Goal: Task Accomplishment & Management: Manage account settings

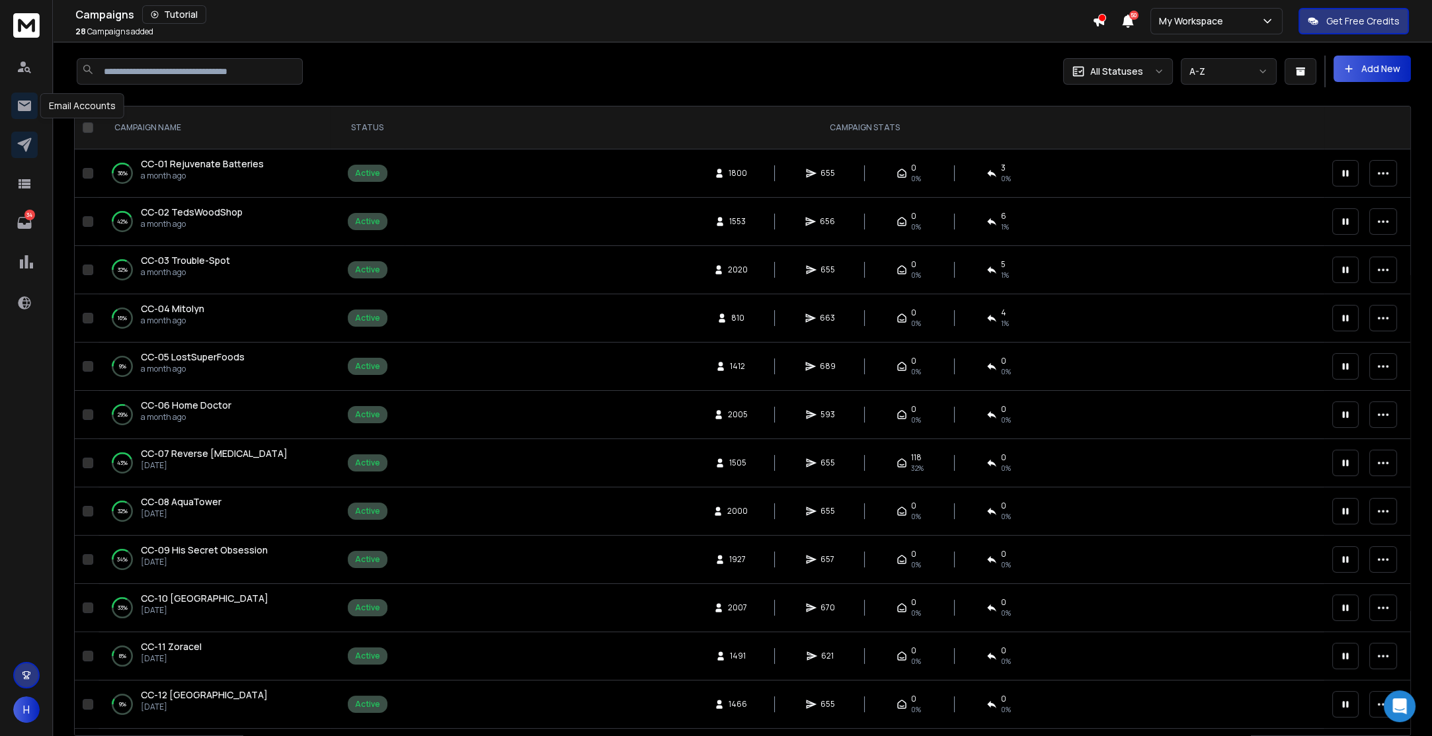
click at [18, 100] on icon at bounding box center [24, 105] width 13 height 11
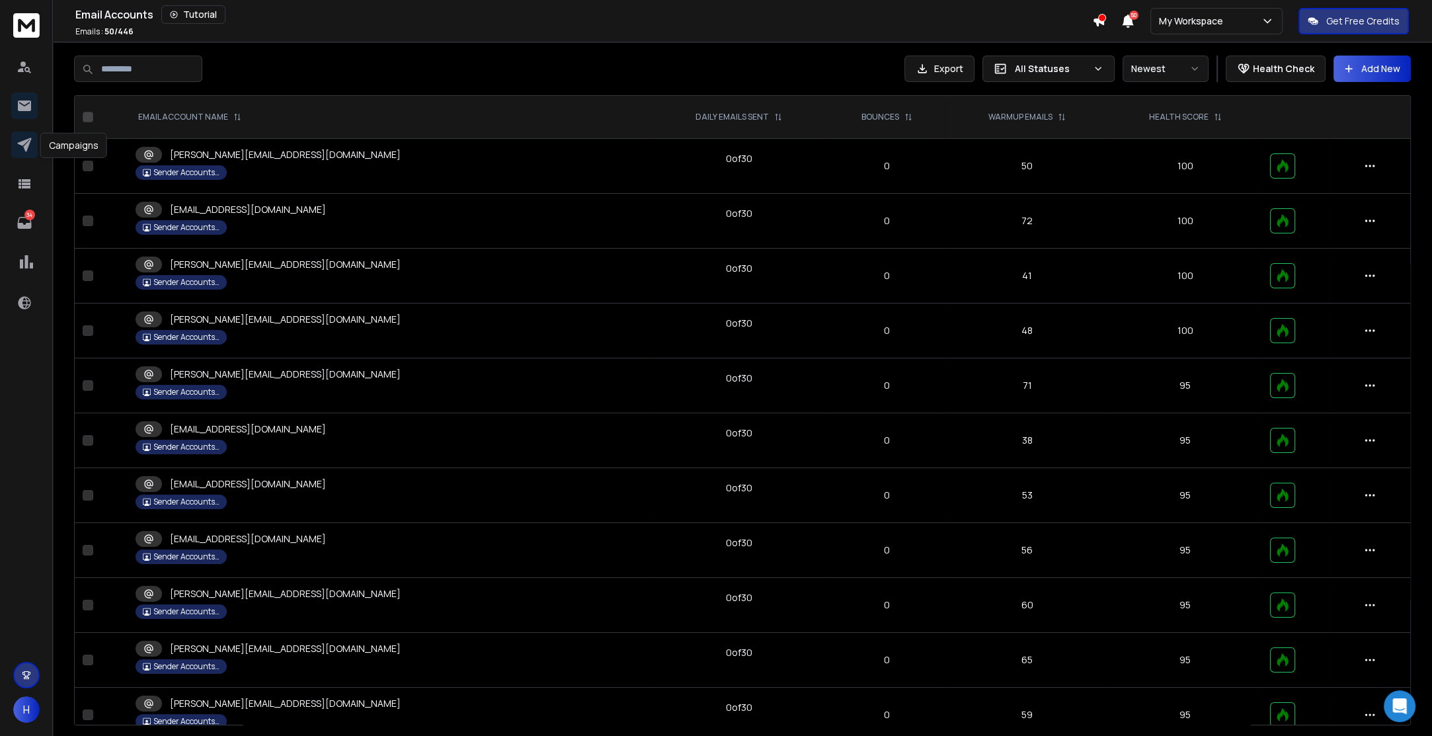
click at [26, 144] on icon at bounding box center [24, 145] width 14 height 14
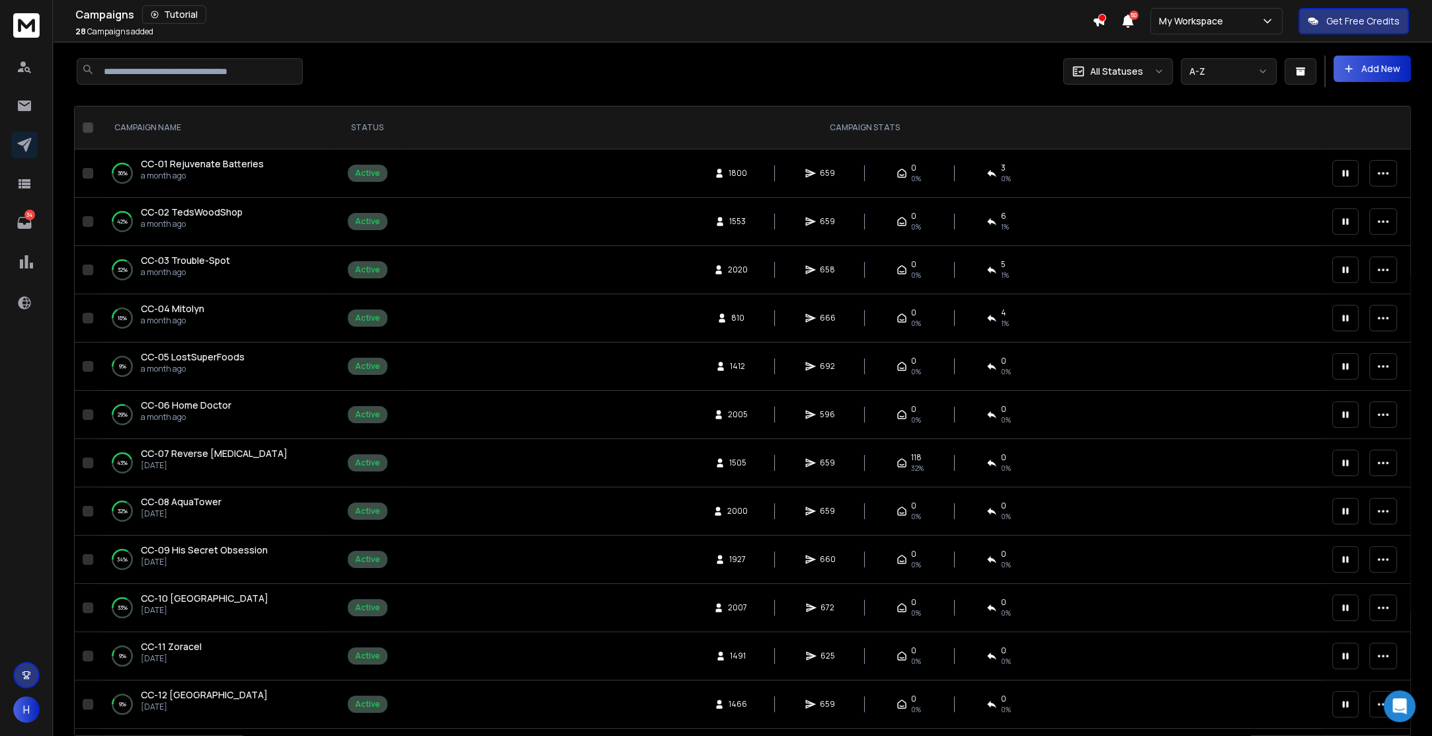
click at [201, 166] on span "CC-01 Rejuvenate Batteries" at bounding box center [202, 163] width 123 height 13
click at [202, 166] on span "CC-01 Rejuvenate Batteries" at bounding box center [202, 163] width 123 height 13
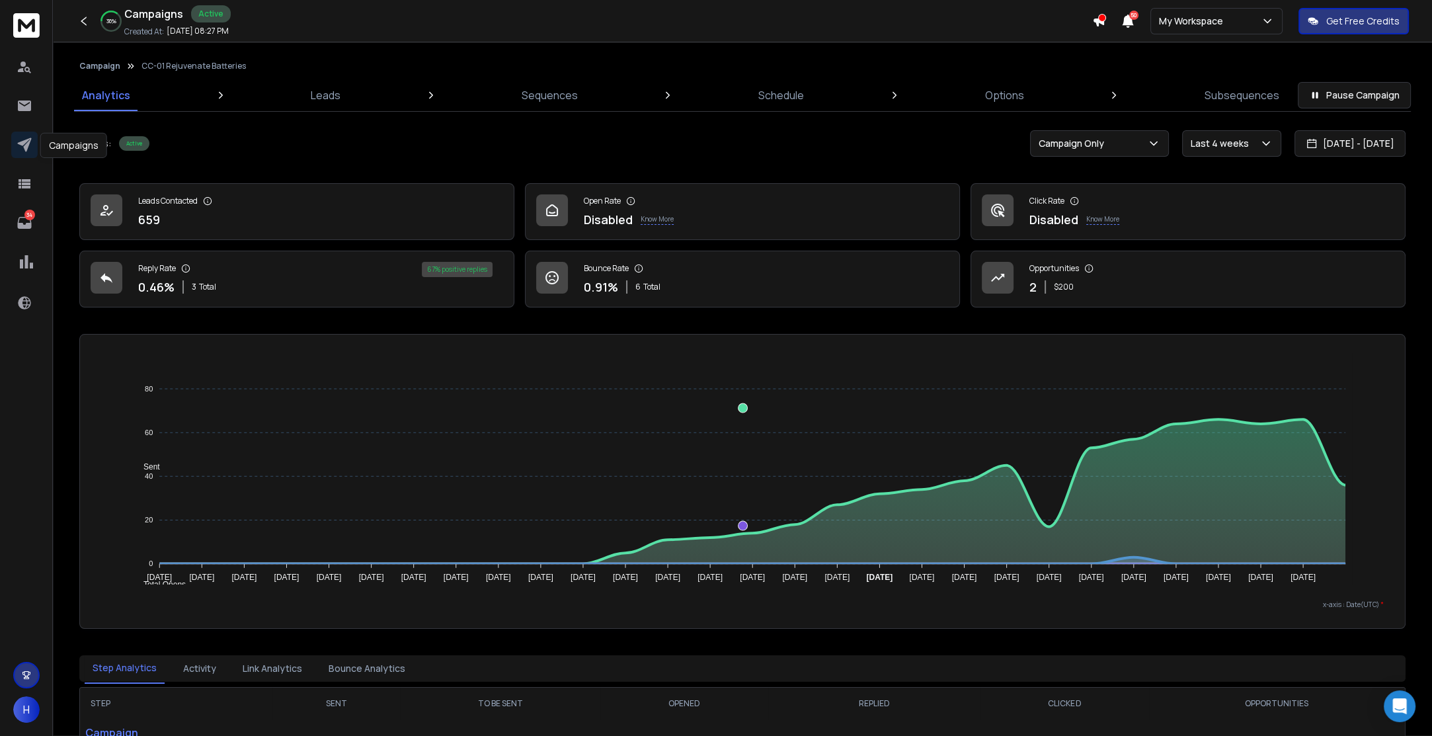
click at [27, 145] on icon at bounding box center [24, 145] width 14 height 14
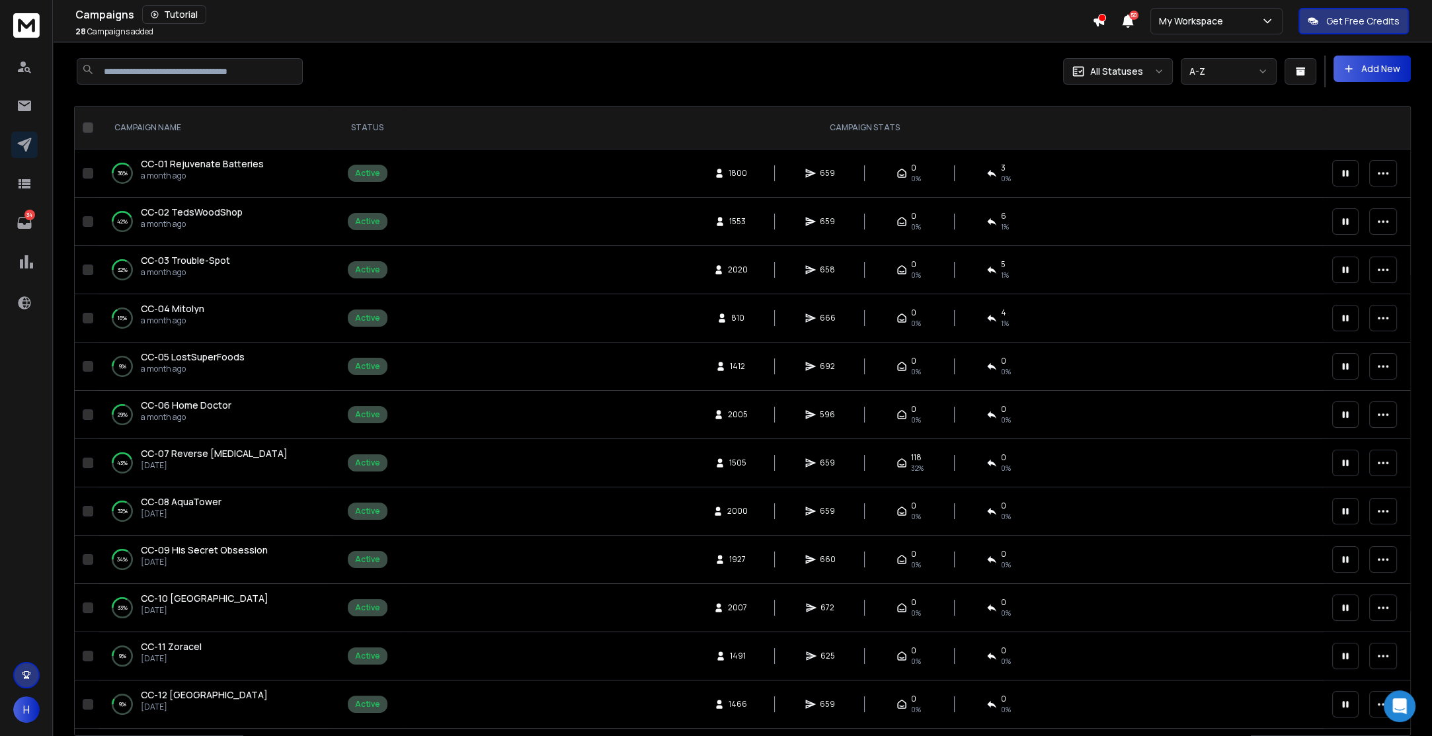
click at [206, 209] on span "CC-02 TedsWoodShop" at bounding box center [192, 212] width 102 height 13
click at [204, 213] on span "CC-02 TedsWoodShop" at bounding box center [192, 212] width 102 height 13
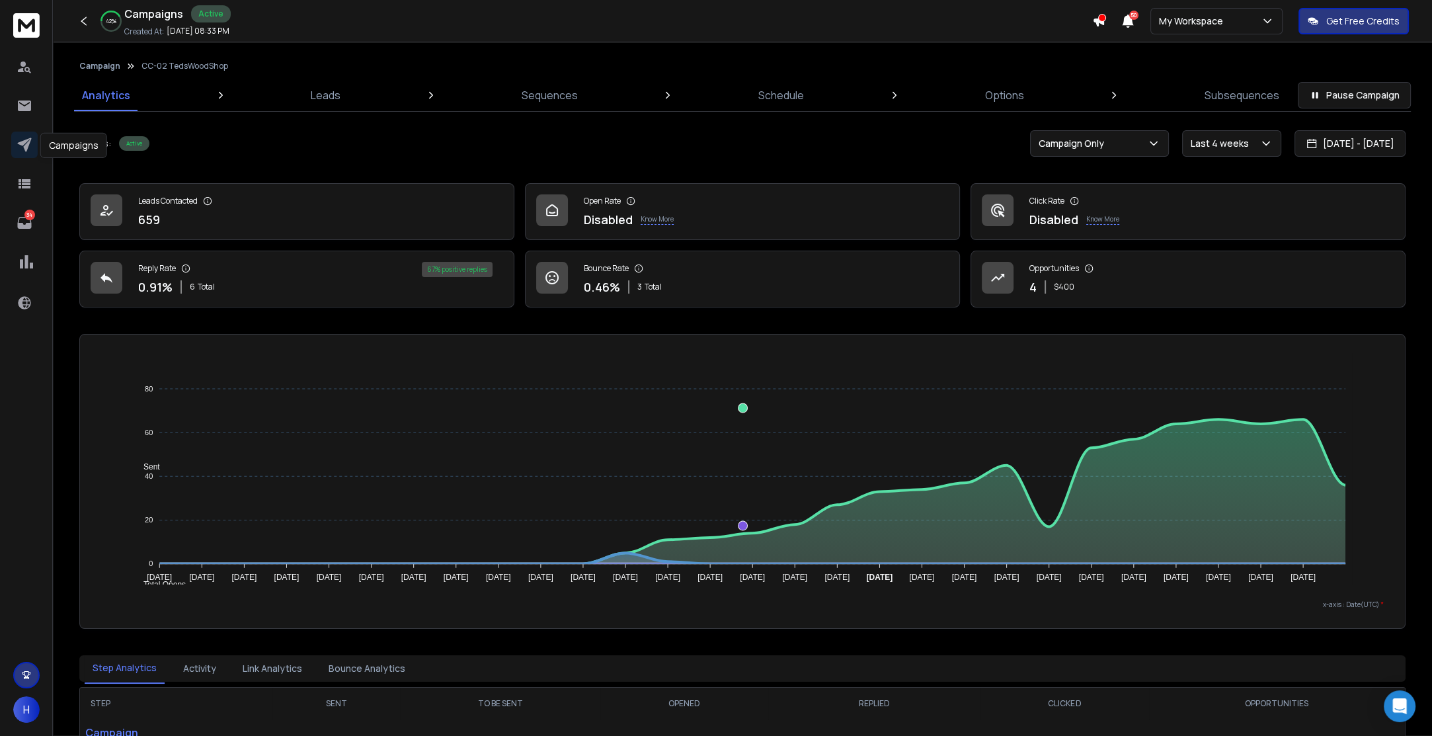
click at [28, 145] on icon at bounding box center [24, 145] width 14 height 14
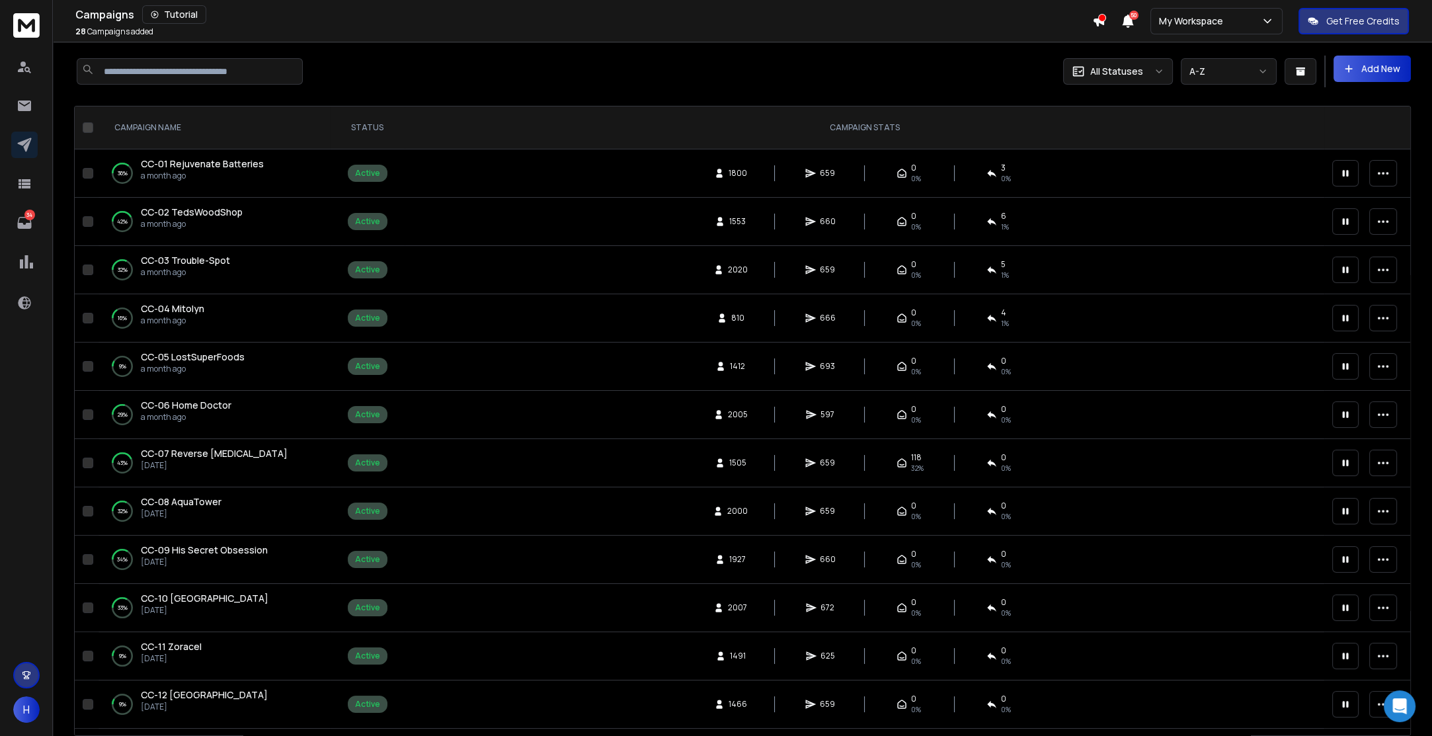
click at [194, 258] on span "CC-03 Trouble-Spot" at bounding box center [185, 260] width 89 height 13
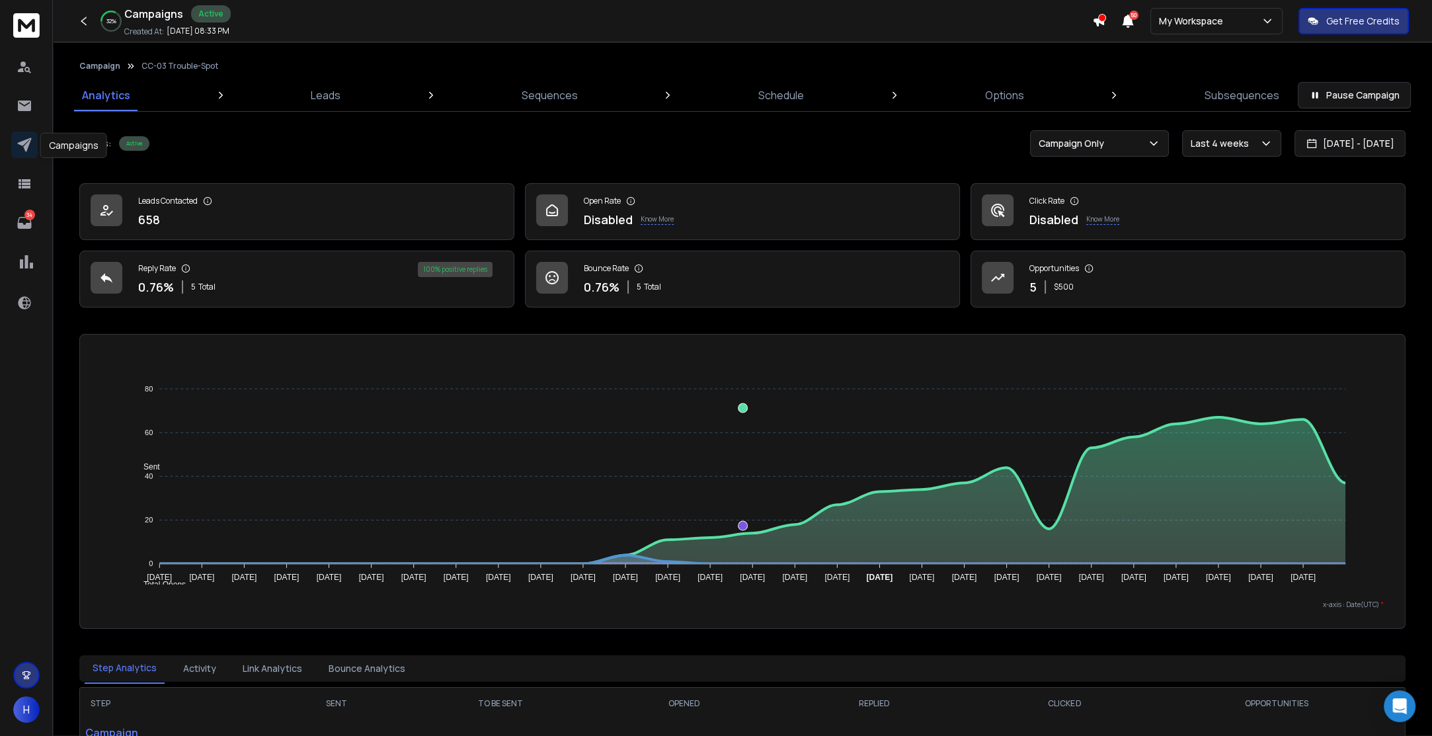
click at [25, 138] on icon at bounding box center [25, 145] width 16 height 16
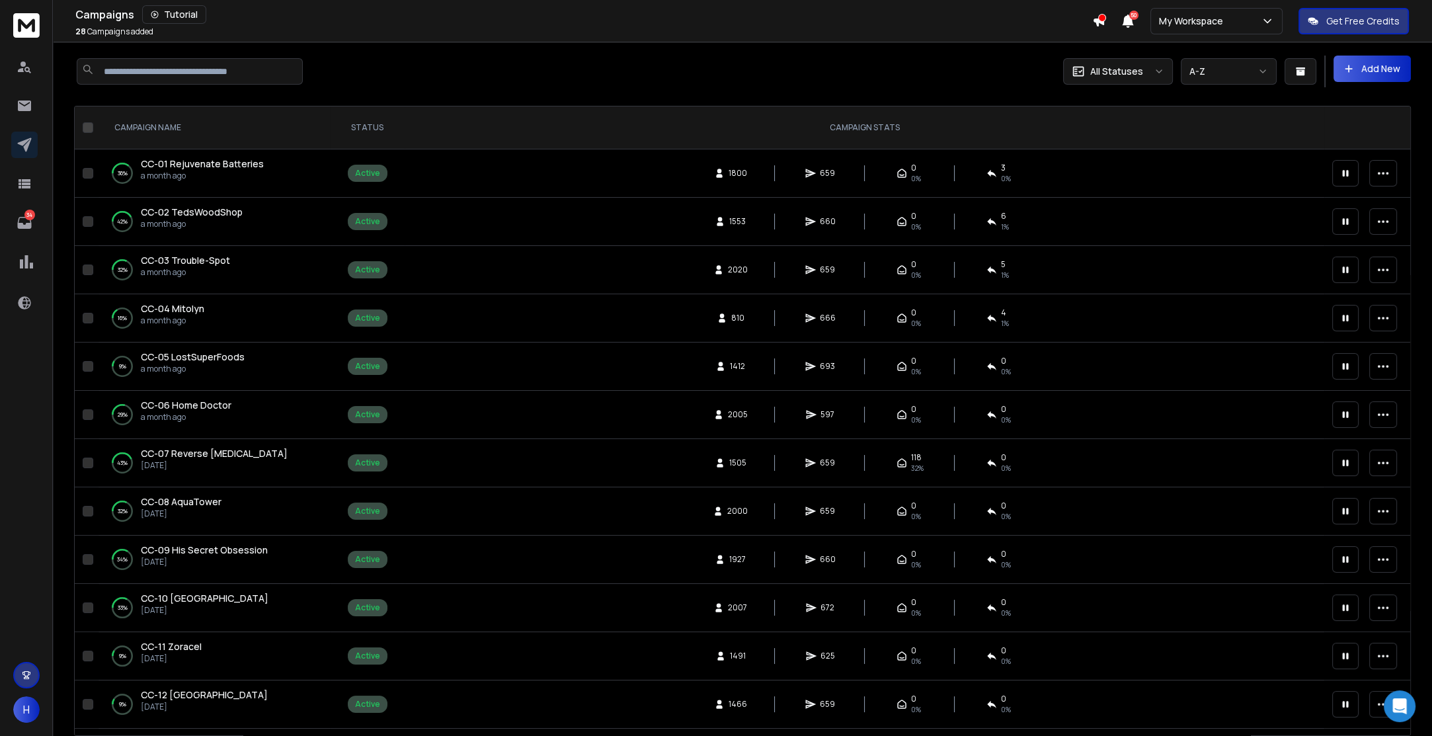
click at [213, 311] on div "16 % CC-04 Mitolyn a month ago" at bounding box center [214, 318] width 205 height 32
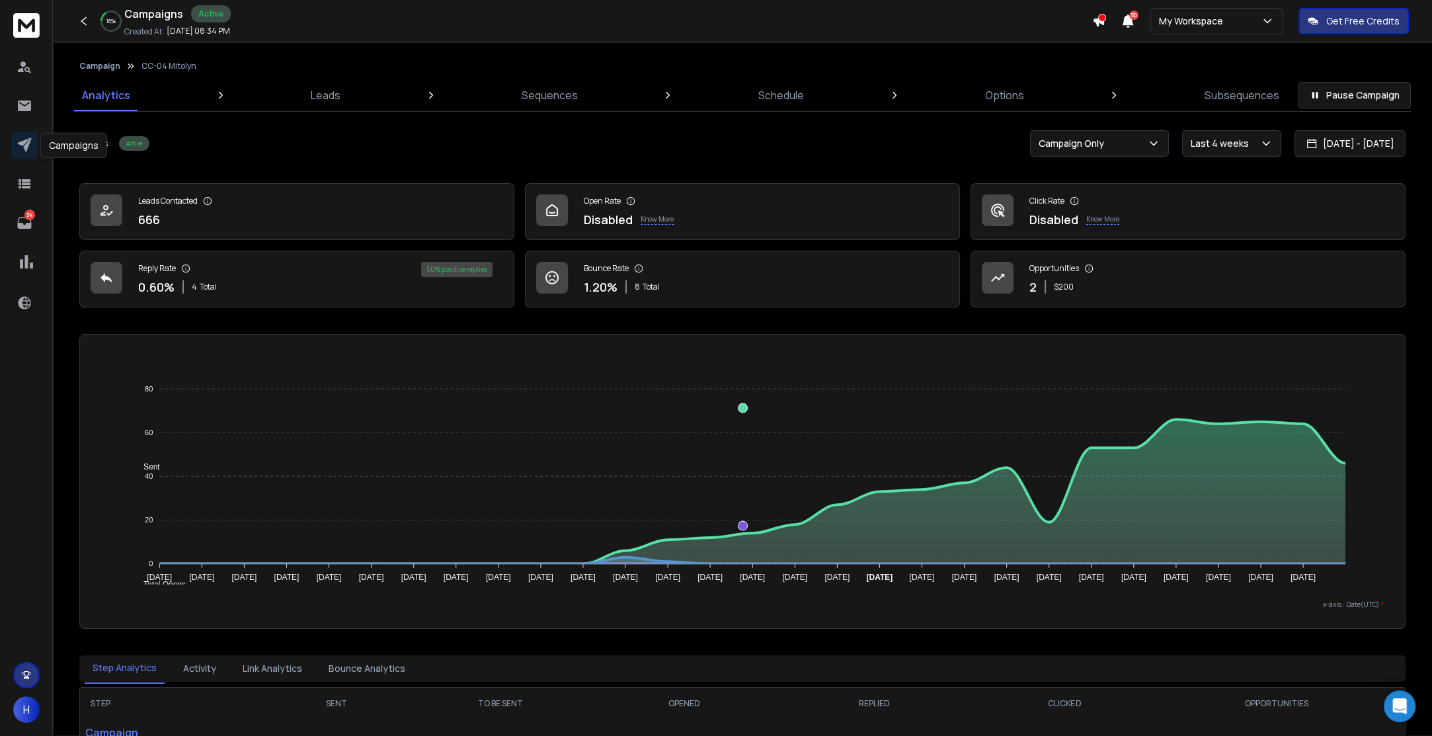
click at [25, 137] on icon at bounding box center [25, 145] width 16 height 16
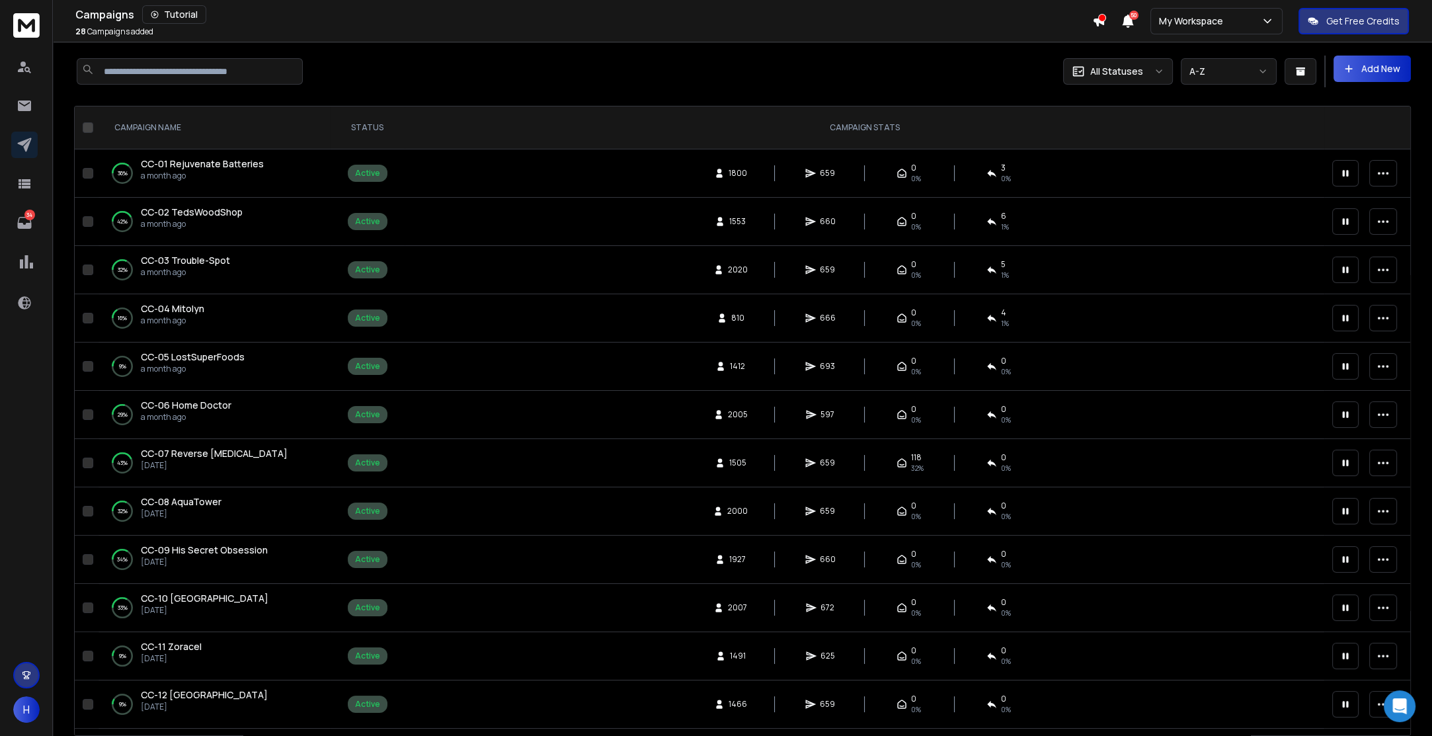
click at [167, 351] on span "CC-05 LostSuperFoods" at bounding box center [193, 356] width 104 height 13
click at [167, 352] on span "CC-05 LostSuperFoods" at bounding box center [193, 356] width 104 height 13
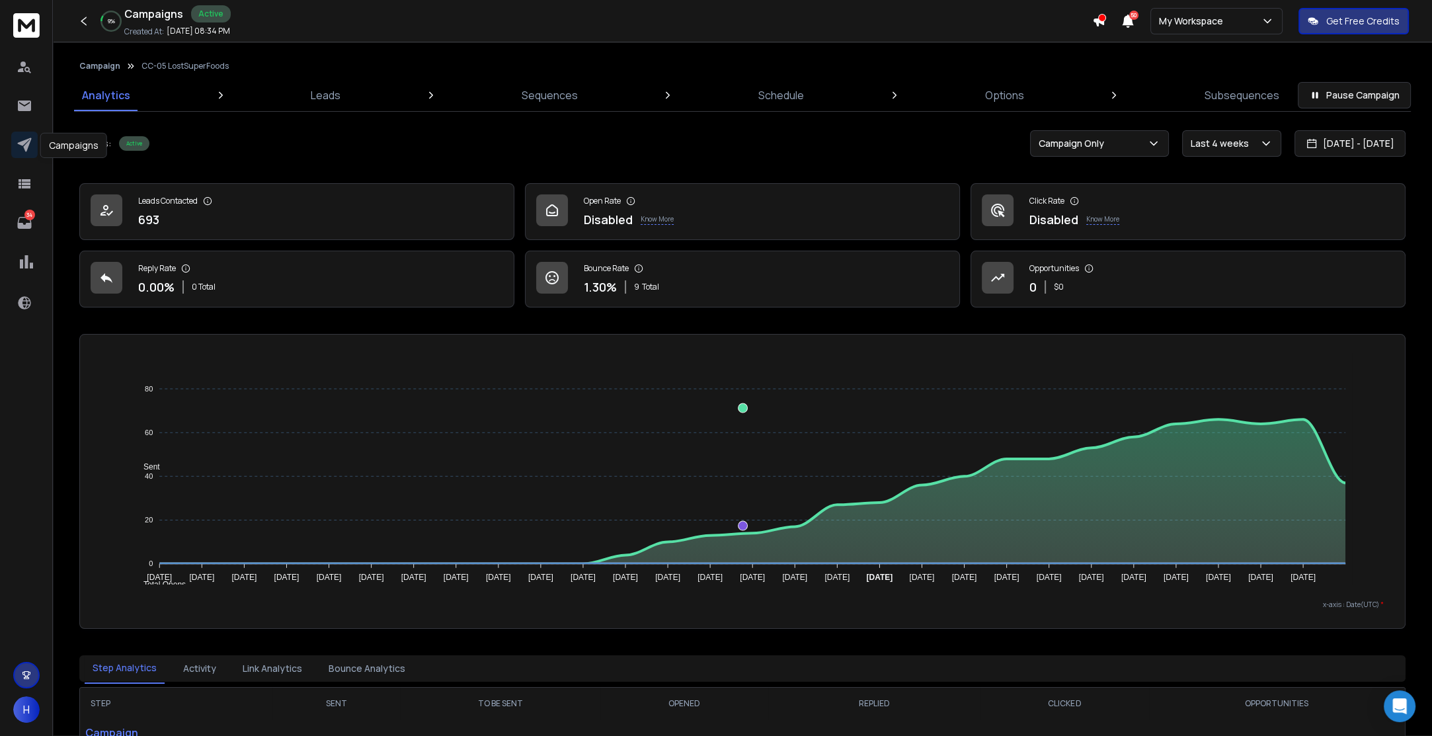
click at [28, 146] on icon at bounding box center [24, 145] width 14 height 14
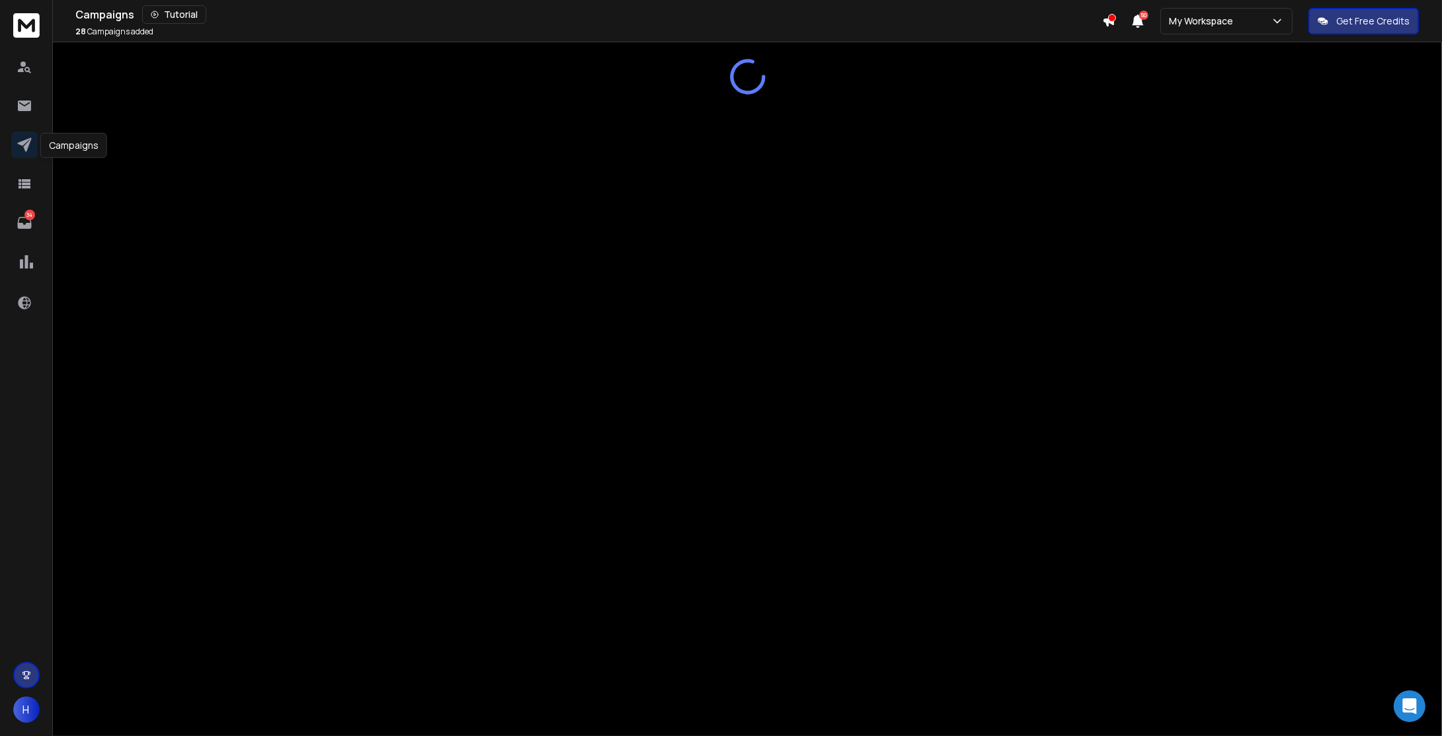
click at [28, 146] on icon at bounding box center [25, 145] width 16 height 16
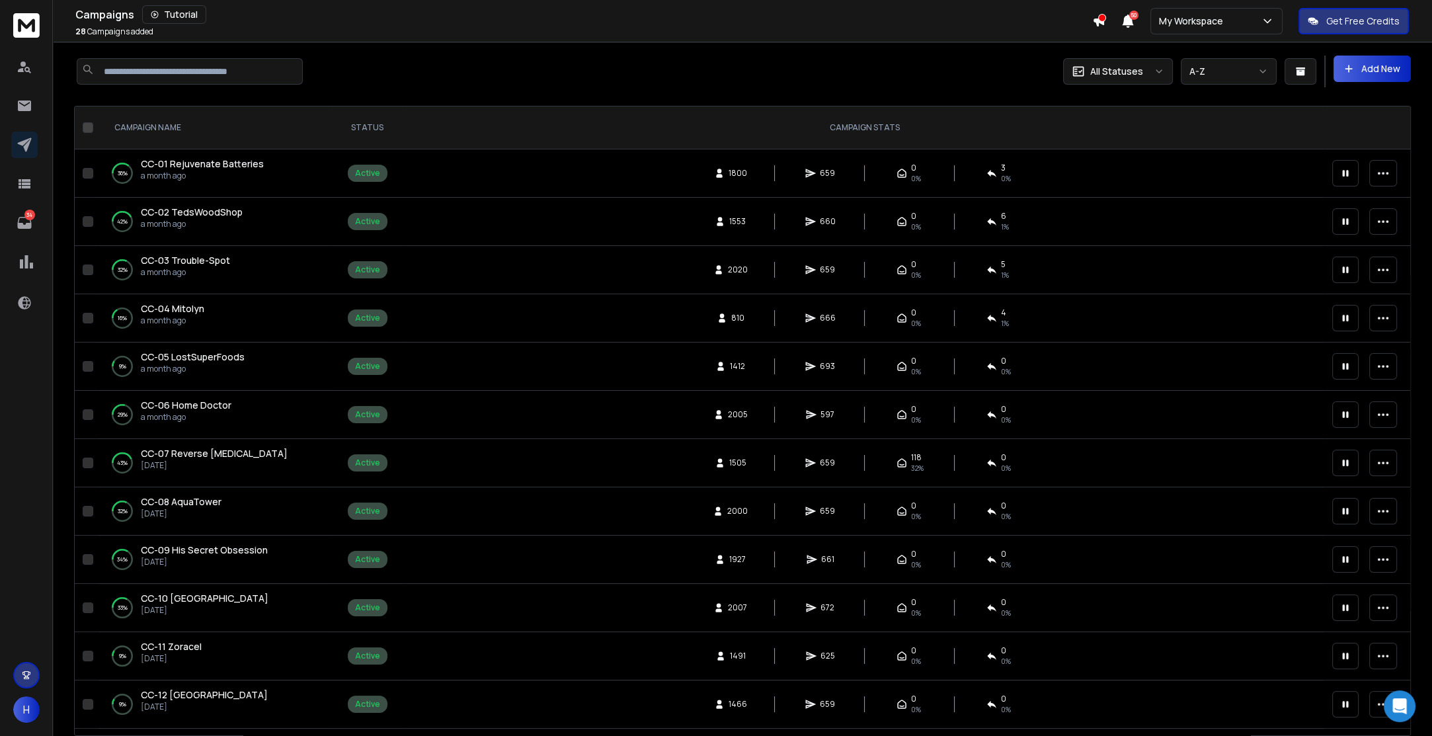
click at [231, 410] on div "29 % CC-06 Home Doctor a month ago" at bounding box center [214, 415] width 205 height 32
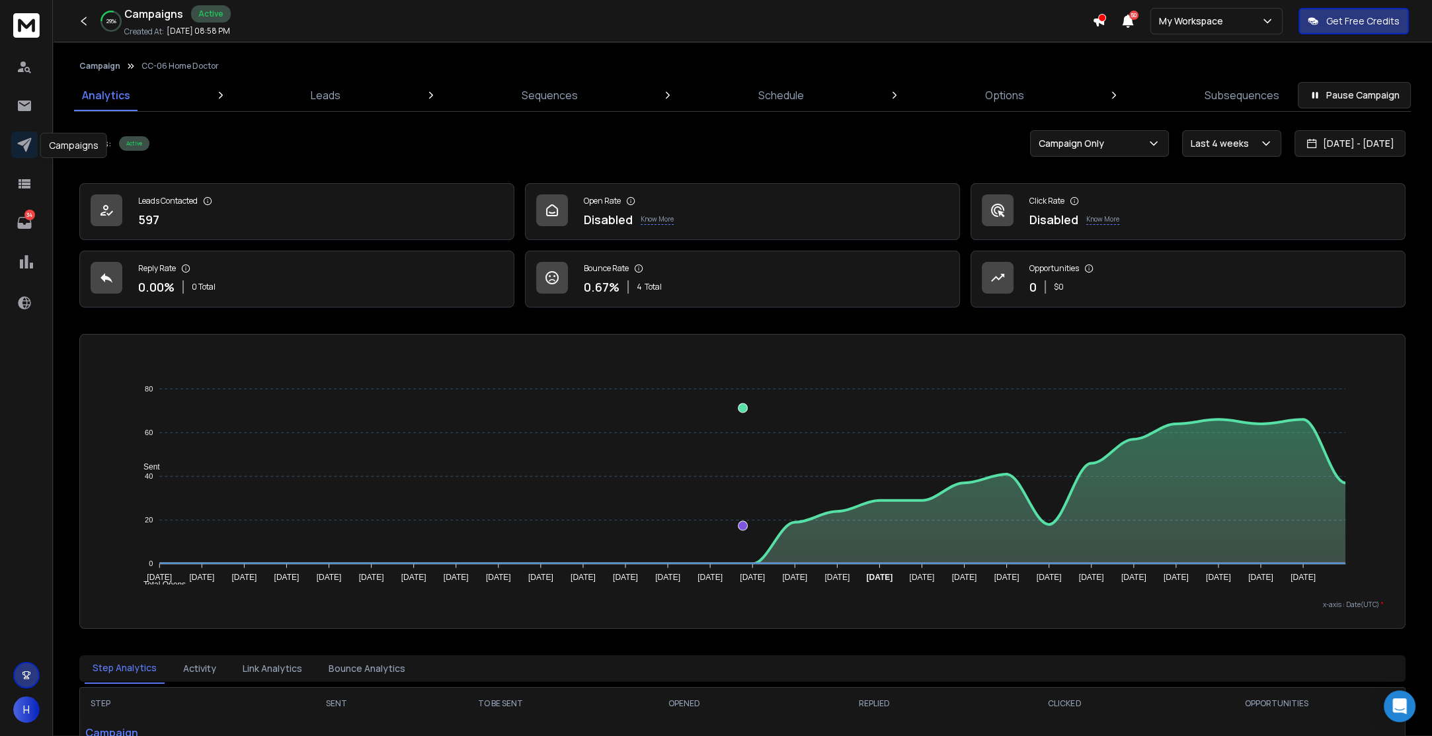
click at [24, 137] on icon at bounding box center [25, 145] width 16 height 16
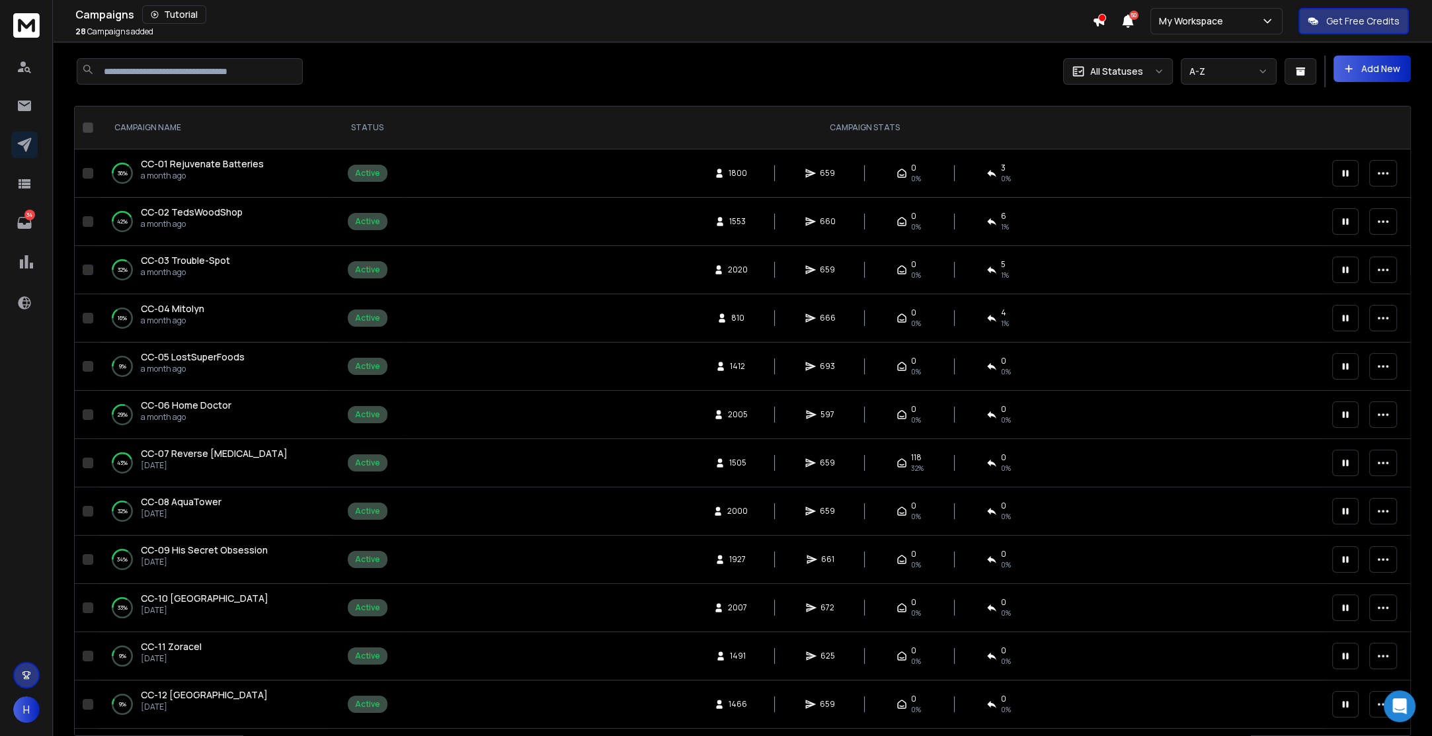
click at [228, 447] on span "CC-07 Reverse [MEDICAL_DATA]" at bounding box center [214, 453] width 147 height 13
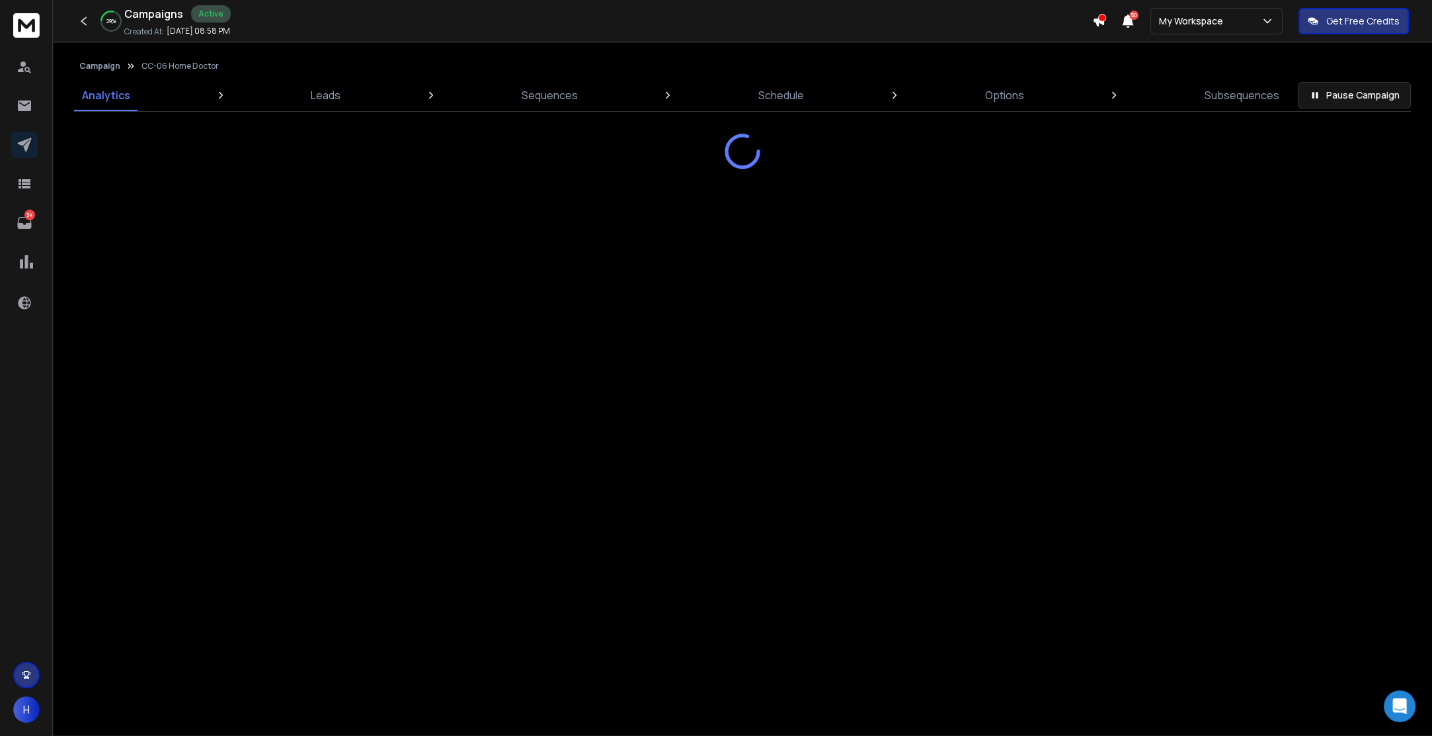
click at [225, 448] on div at bounding box center [742, 498] width 1326 height 736
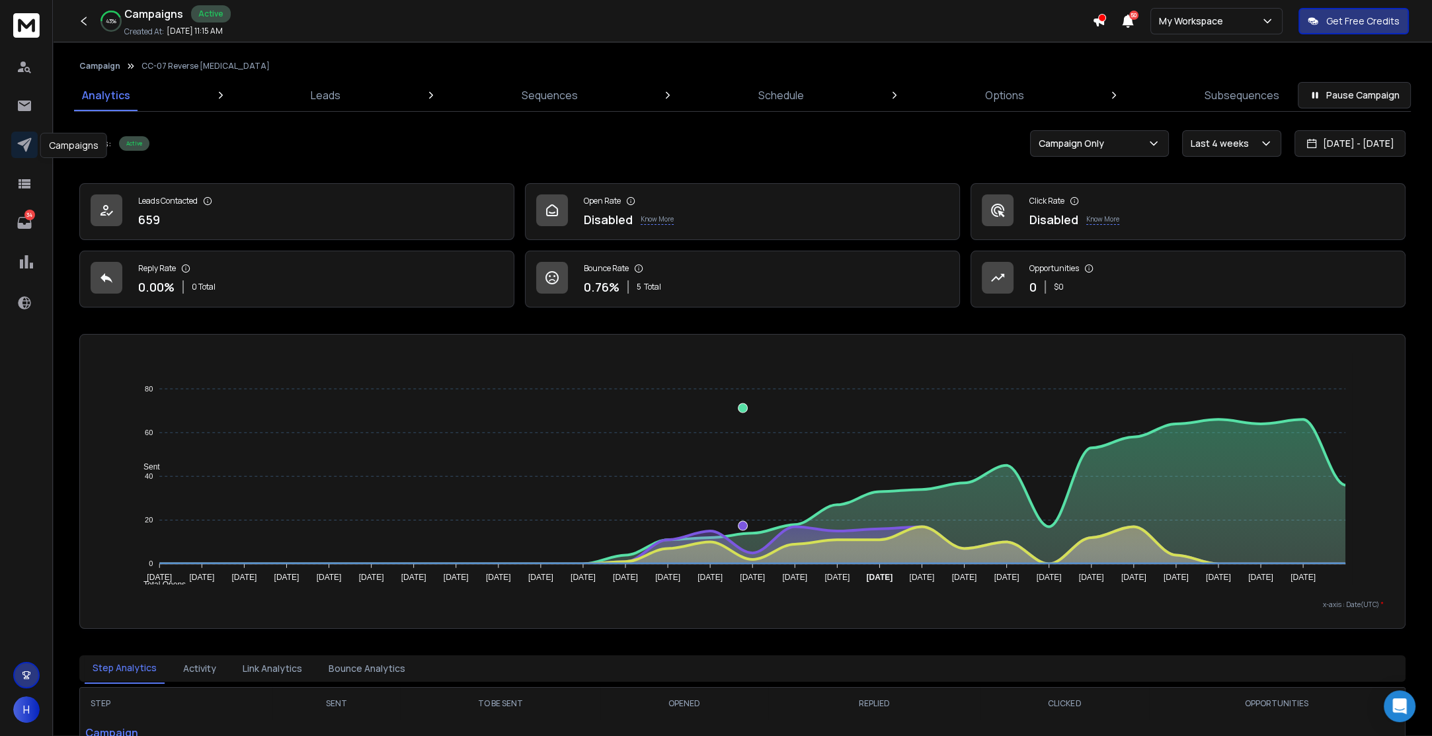
click at [28, 146] on icon at bounding box center [25, 145] width 16 height 16
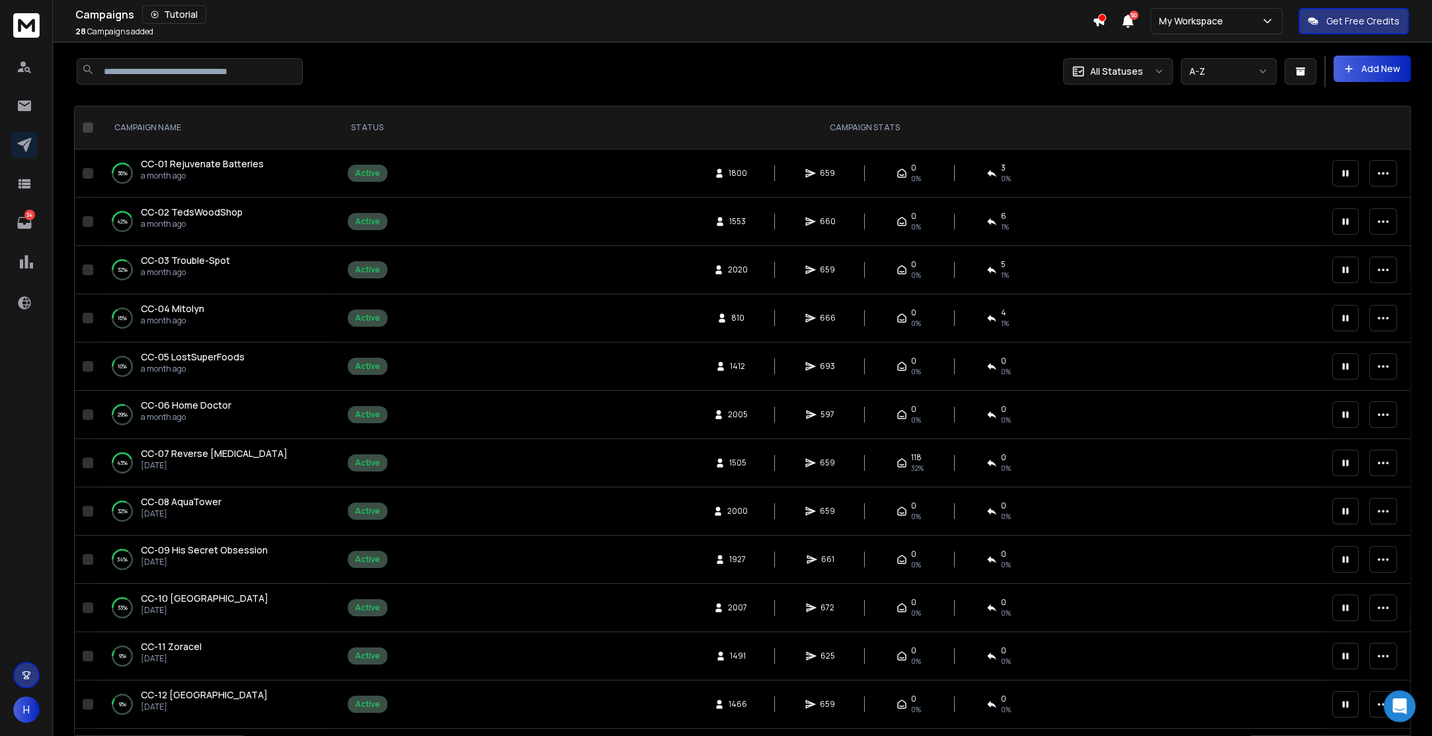
click at [190, 448] on span "CC-07 Reverse [MEDICAL_DATA]" at bounding box center [214, 453] width 147 height 13
click at [191, 449] on span "CC-07 Reverse [MEDICAL_DATA]" at bounding box center [214, 453] width 147 height 13
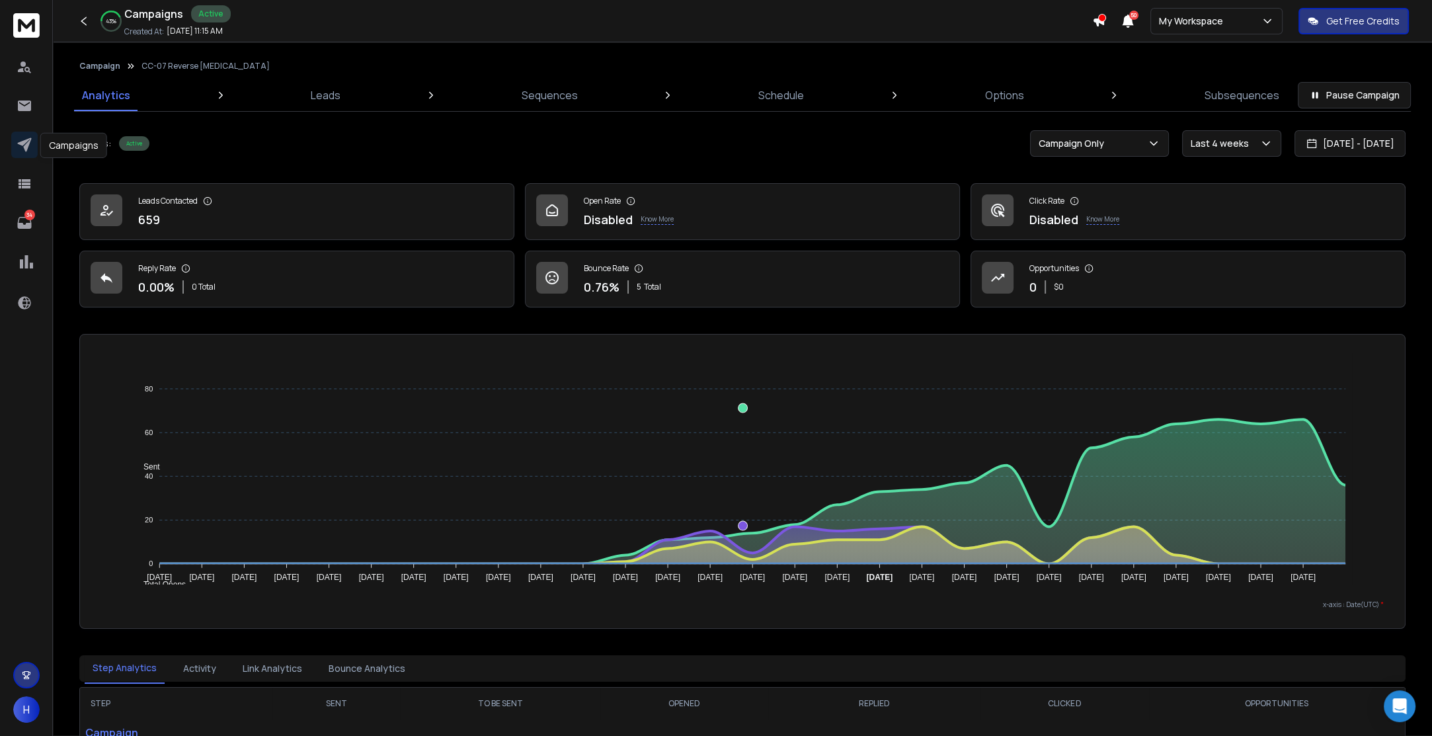
click at [28, 147] on icon at bounding box center [25, 145] width 16 height 16
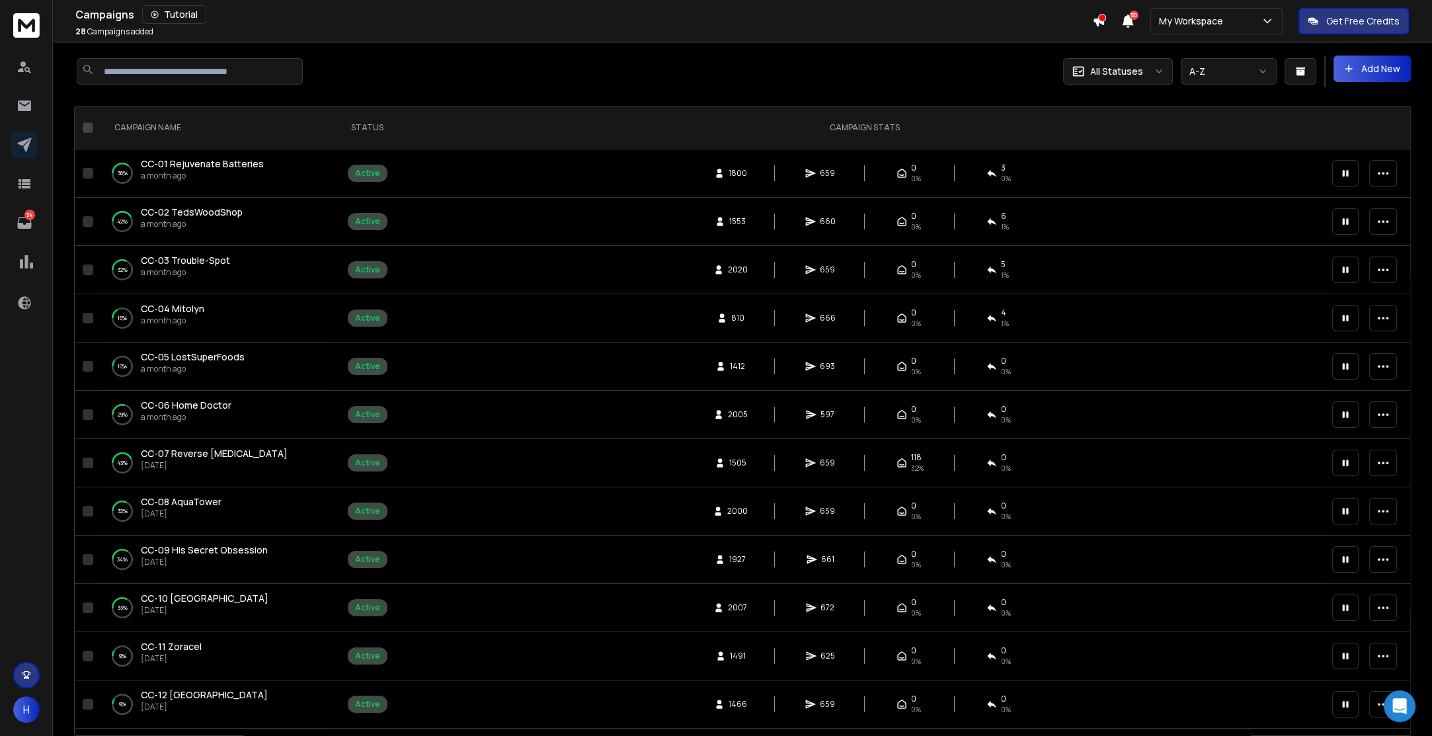
click at [186, 499] on span "CC-08 AquaTower" at bounding box center [181, 501] width 81 height 13
click at [187, 499] on span "CC-08 AquaTower" at bounding box center [181, 501] width 81 height 13
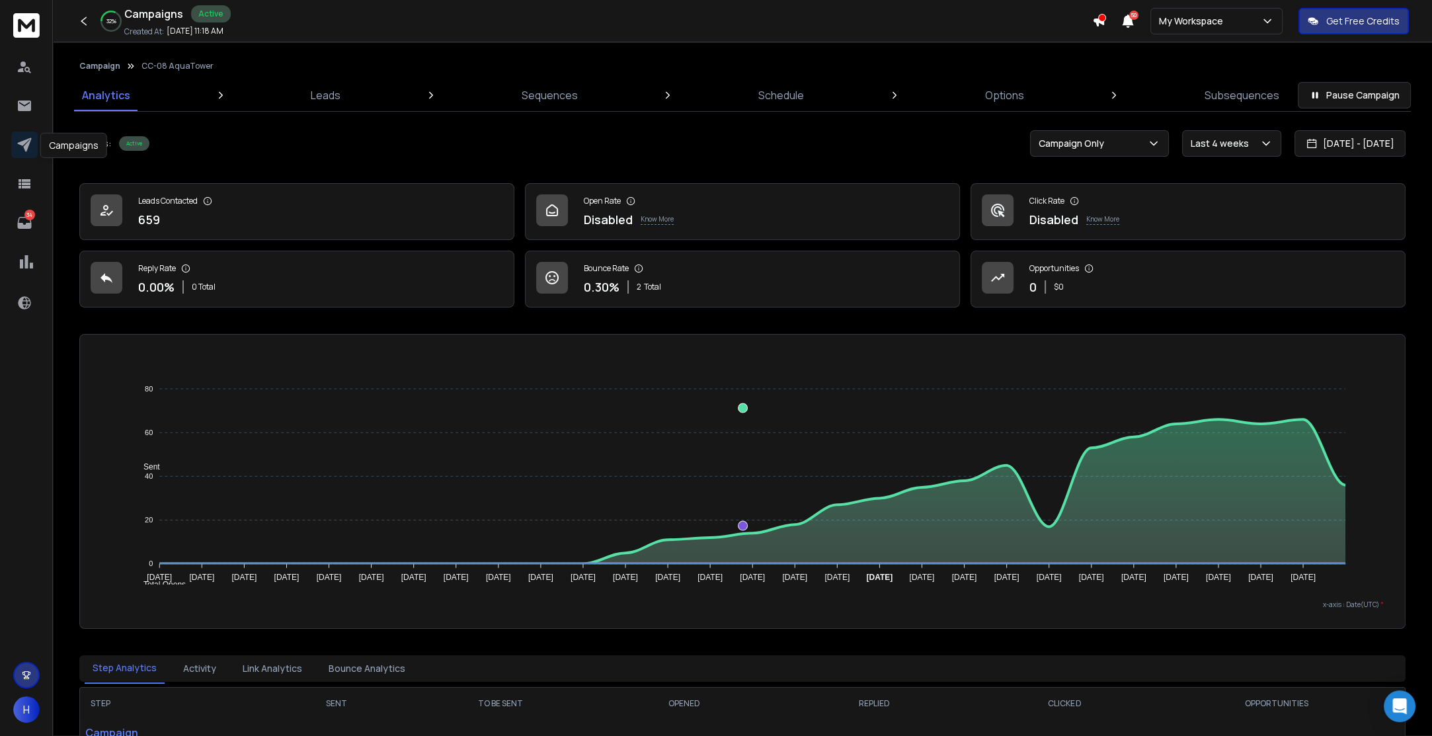
click at [24, 148] on icon at bounding box center [24, 145] width 14 height 14
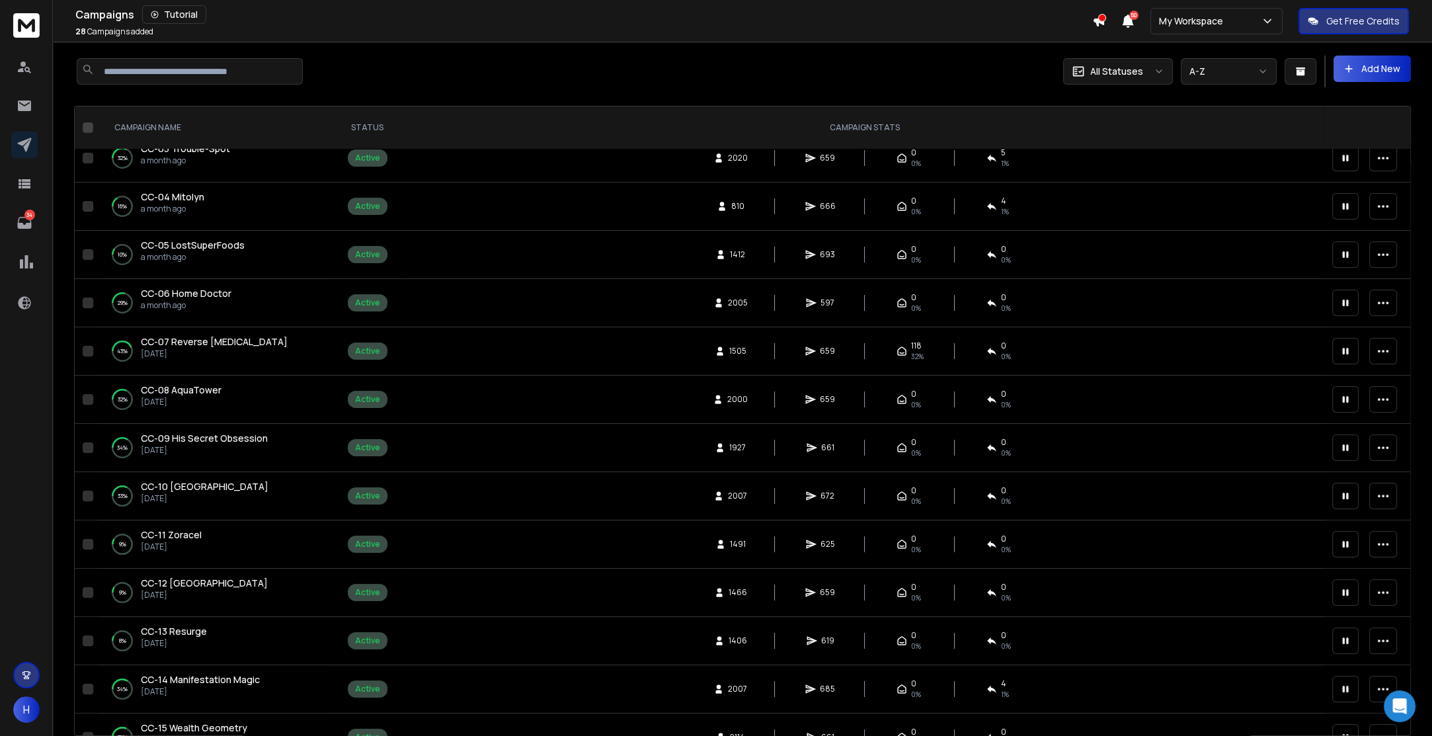
scroll to position [132, 0]
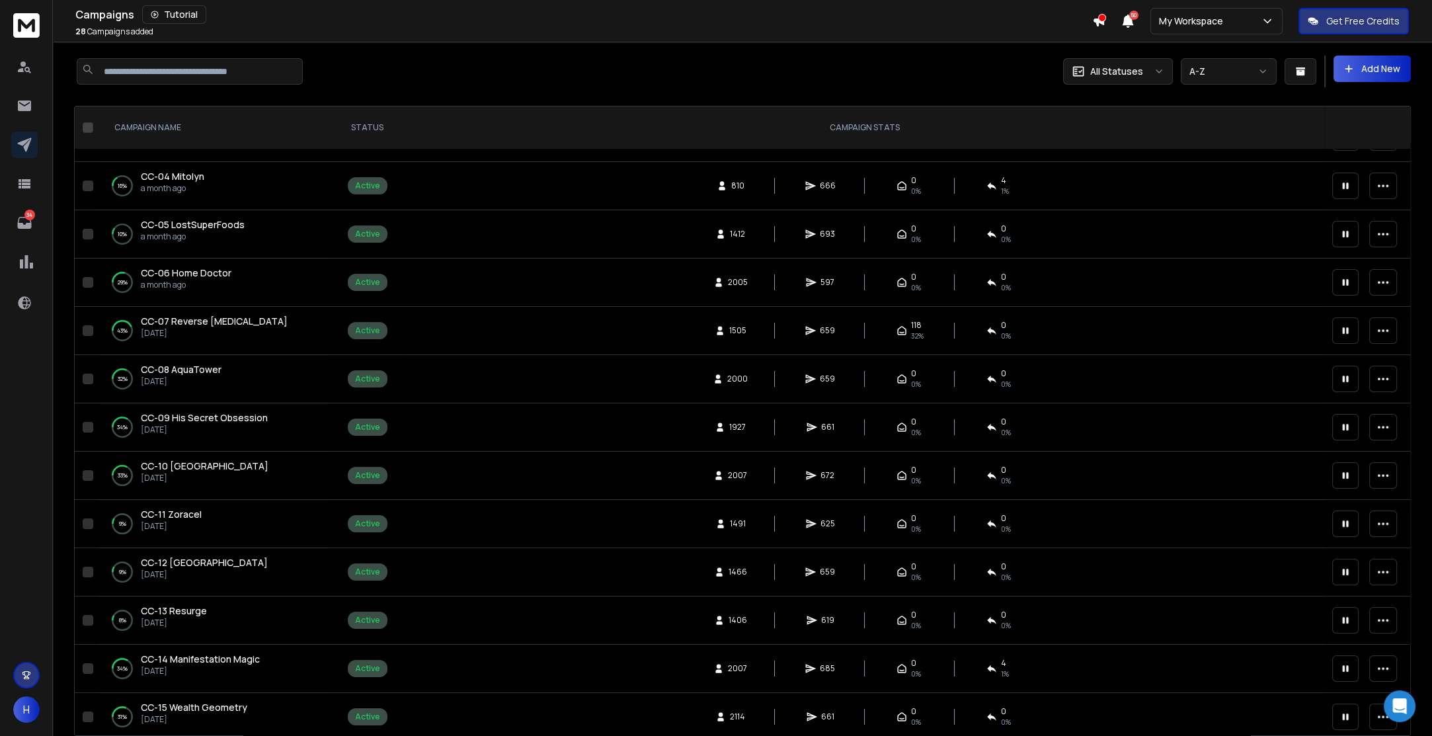
click at [184, 419] on span "CC-09 His Secret Obsession" at bounding box center [204, 417] width 127 height 13
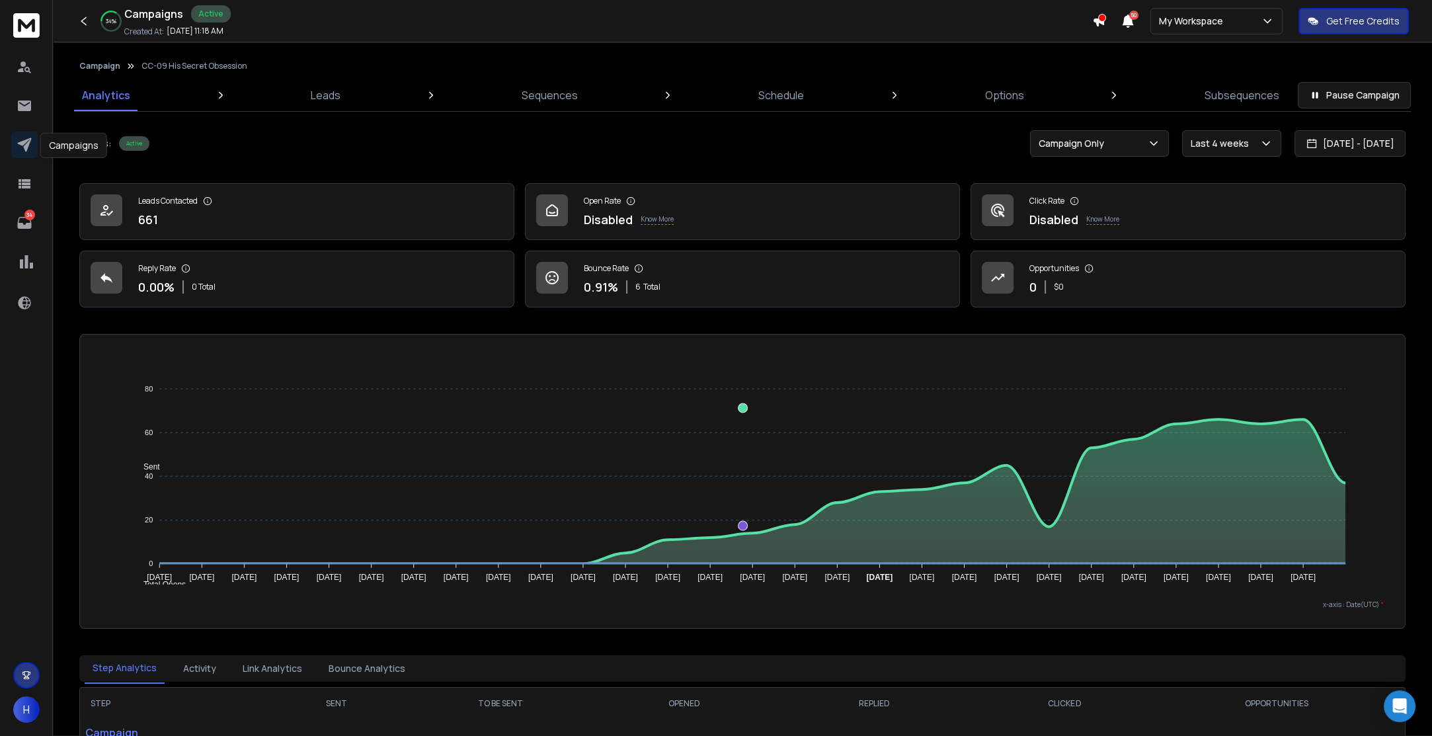
click at [24, 145] on icon at bounding box center [24, 145] width 14 height 14
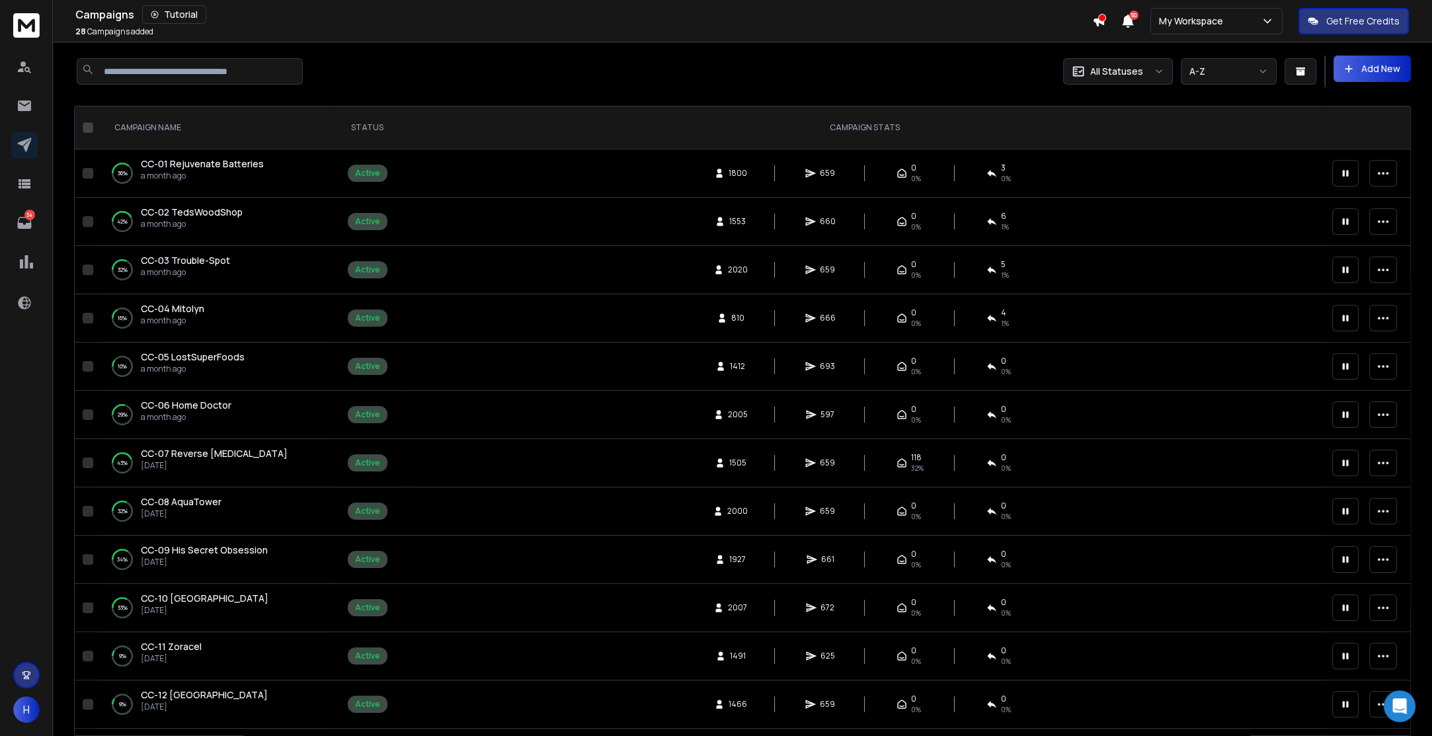
click at [176, 600] on span "CC-10 [GEOGRAPHIC_DATA]" at bounding box center [205, 598] width 128 height 13
click at [176, 601] on span "CC-10 [GEOGRAPHIC_DATA]" at bounding box center [205, 598] width 128 height 13
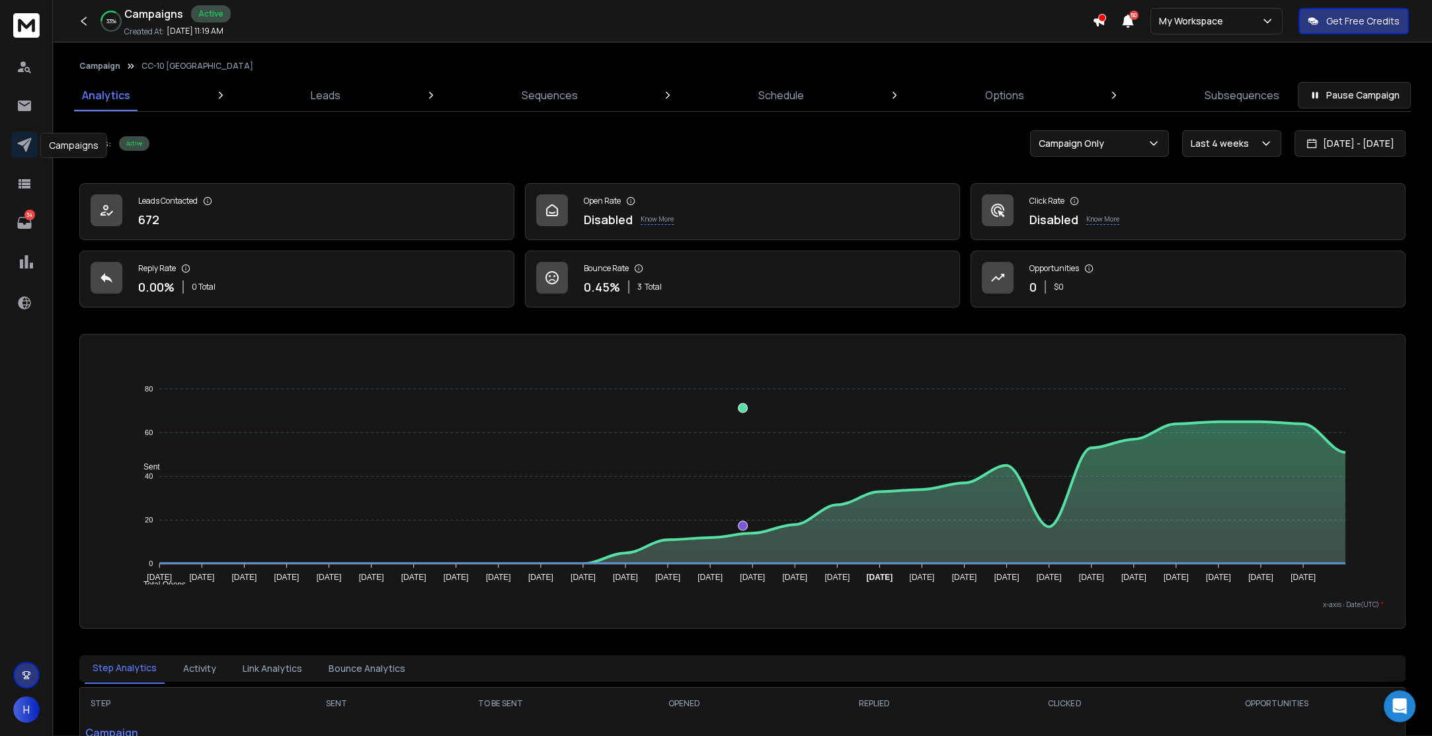
click at [22, 147] on icon at bounding box center [25, 145] width 16 height 16
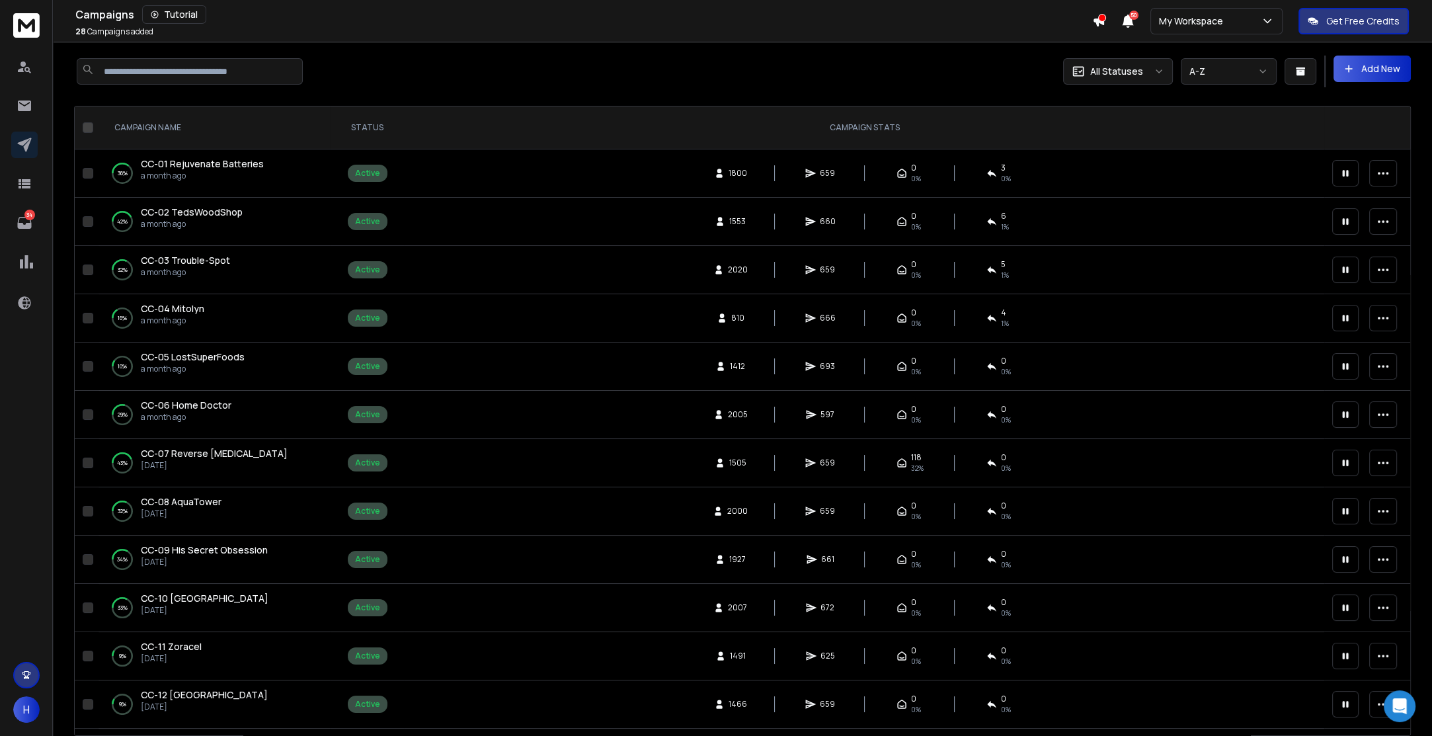
click at [177, 649] on span "CC-11 Zoracel" at bounding box center [171, 646] width 61 height 13
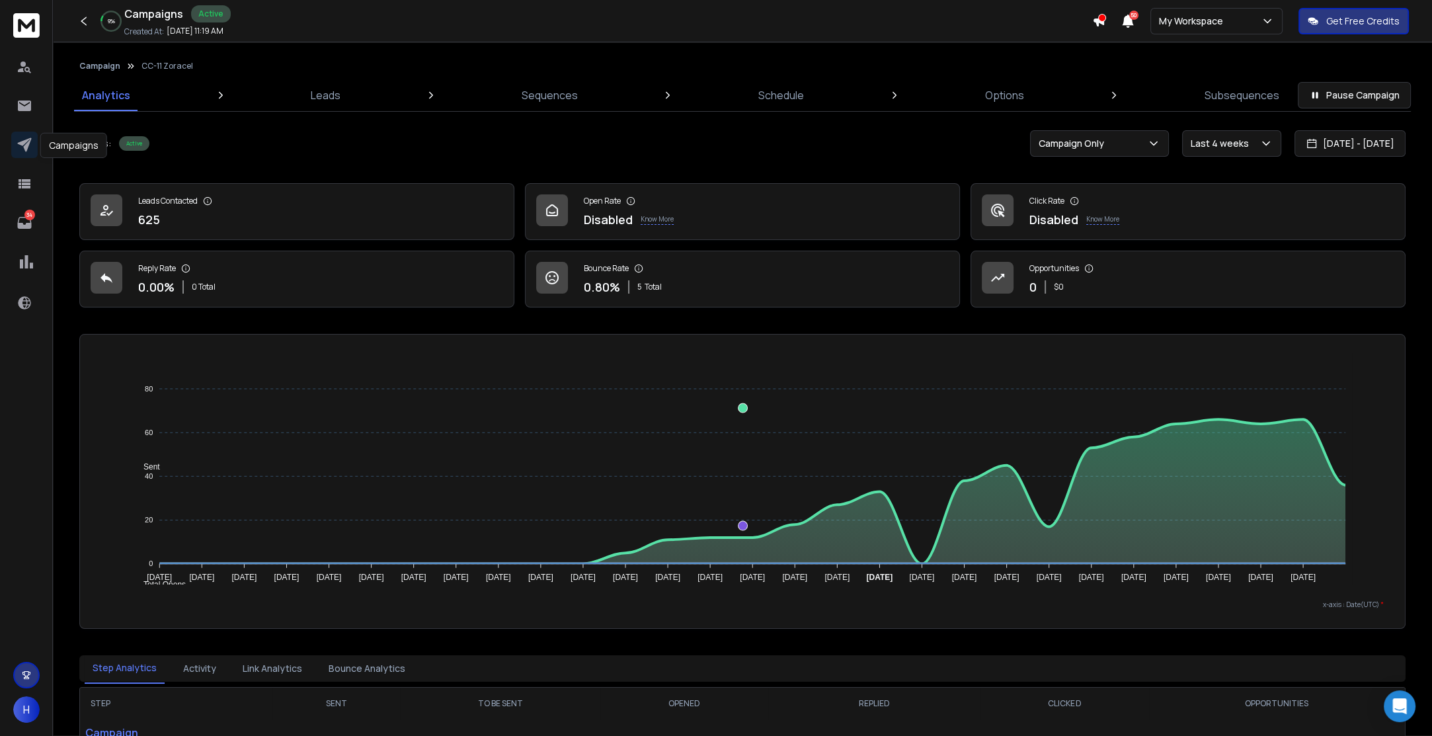
click at [23, 145] on icon at bounding box center [25, 145] width 16 height 16
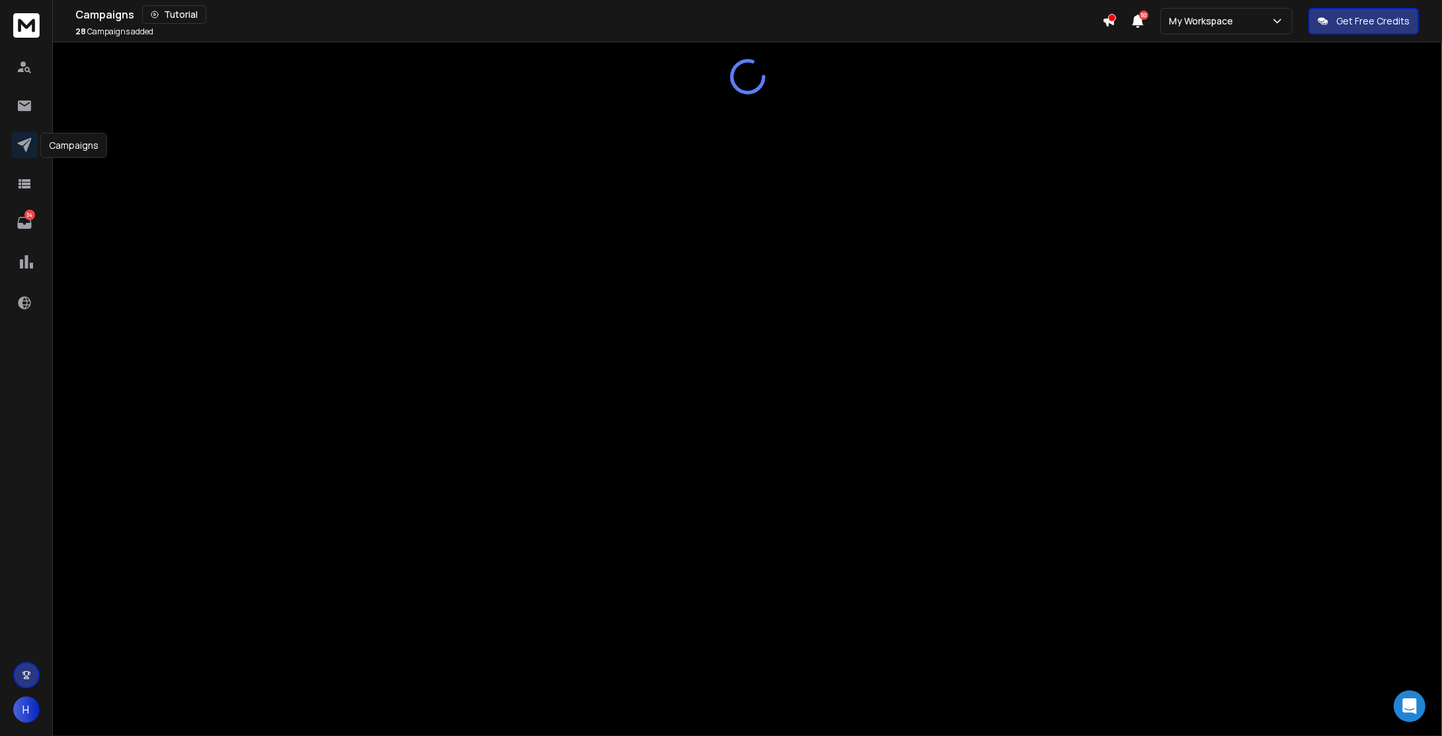
click at [22, 146] on icon at bounding box center [25, 145] width 16 height 16
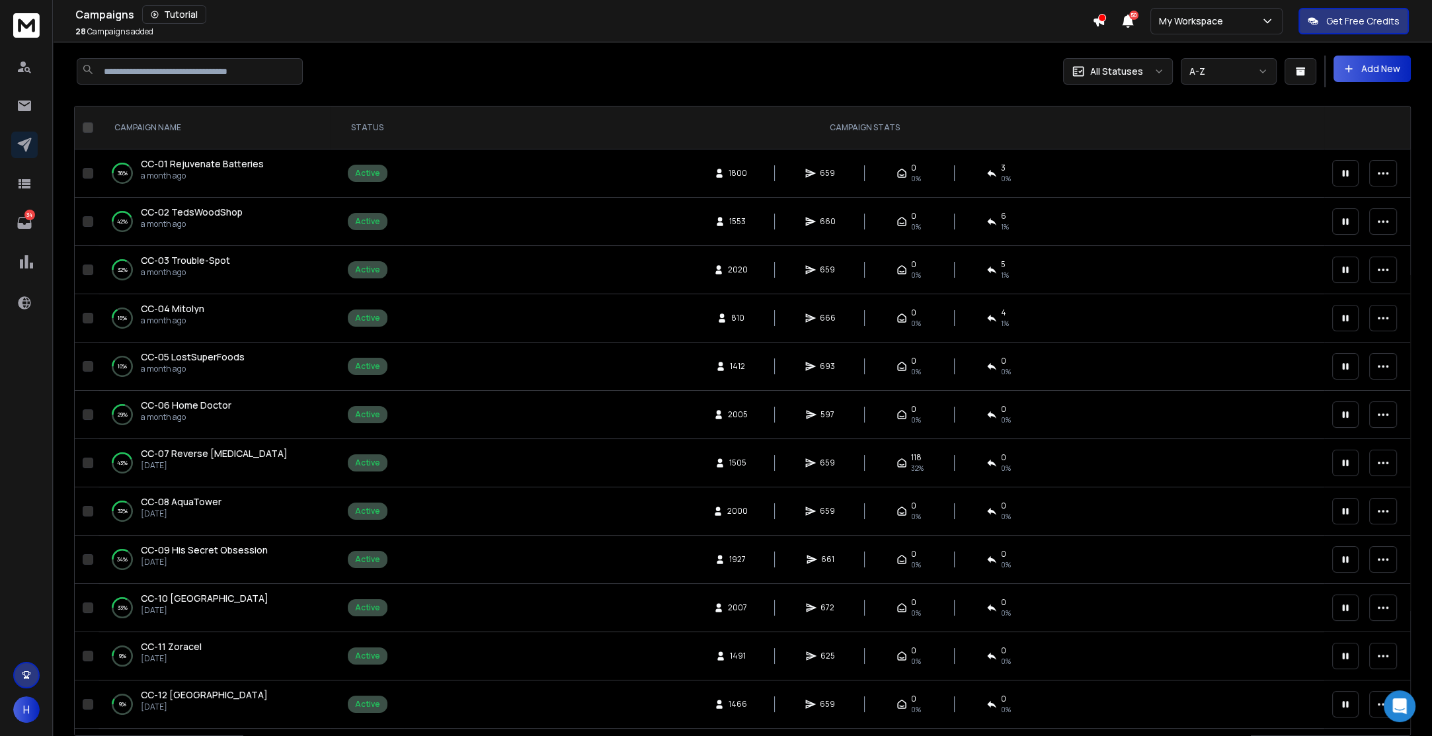
click at [155, 693] on span "CC-12 [GEOGRAPHIC_DATA]" at bounding box center [204, 694] width 127 height 13
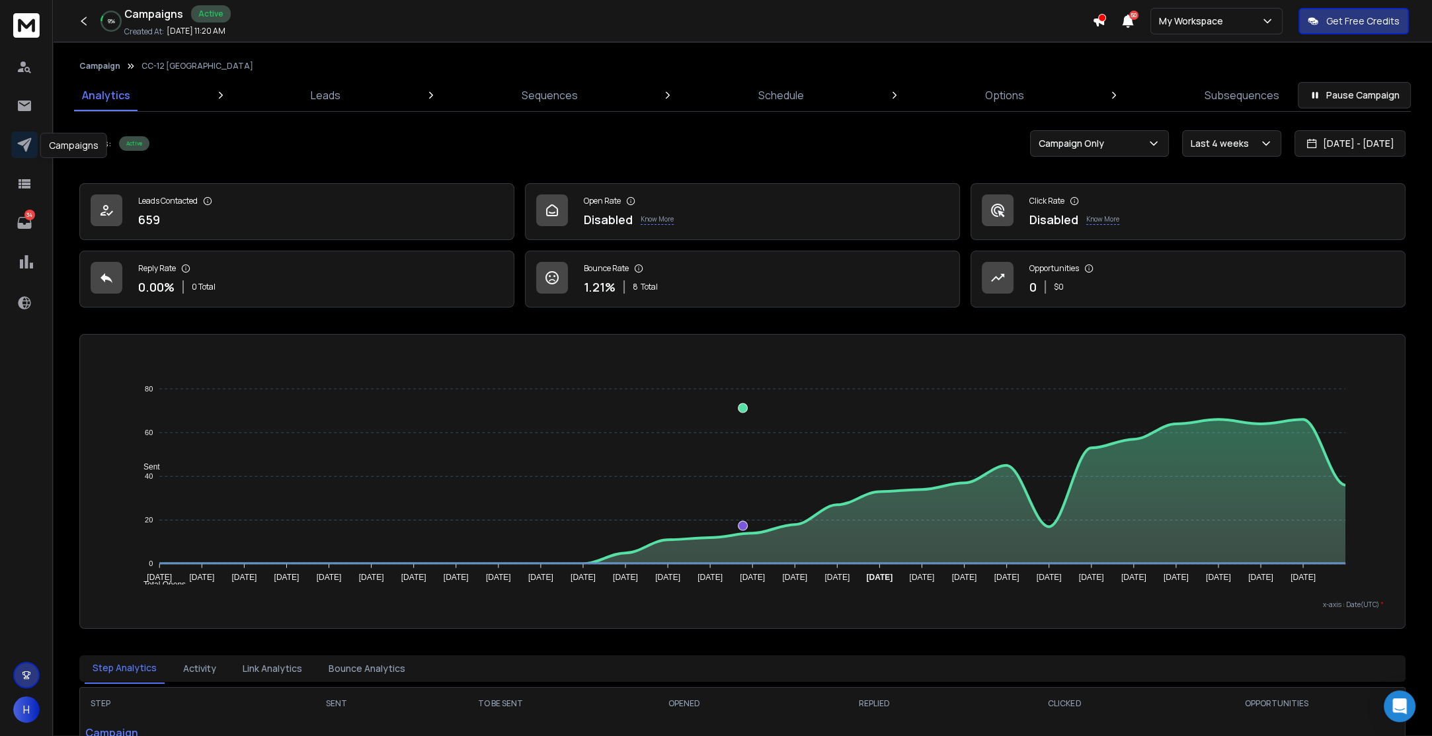
click at [21, 143] on icon at bounding box center [24, 145] width 14 height 14
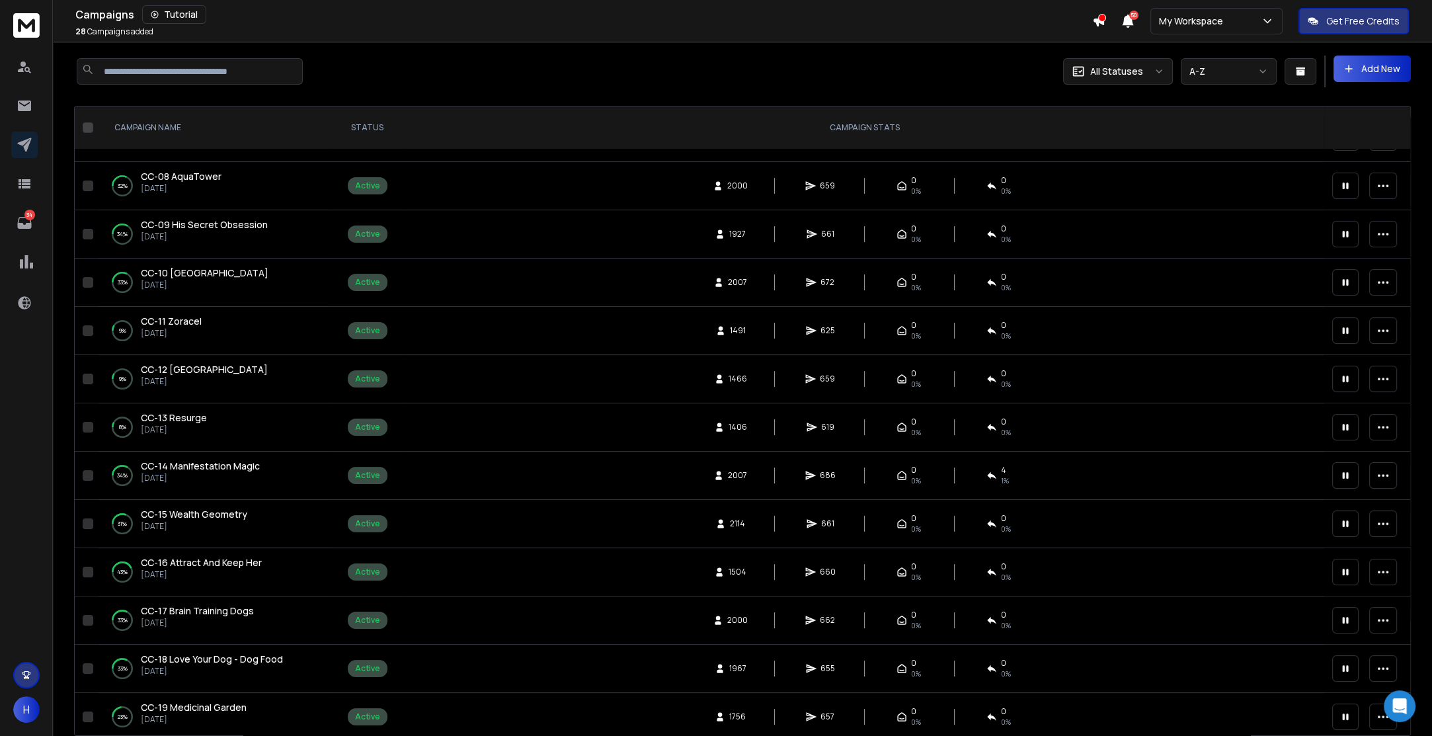
scroll to position [330, 0]
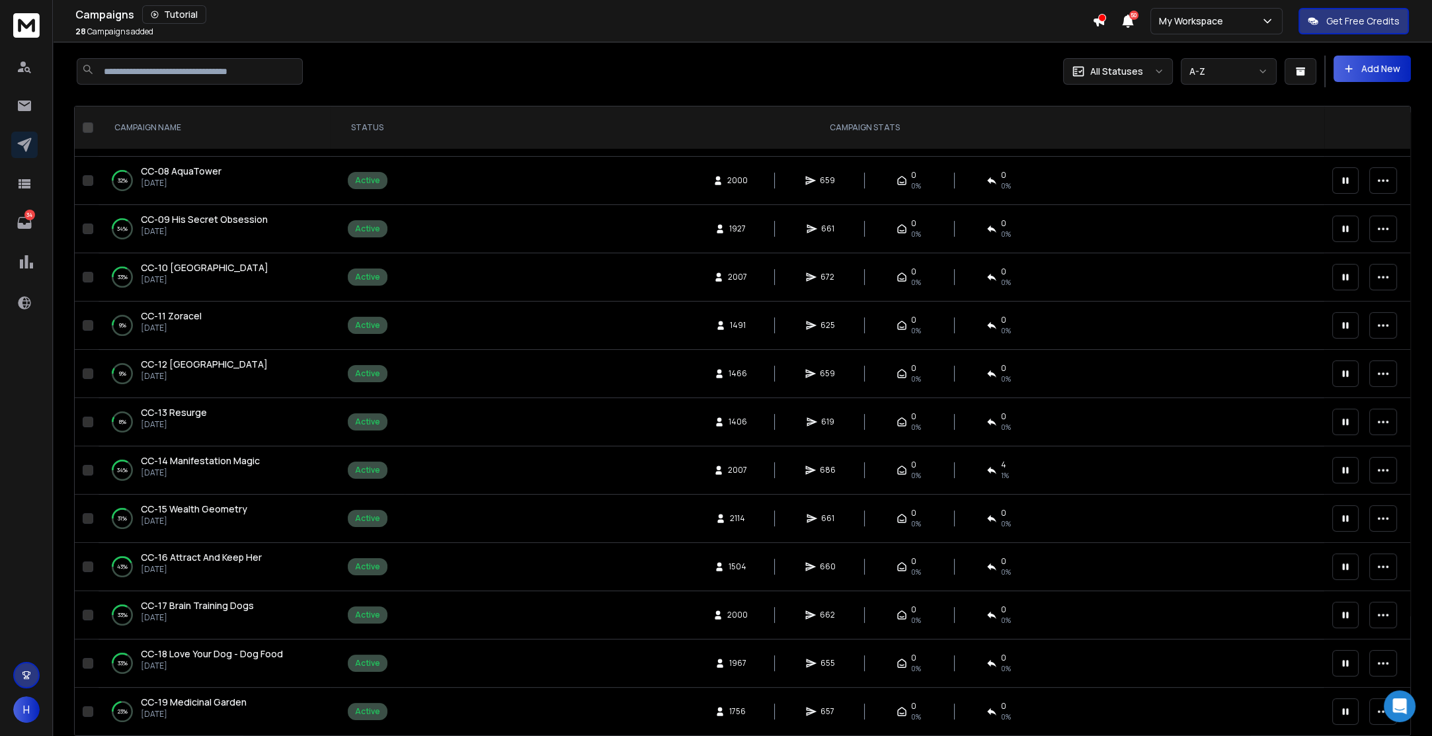
click at [185, 408] on span "CC-13 Resurge" at bounding box center [174, 412] width 66 height 13
click at [185, 410] on span "CC-13 Resurge" at bounding box center [174, 412] width 66 height 13
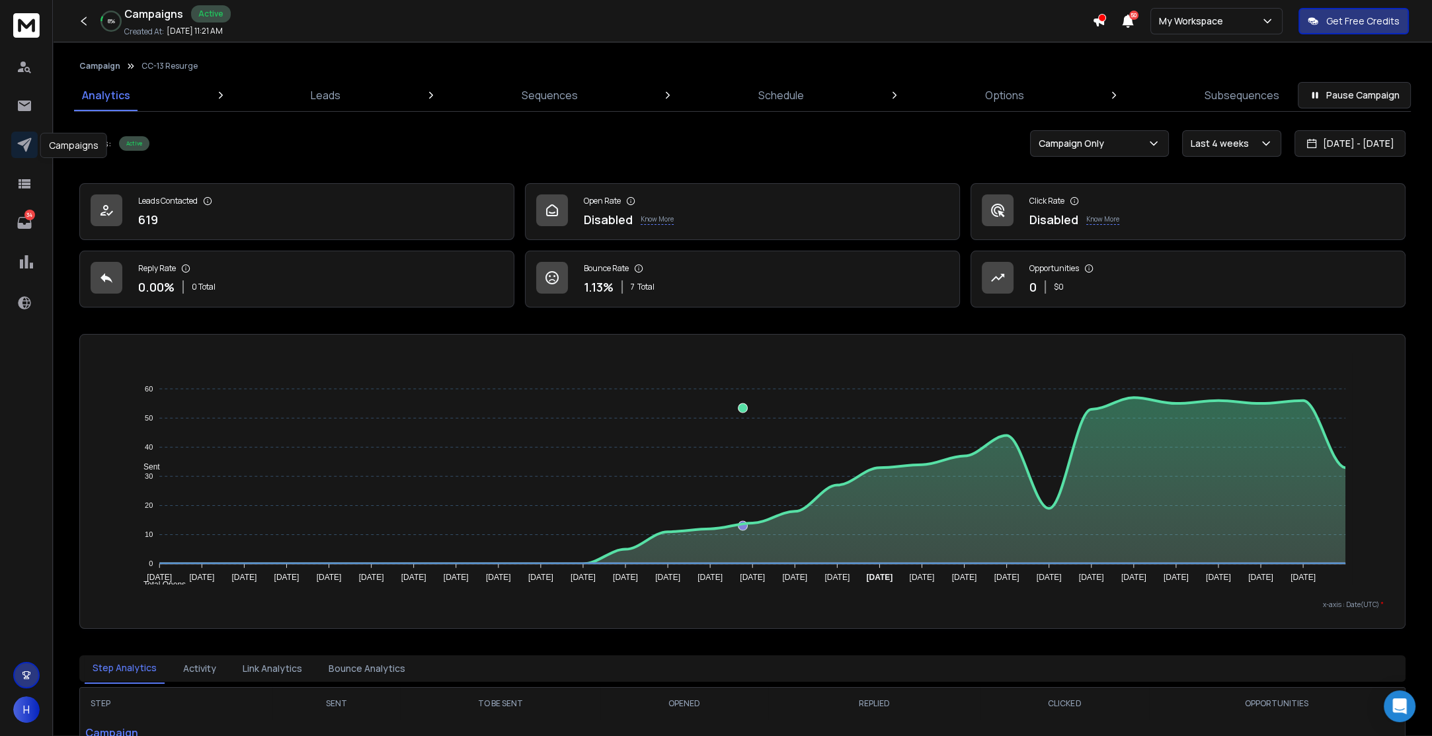
click at [23, 143] on icon at bounding box center [24, 145] width 14 height 14
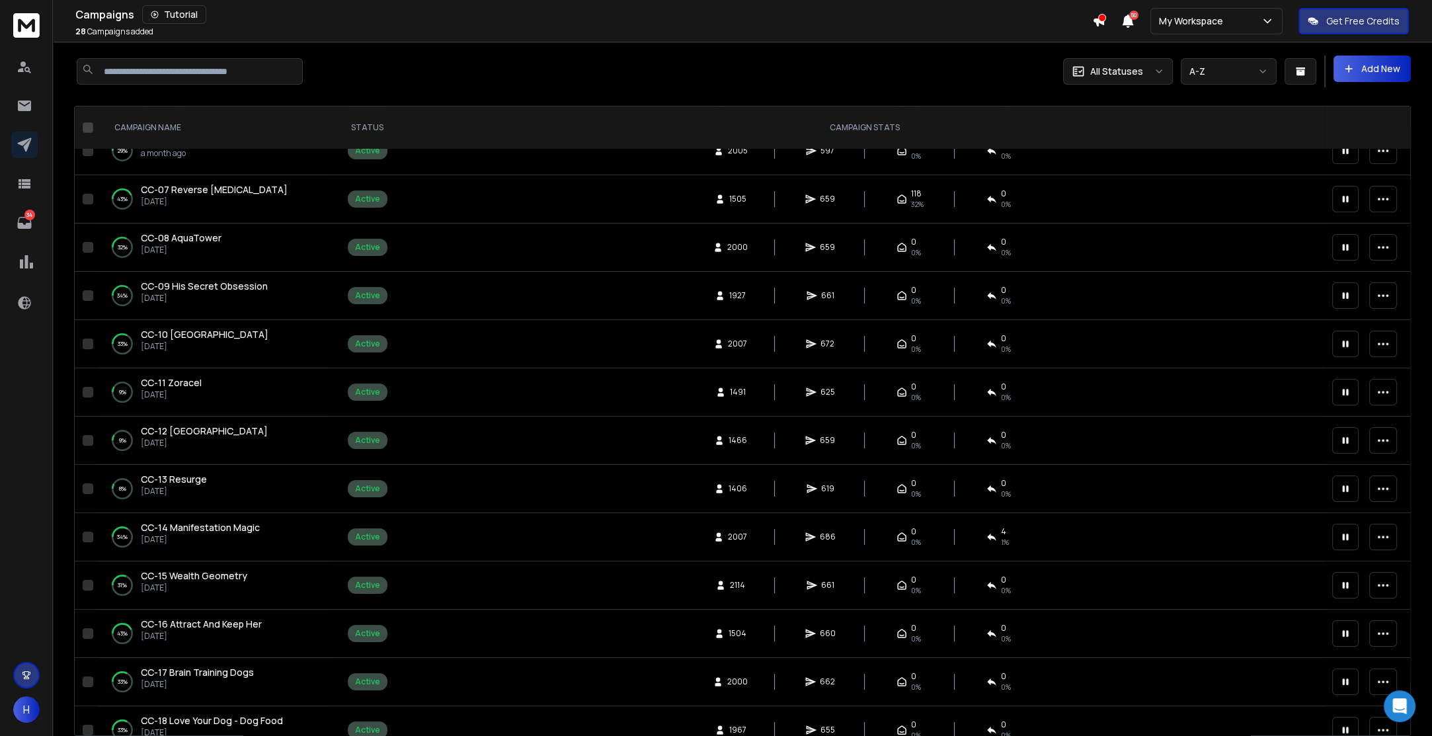
scroll to position [264, 0]
click at [174, 522] on span "CC-14 Manifestation Magic" at bounding box center [200, 526] width 119 height 13
click at [178, 520] on span "CC-14 Manifestation Magic" at bounding box center [200, 526] width 119 height 13
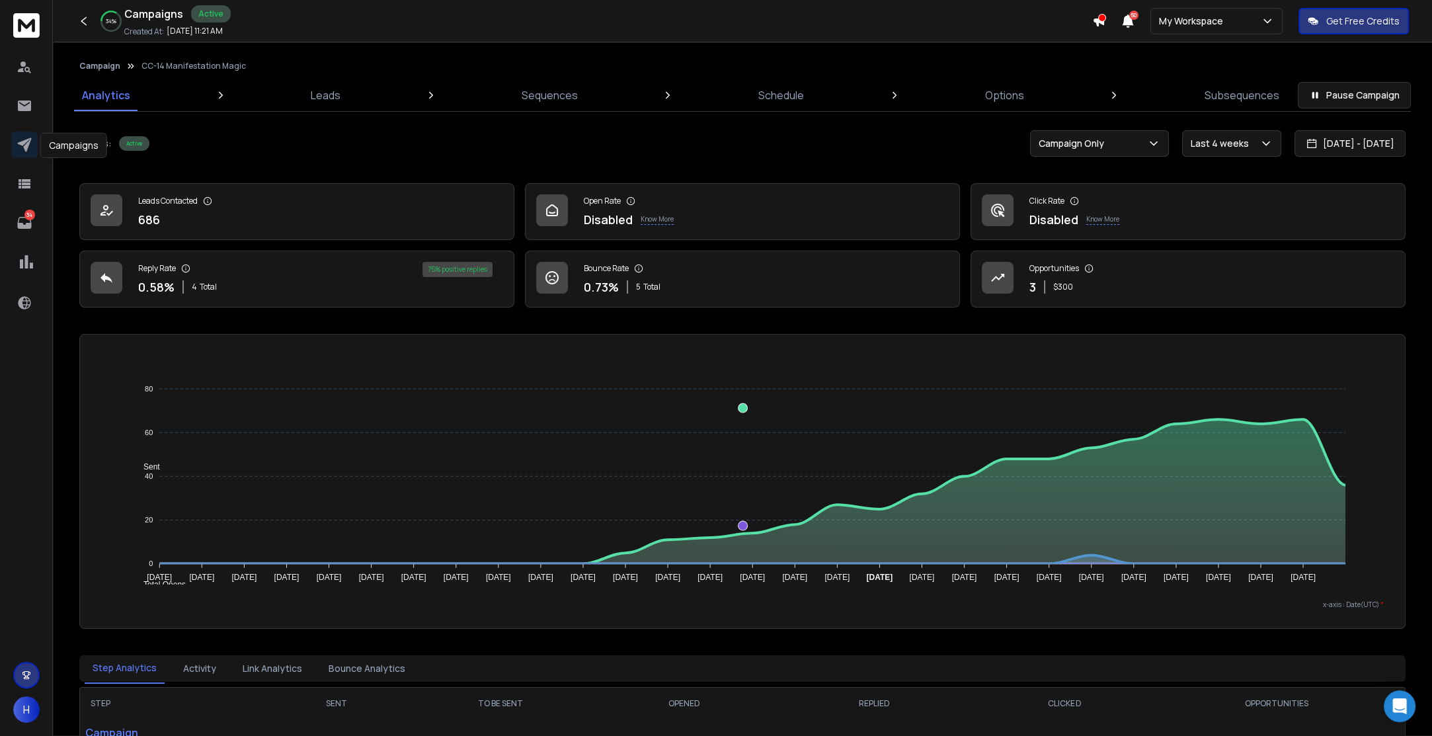
click at [26, 141] on icon at bounding box center [24, 145] width 14 height 14
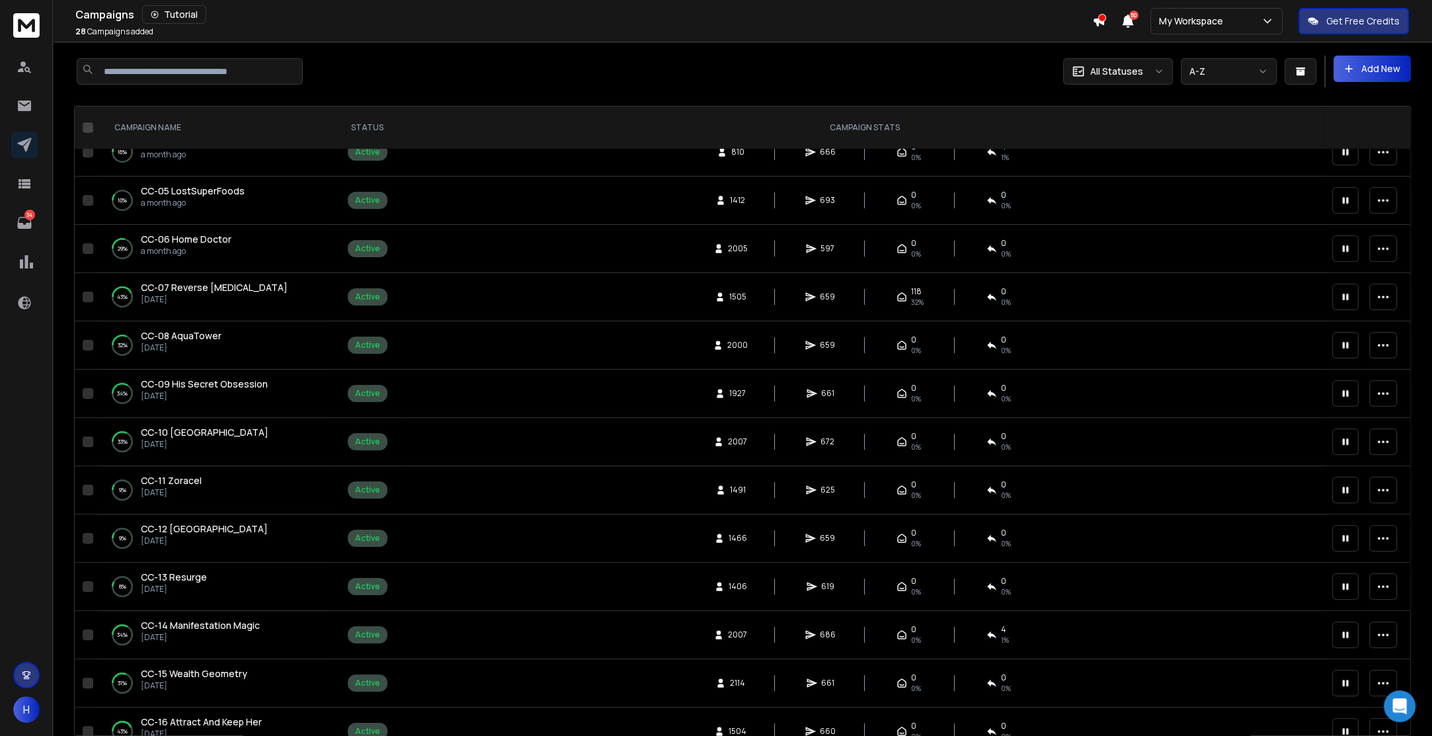
scroll to position [198, 0]
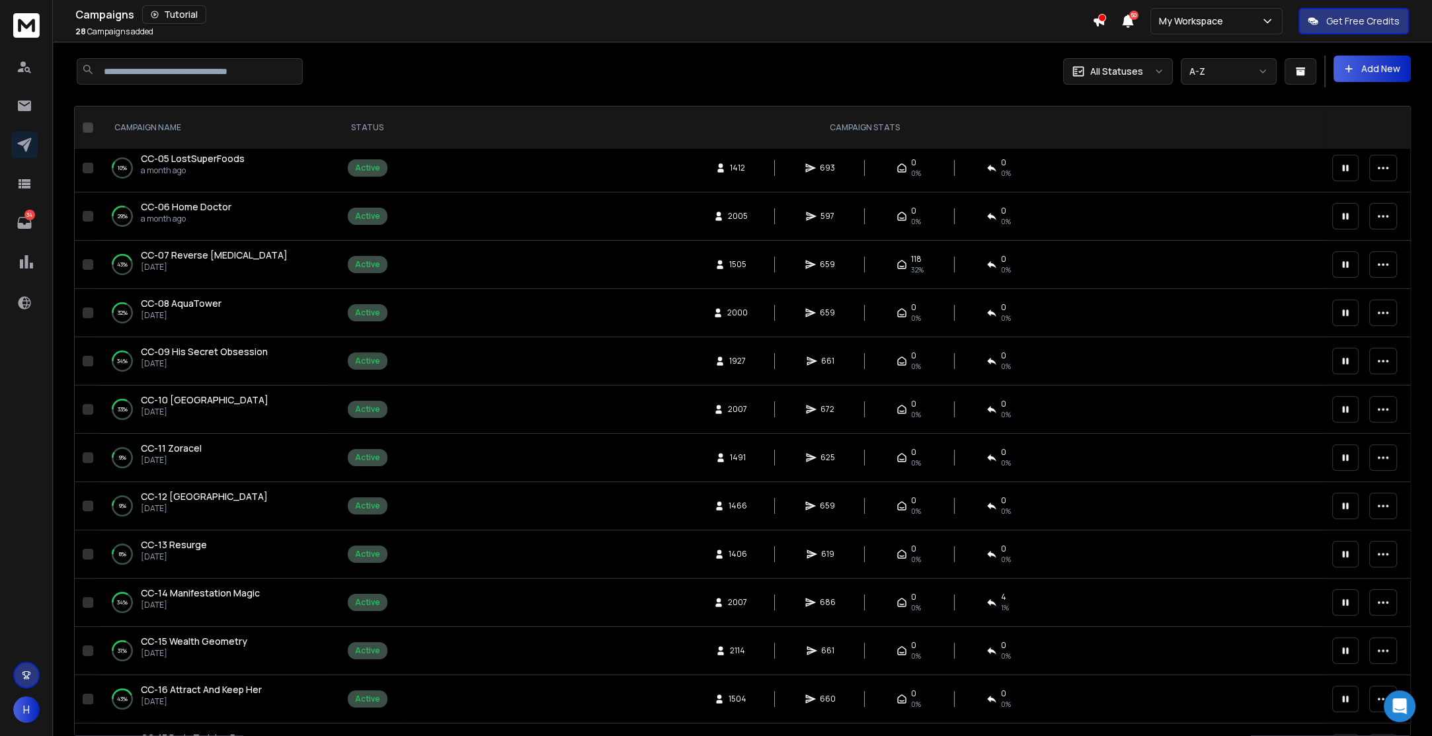
click at [174, 635] on span "CC-15 Wealth Geometry" at bounding box center [194, 641] width 106 height 13
click at [176, 635] on span "CC-15 Wealth Geometry" at bounding box center [194, 641] width 106 height 13
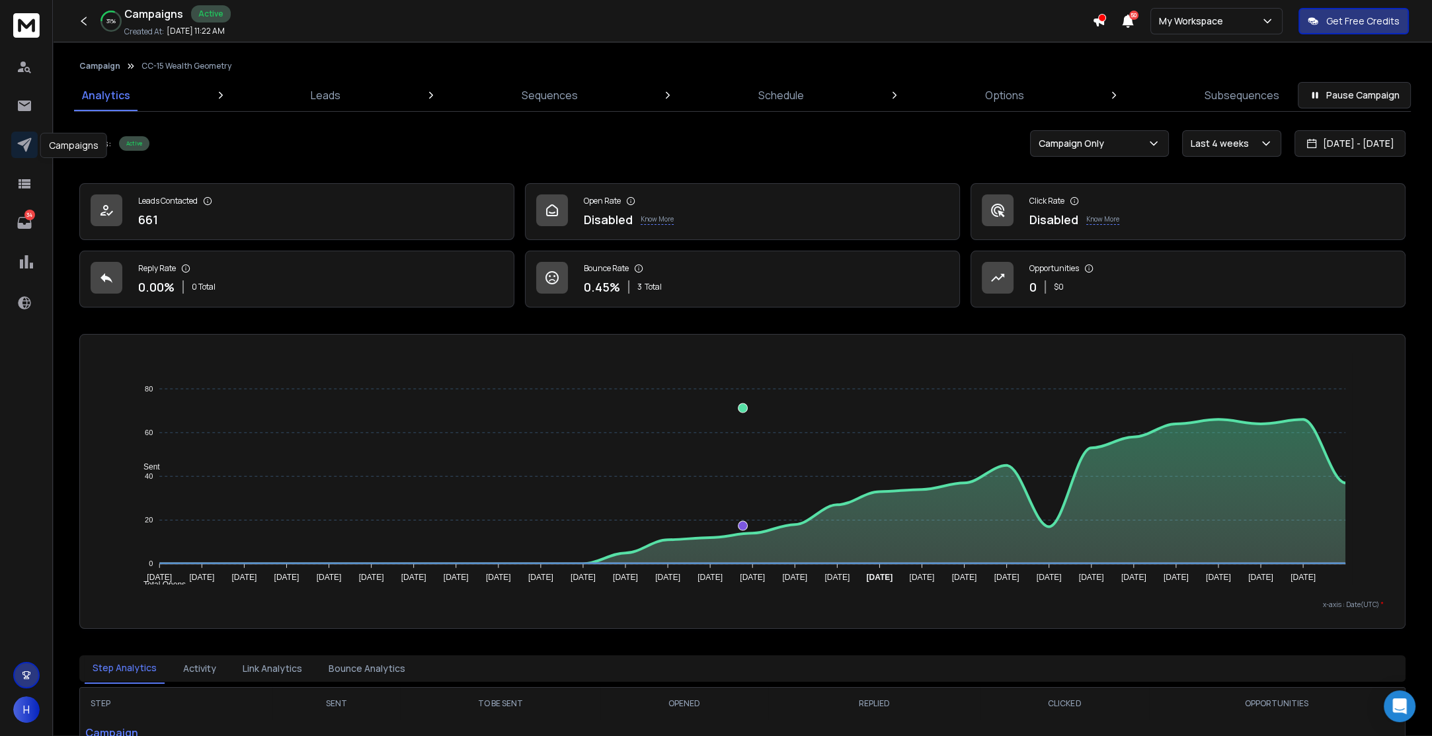
click at [26, 139] on icon at bounding box center [25, 145] width 16 height 16
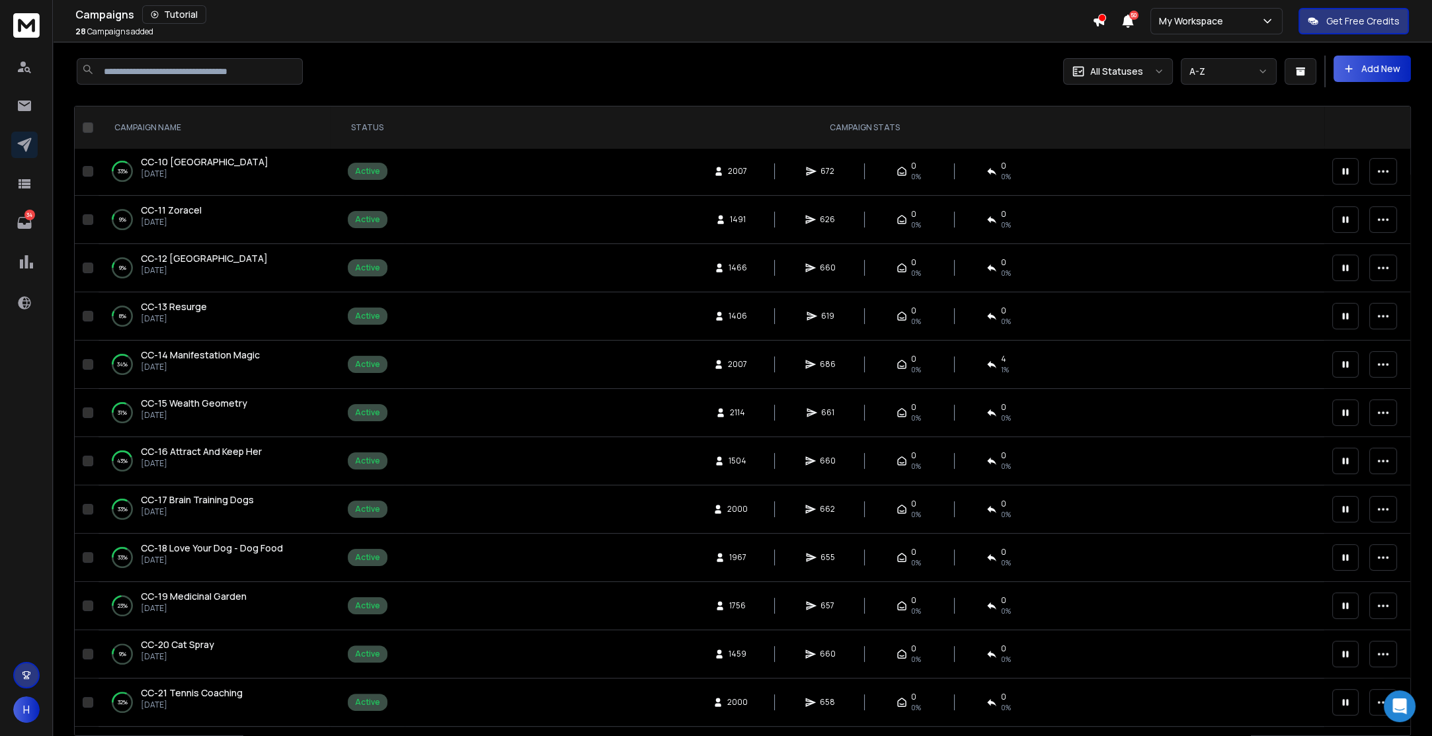
scroll to position [397, 0]
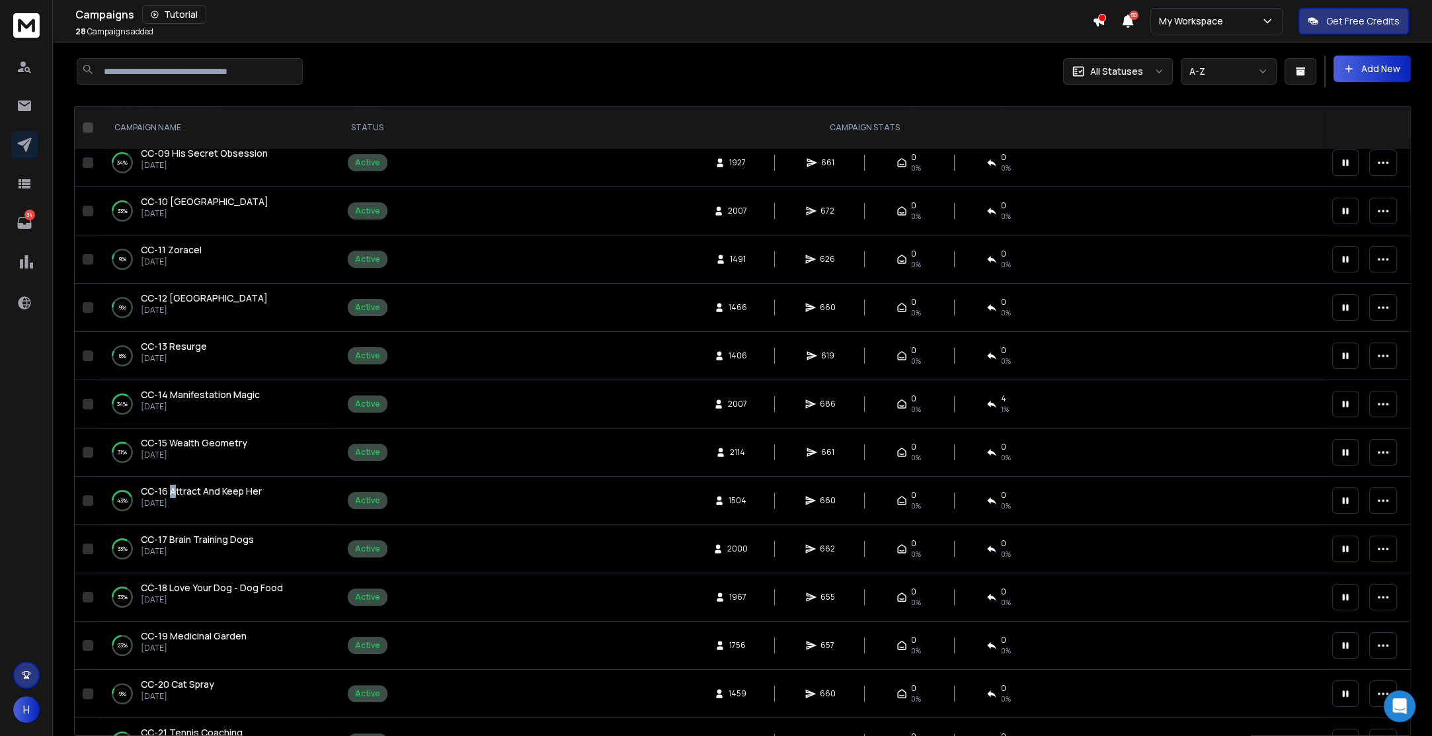
click at [173, 483] on td "43 % CC-16 Attract And Keep Her [DATE]" at bounding box center [213, 501] width 231 height 48
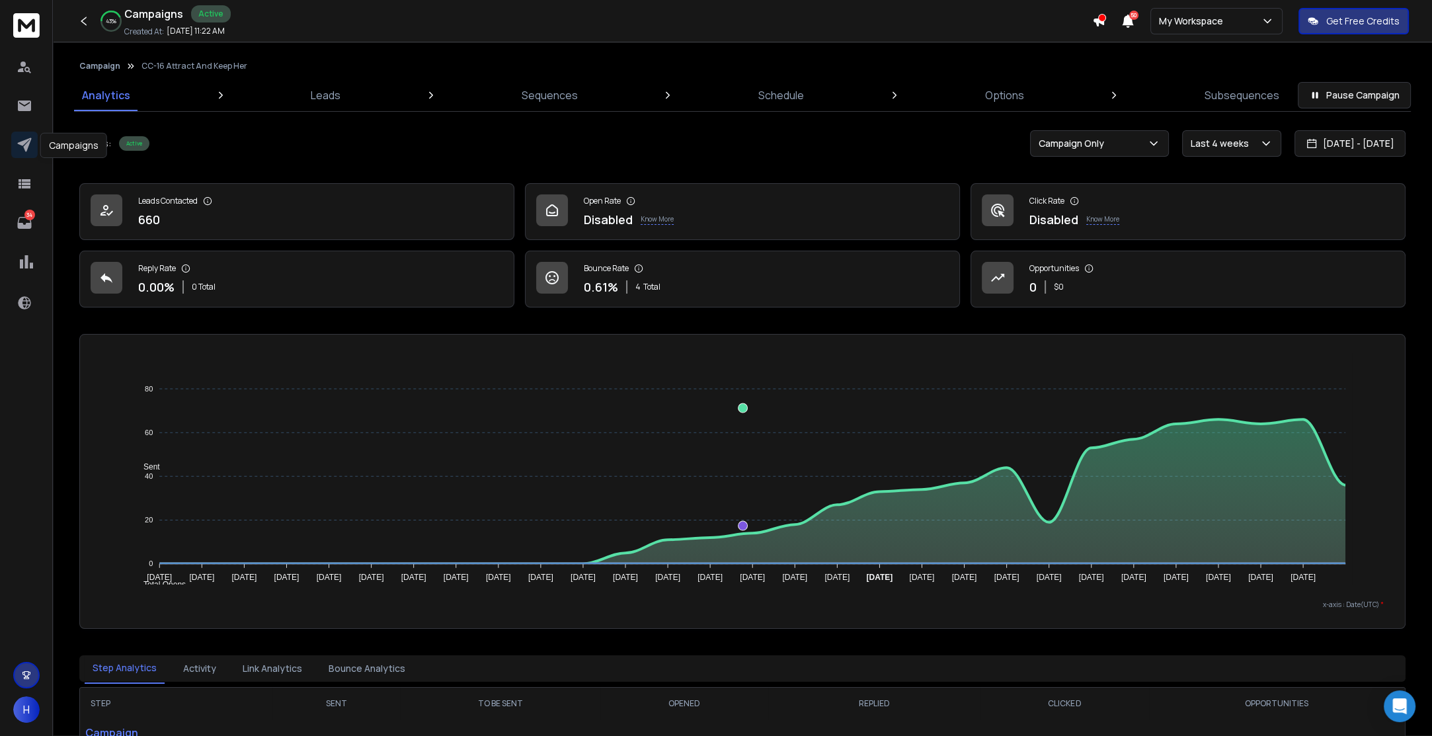
click at [28, 141] on icon at bounding box center [25, 145] width 16 height 16
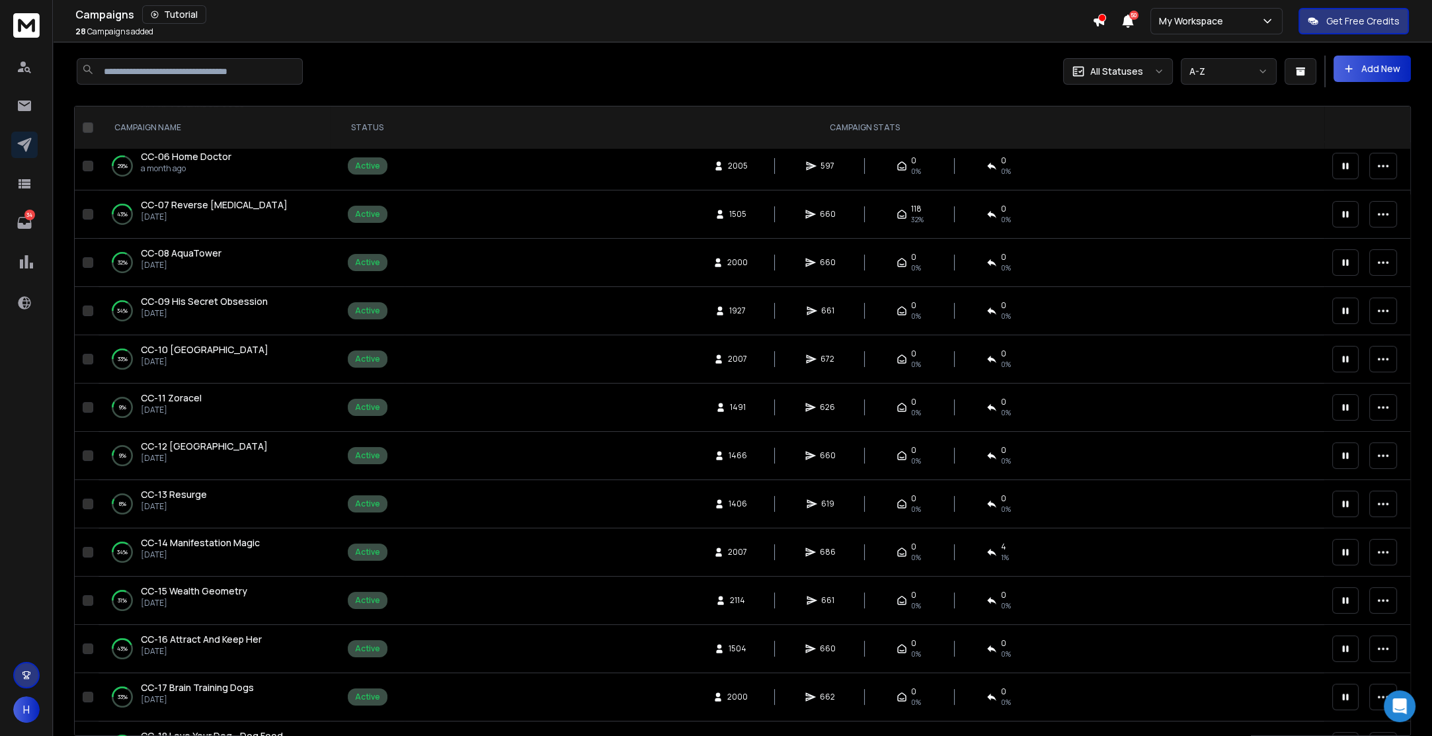
scroll to position [264, 0]
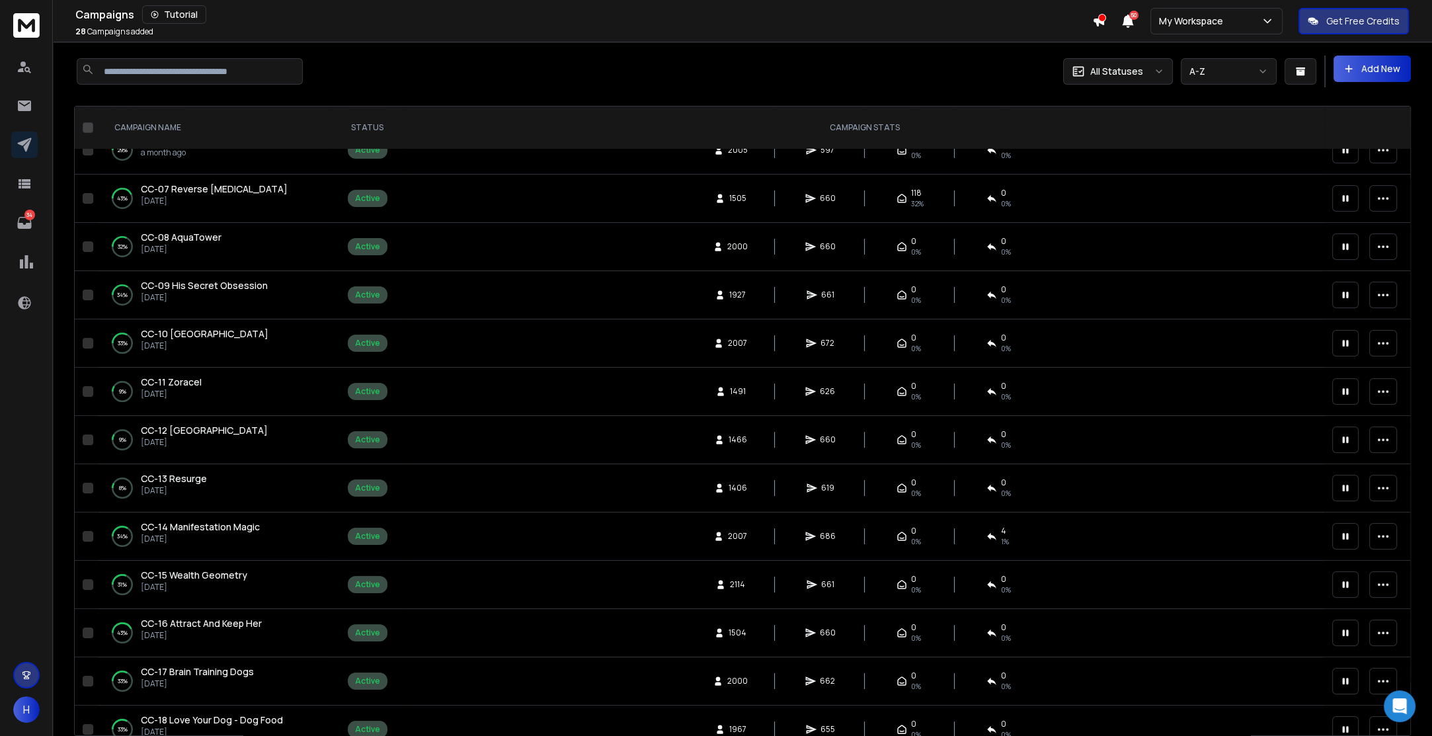
click at [196, 674] on span "CC-17 Brain Training Dogs" at bounding box center [197, 671] width 113 height 13
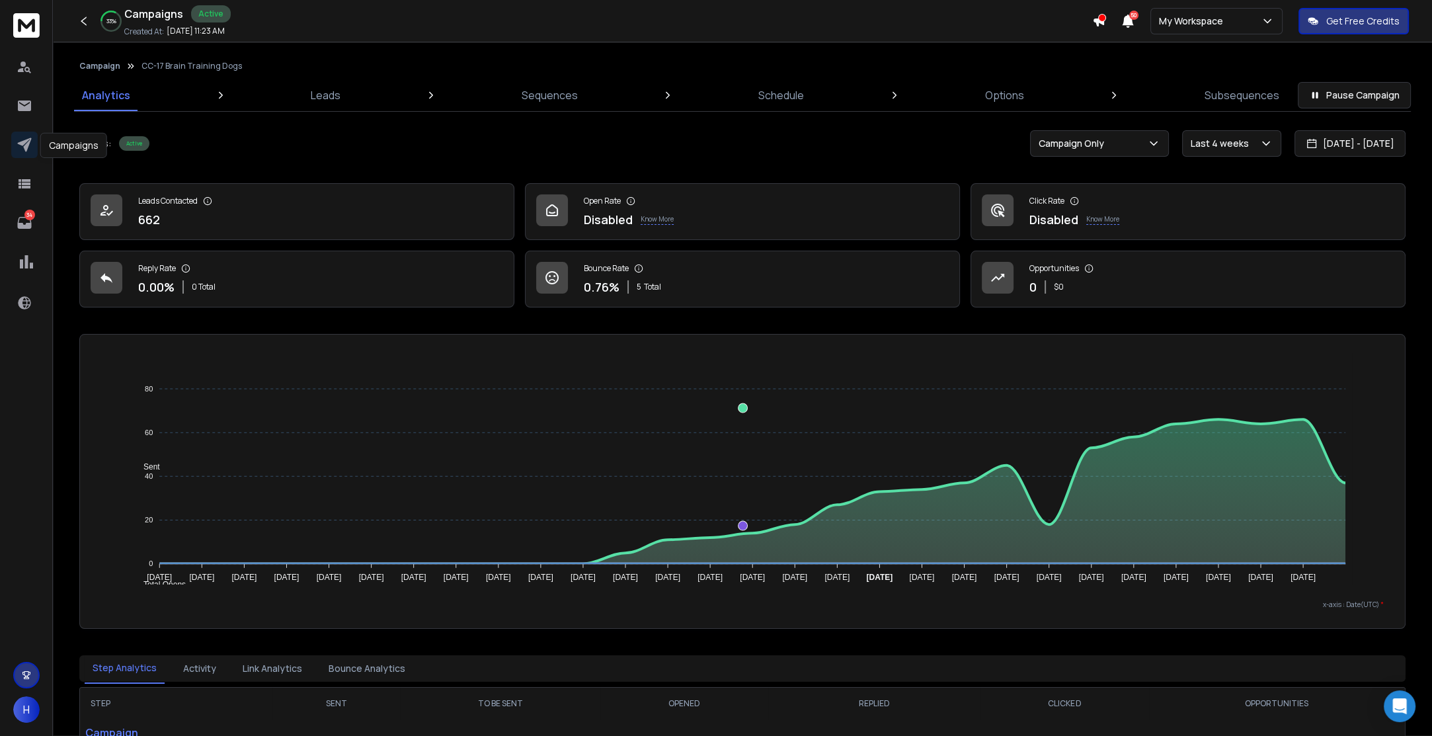
click at [30, 138] on icon at bounding box center [24, 145] width 14 height 14
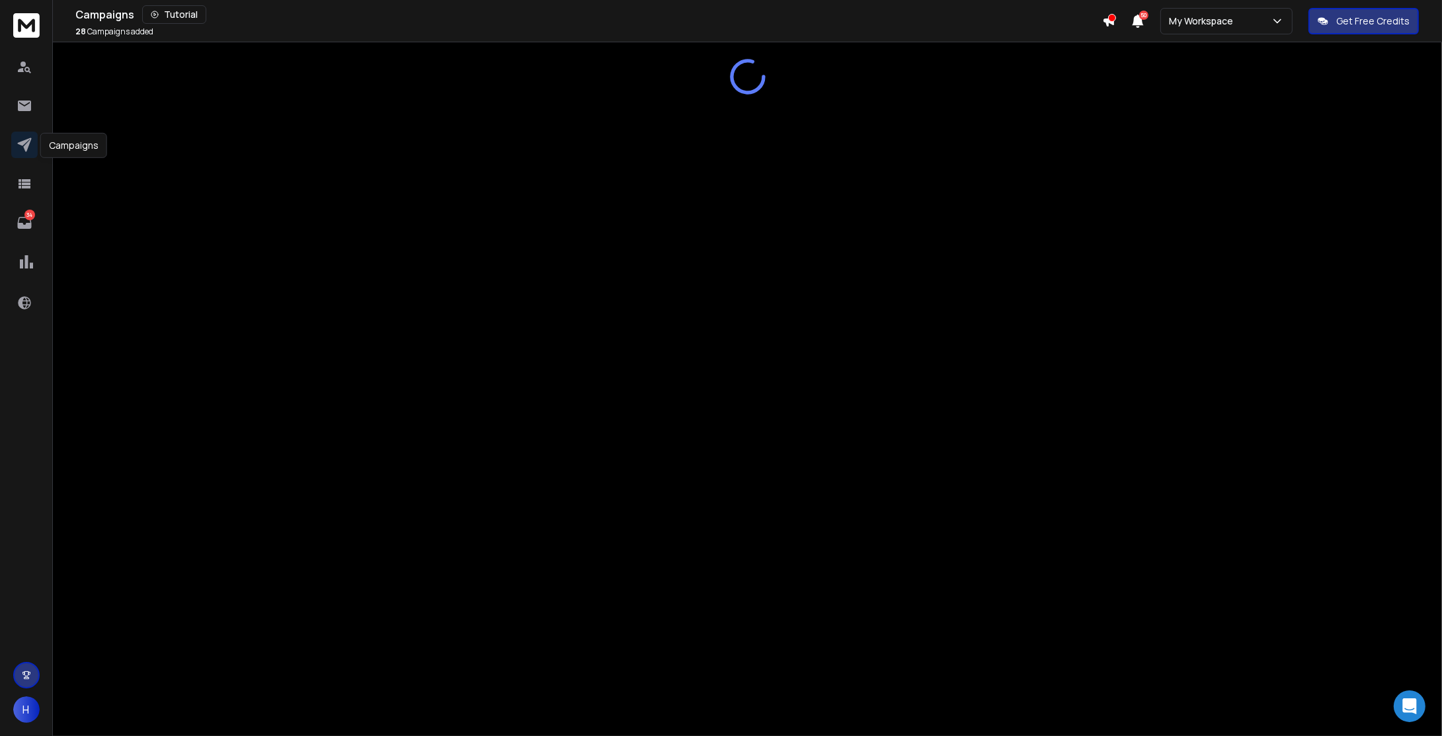
click at [28, 145] on icon at bounding box center [24, 145] width 14 height 14
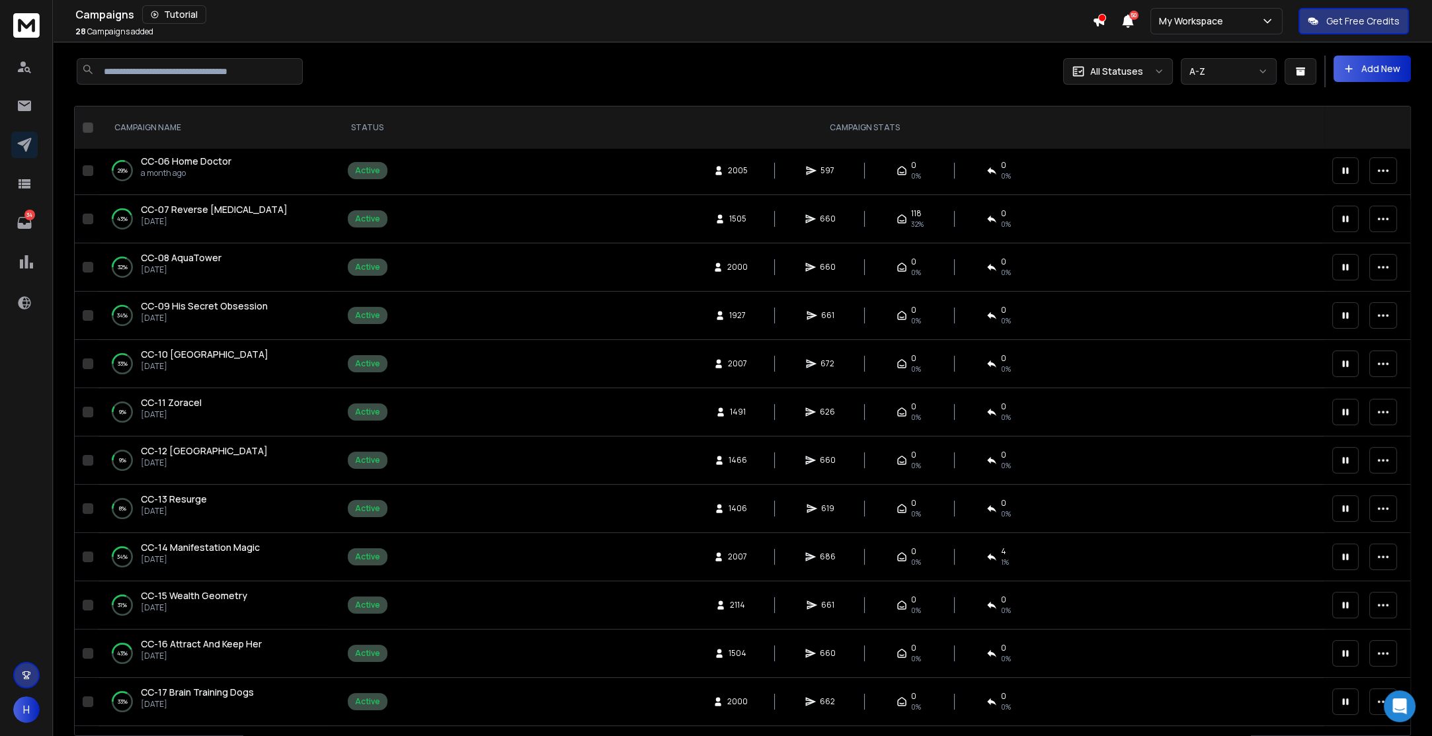
scroll to position [264, 0]
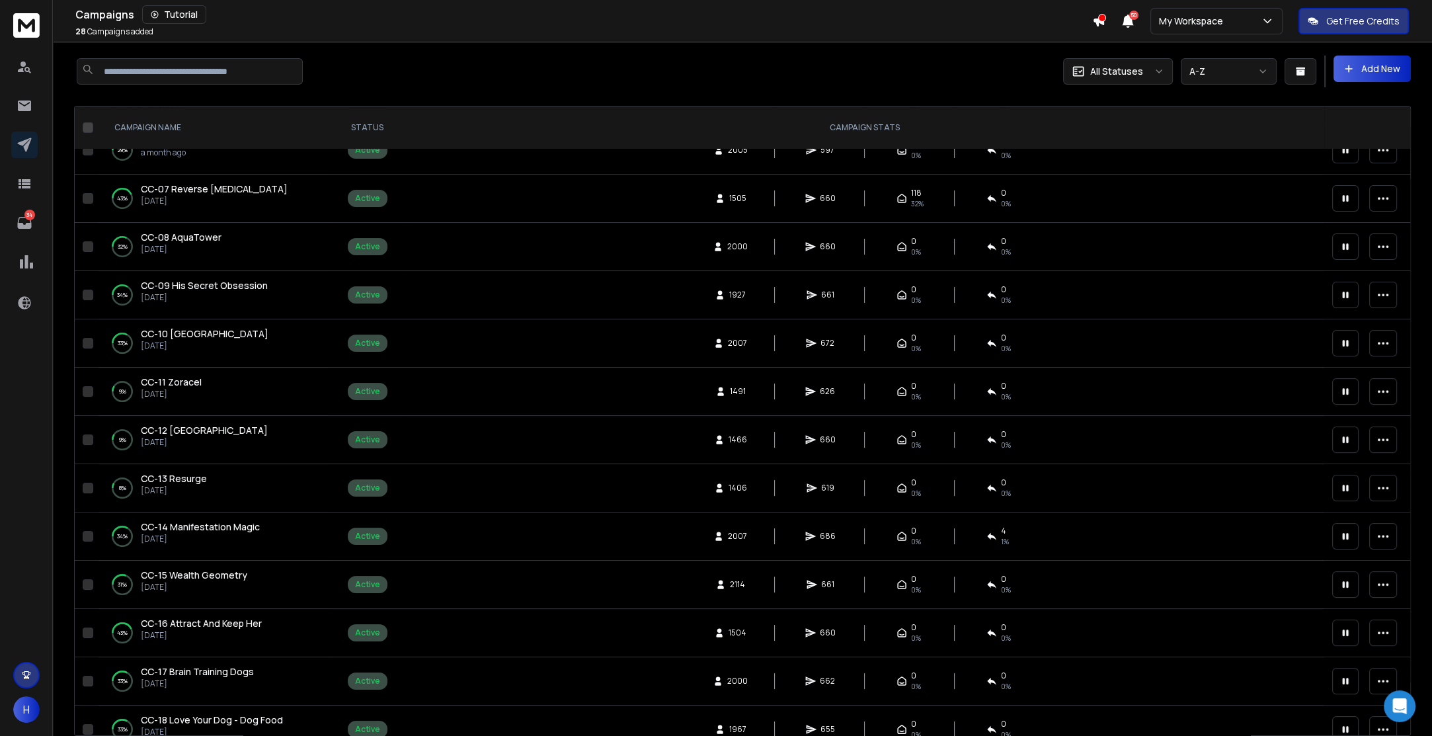
click at [180, 713] on span "CC-18 Love Your Dog - Dog Food" at bounding box center [212, 719] width 142 height 13
click at [184, 716] on span "CC-18 Love Your Dog - Dog Food" at bounding box center [212, 719] width 142 height 13
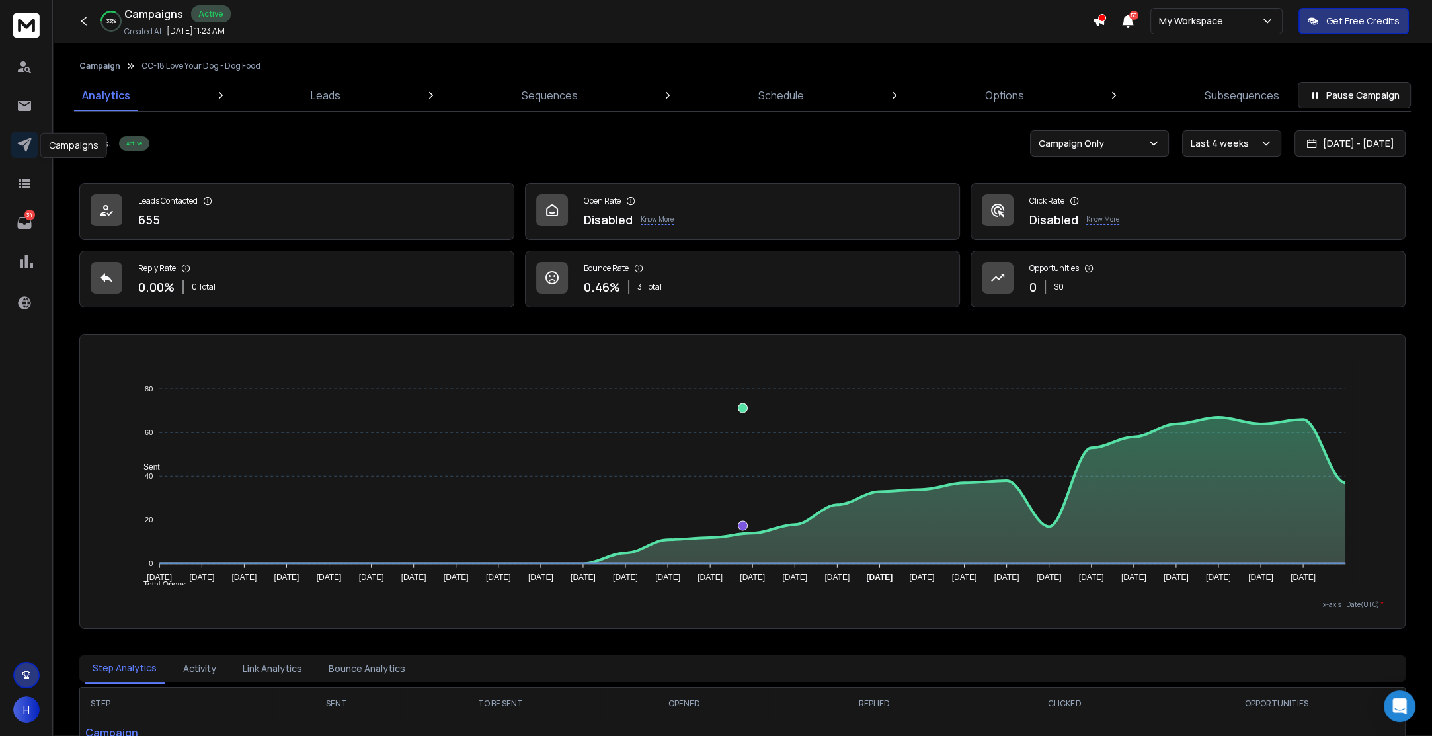
click at [25, 143] on icon at bounding box center [25, 145] width 16 height 16
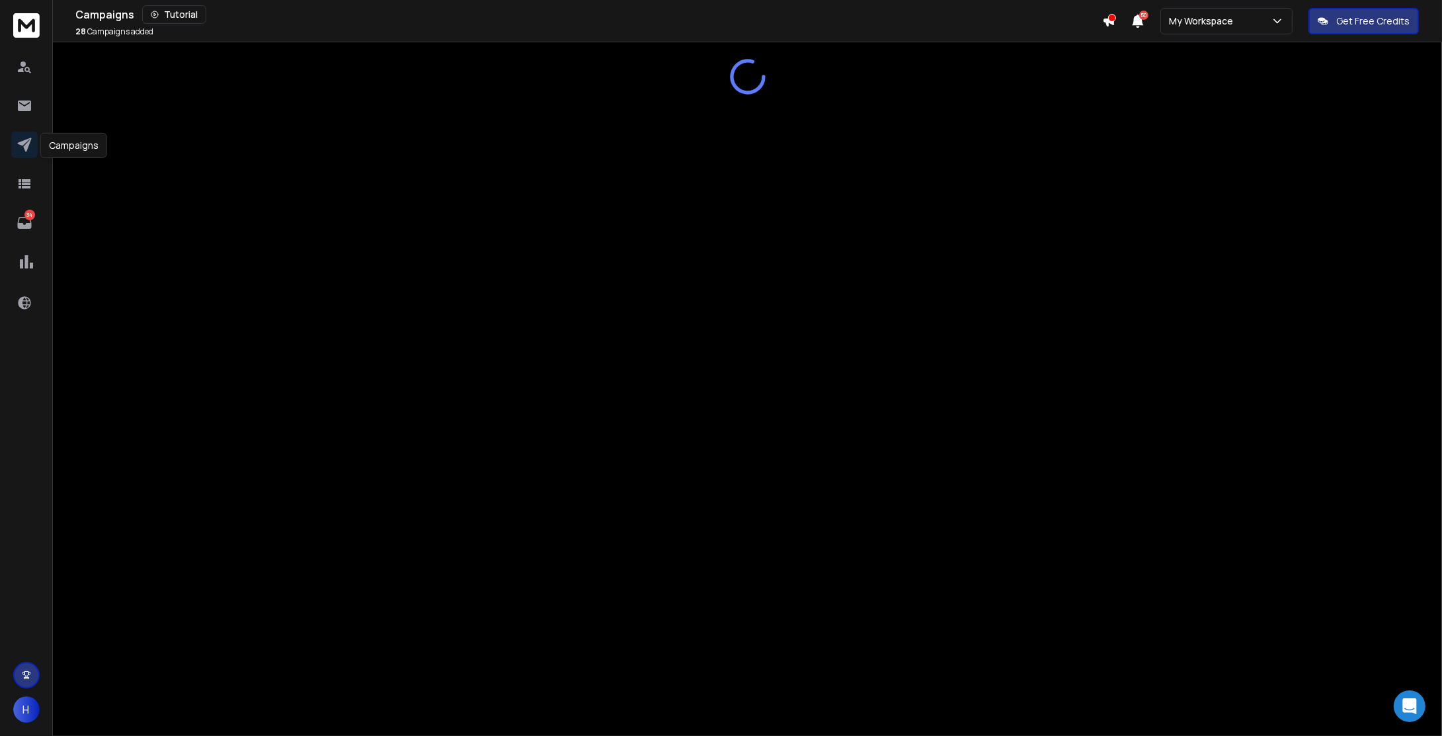
click at [25, 143] on icon at bounding box center [25, 145] width 16 height 16
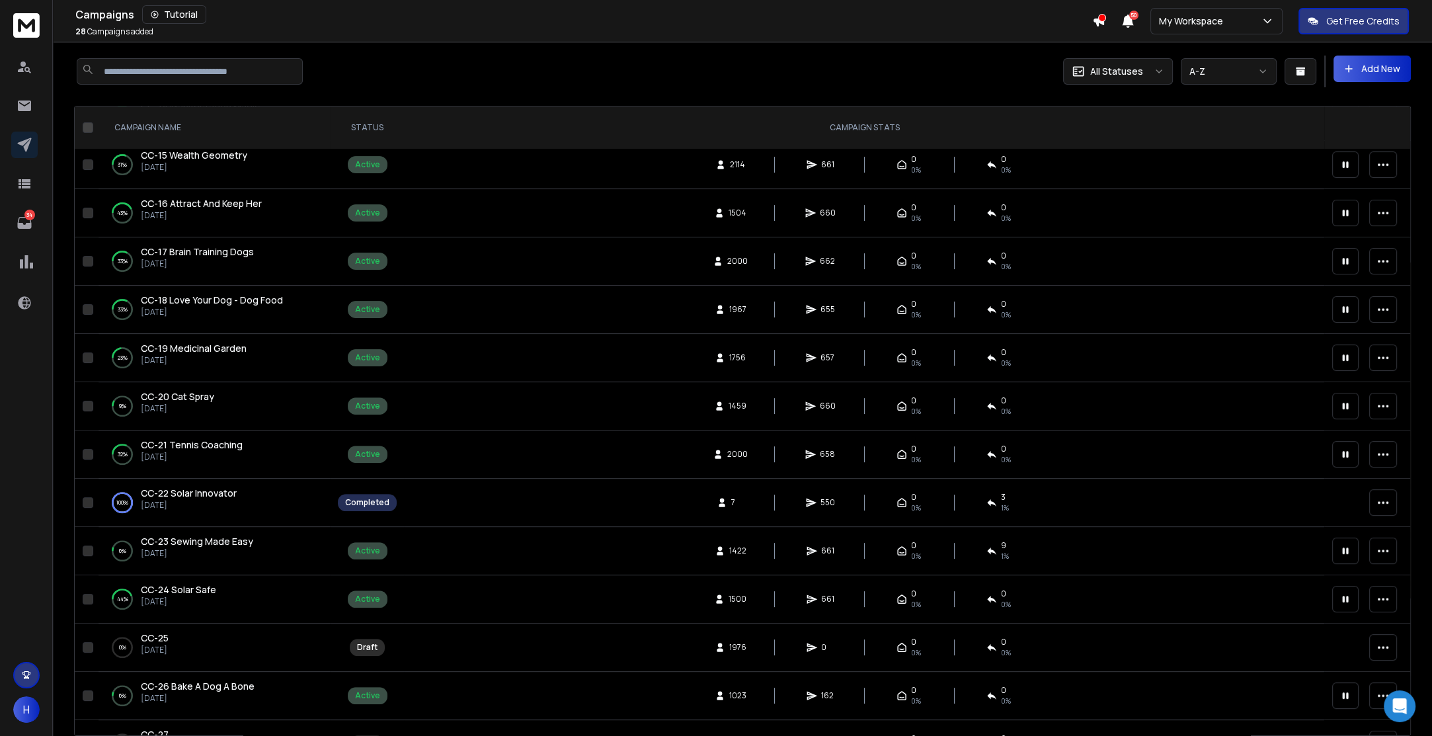
scroll to position [640, 0]
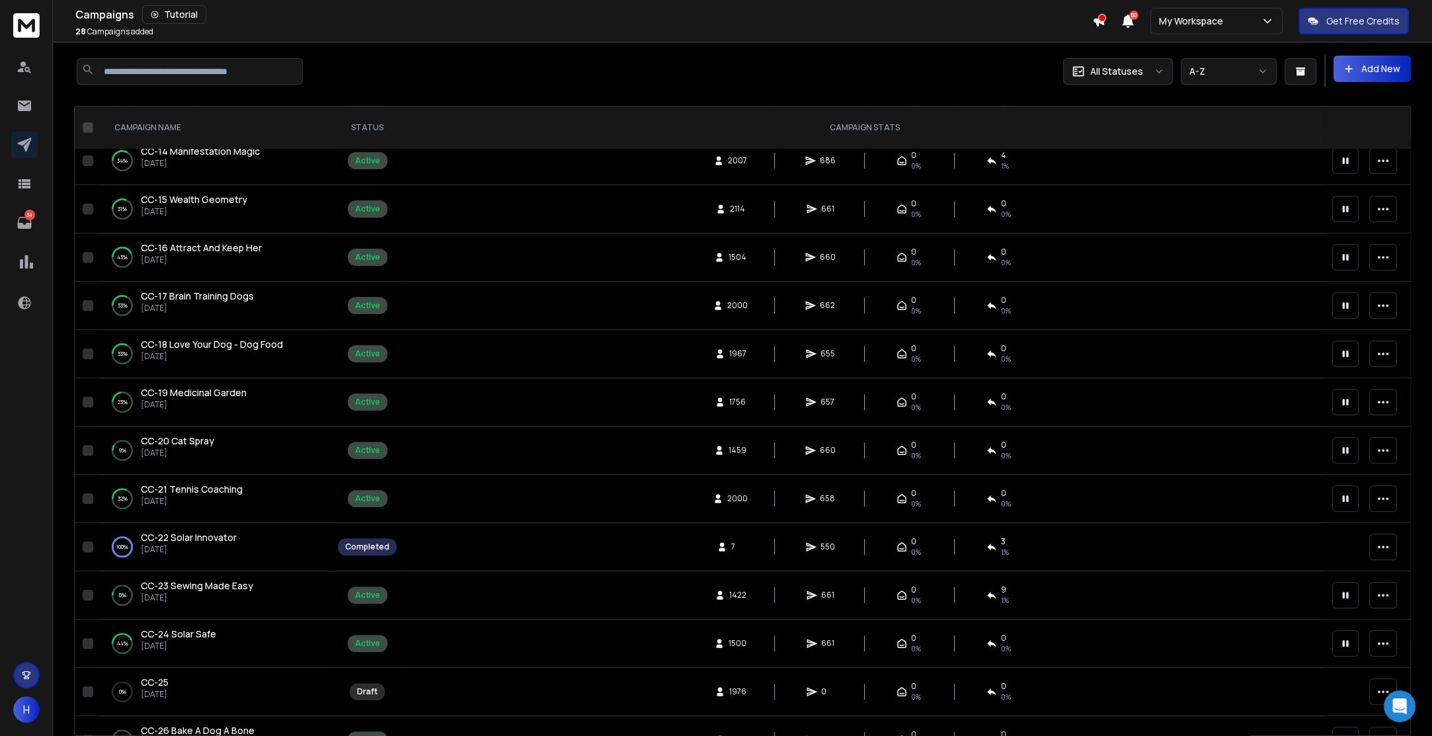
click at [196, 354] on p "[DATE]" at bounding box center [212, 356] width 142 height 11
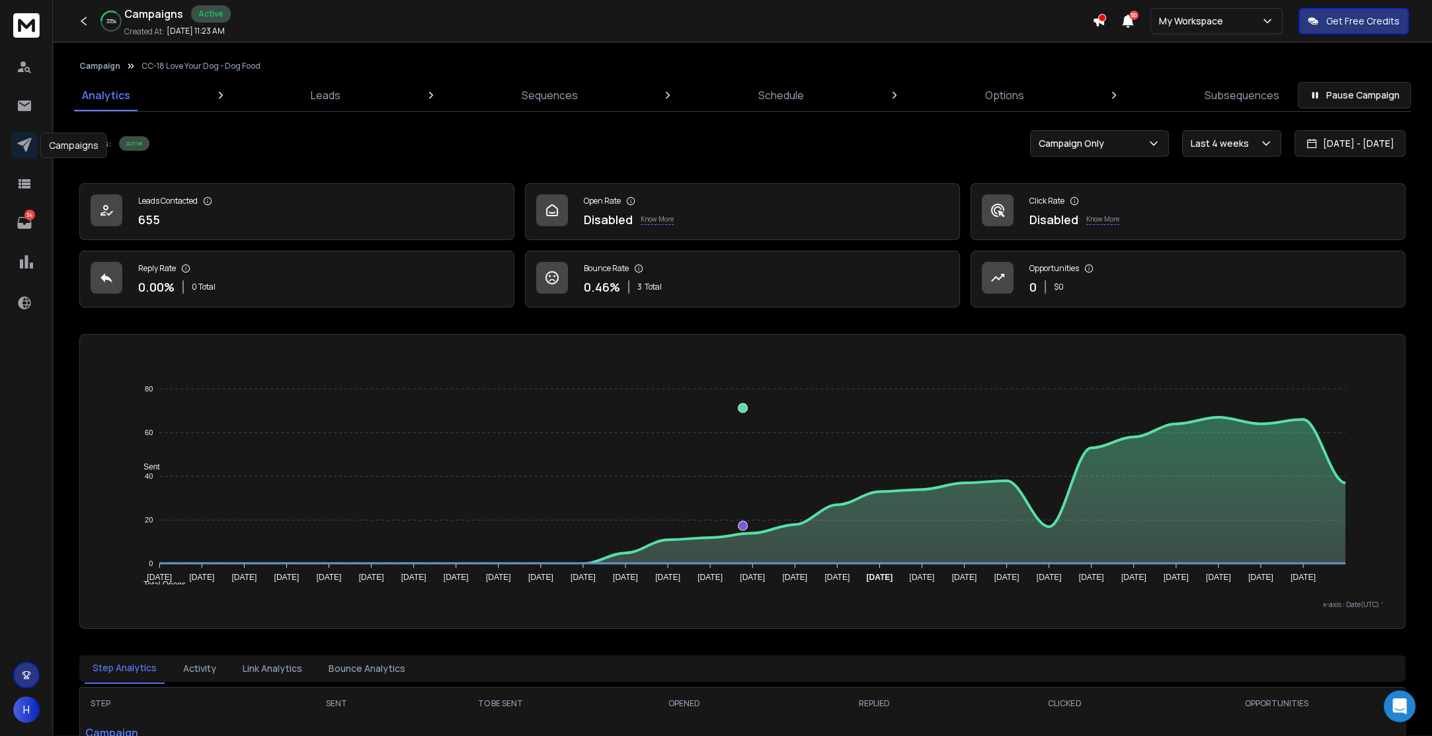
click at [19, 147] on icon at bounding box center [25, 145] width 16 height 16
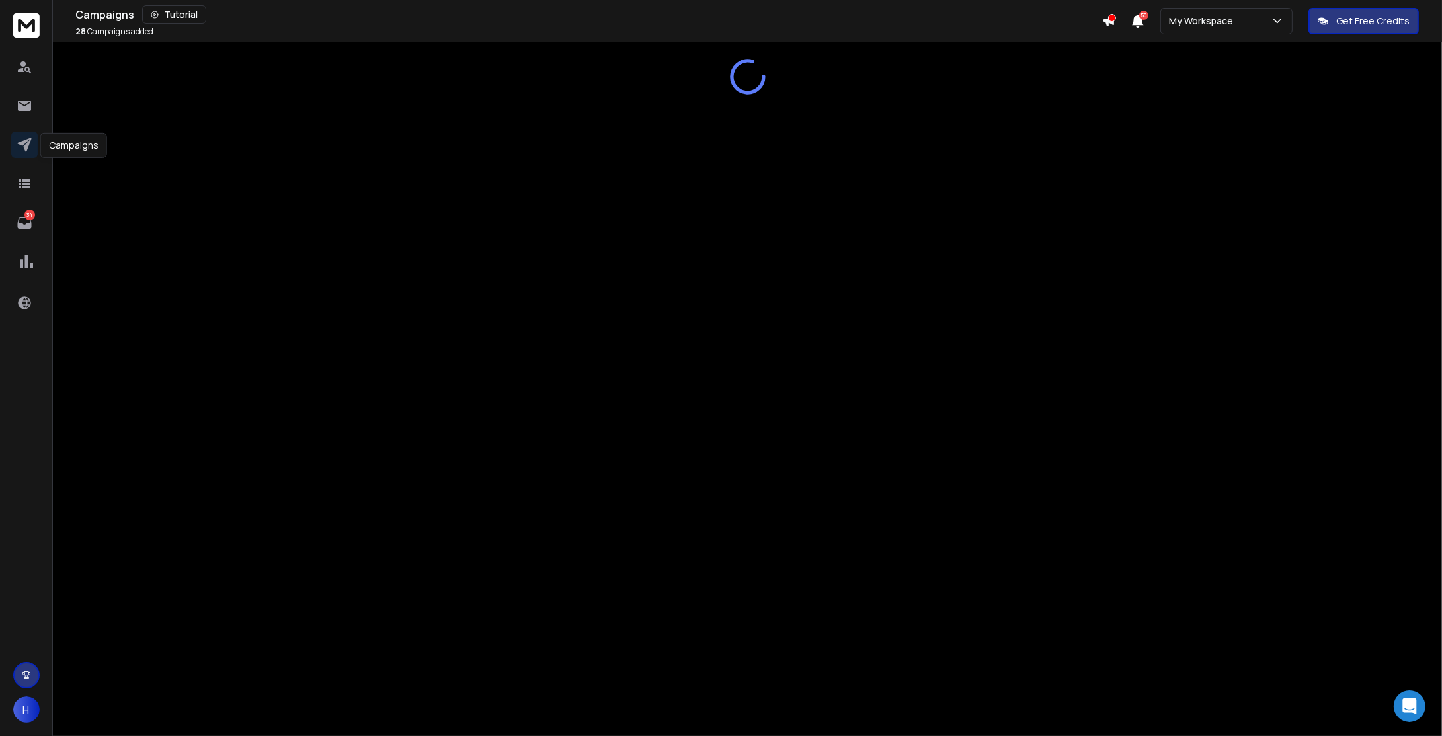
click at [19, 147] on icon at bounding box center [25, 145] width 16 height 16
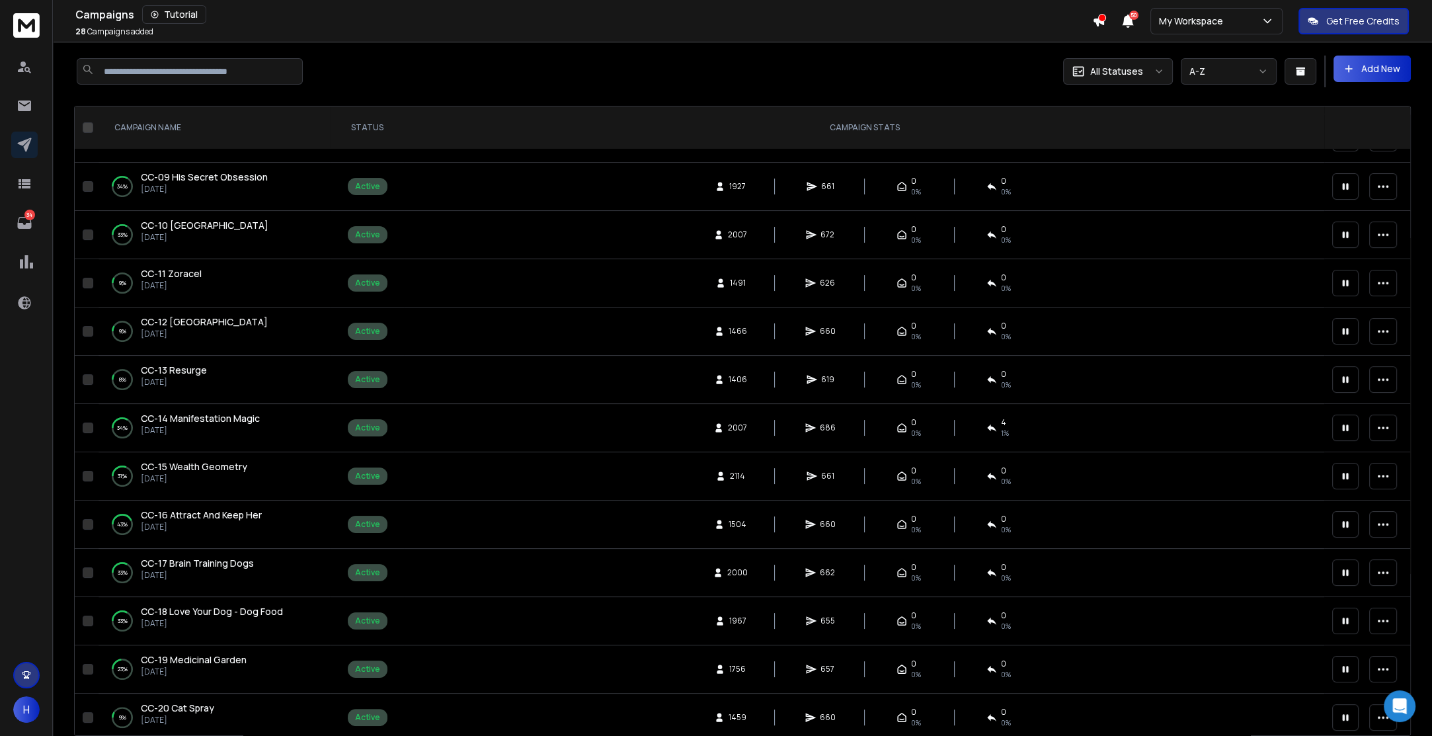
scroll to position [397, 0]
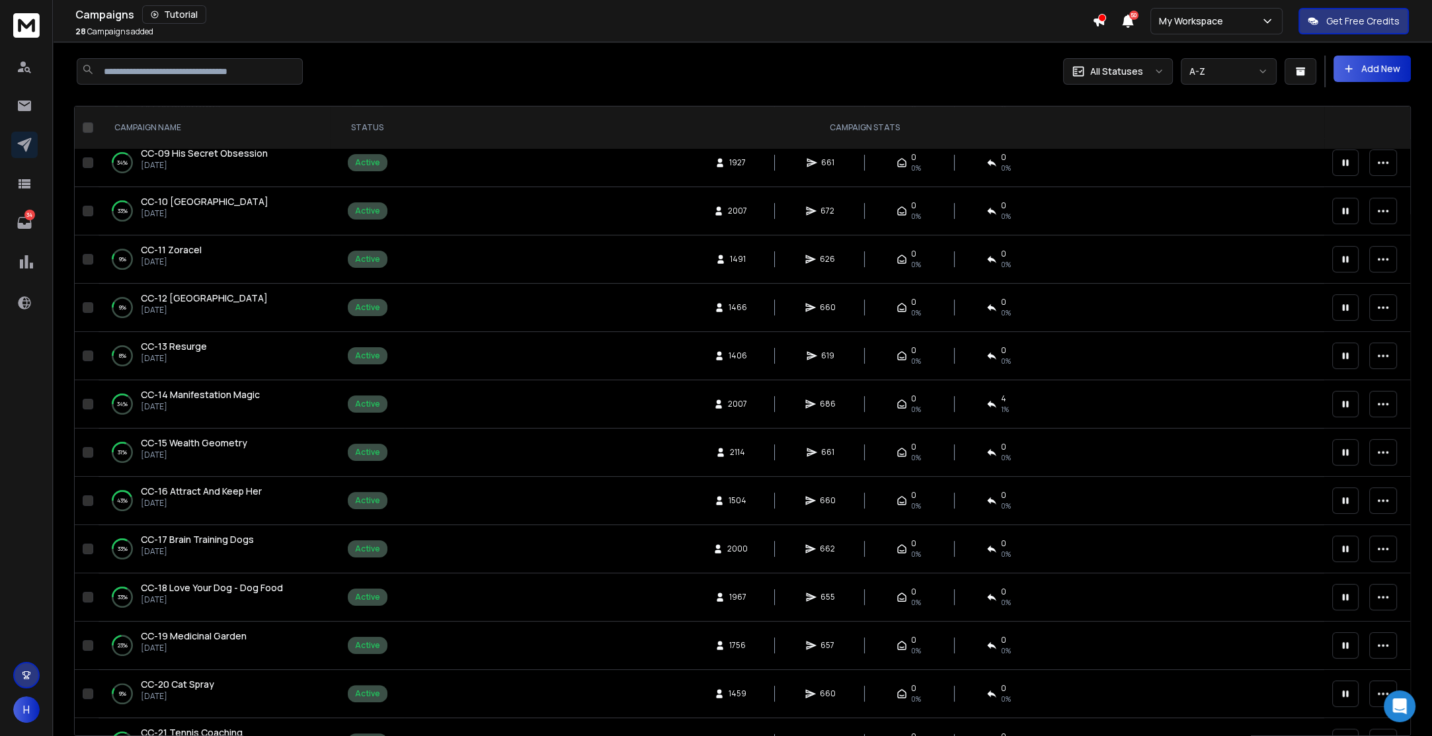
click at [190, 639] on span "CC-19 Medicinal Garden" at bounding box center [194, 635] width 106 height 13
click at [191, 637] on span "CC-19 Medicinal Garden" at bounding box center [194, 635] width 106 height 13
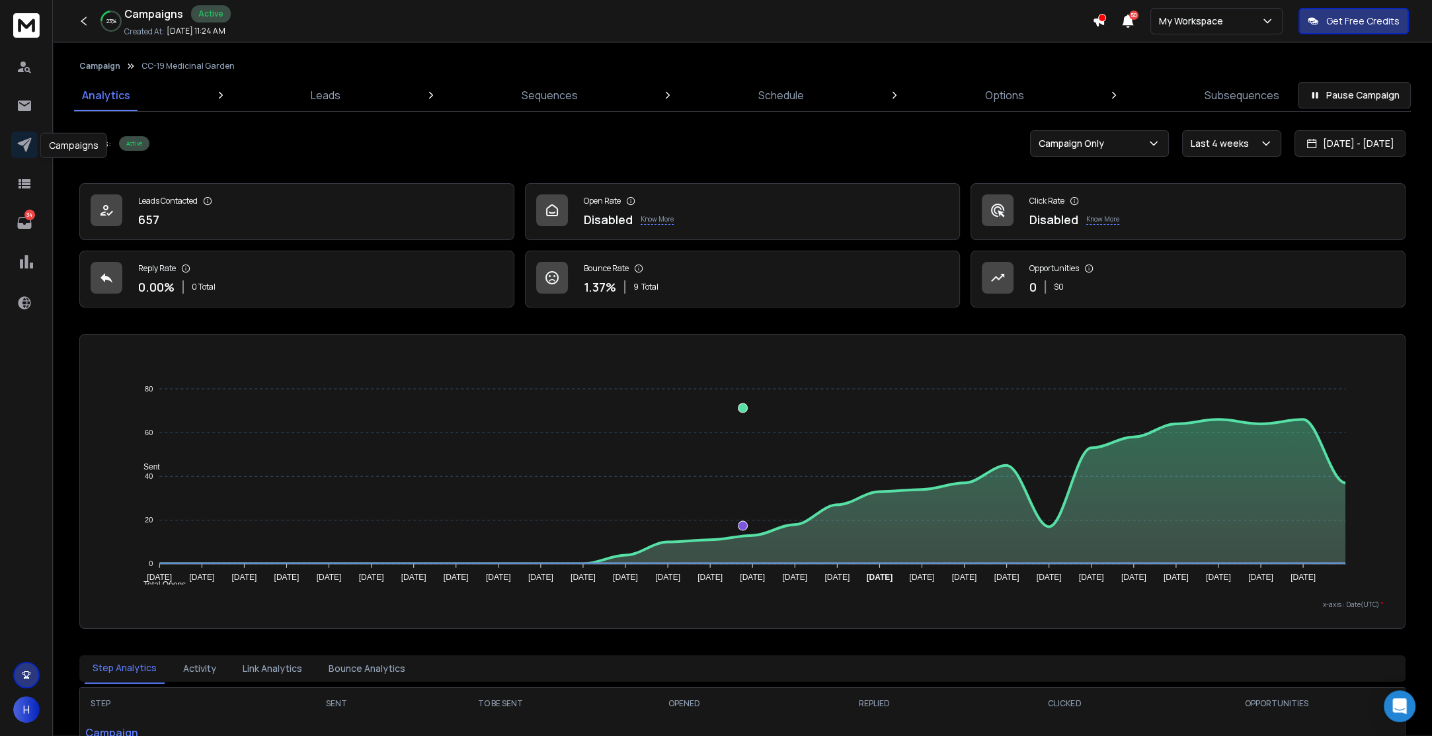
click at [19, 141] on icon at bounding box center [25, 145] width 16 height 16
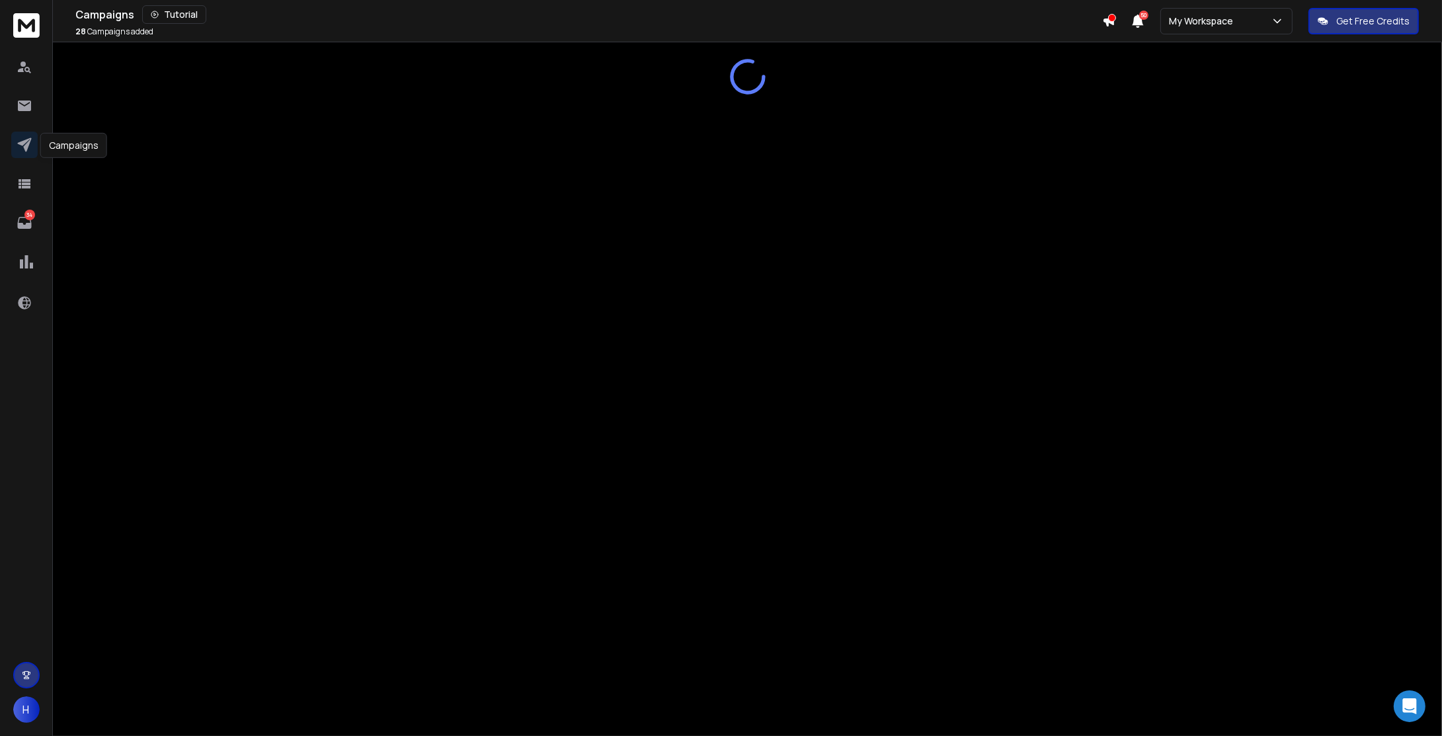
click at [20, 141] on icon at bounding box center [25, 145] width 16 height 16
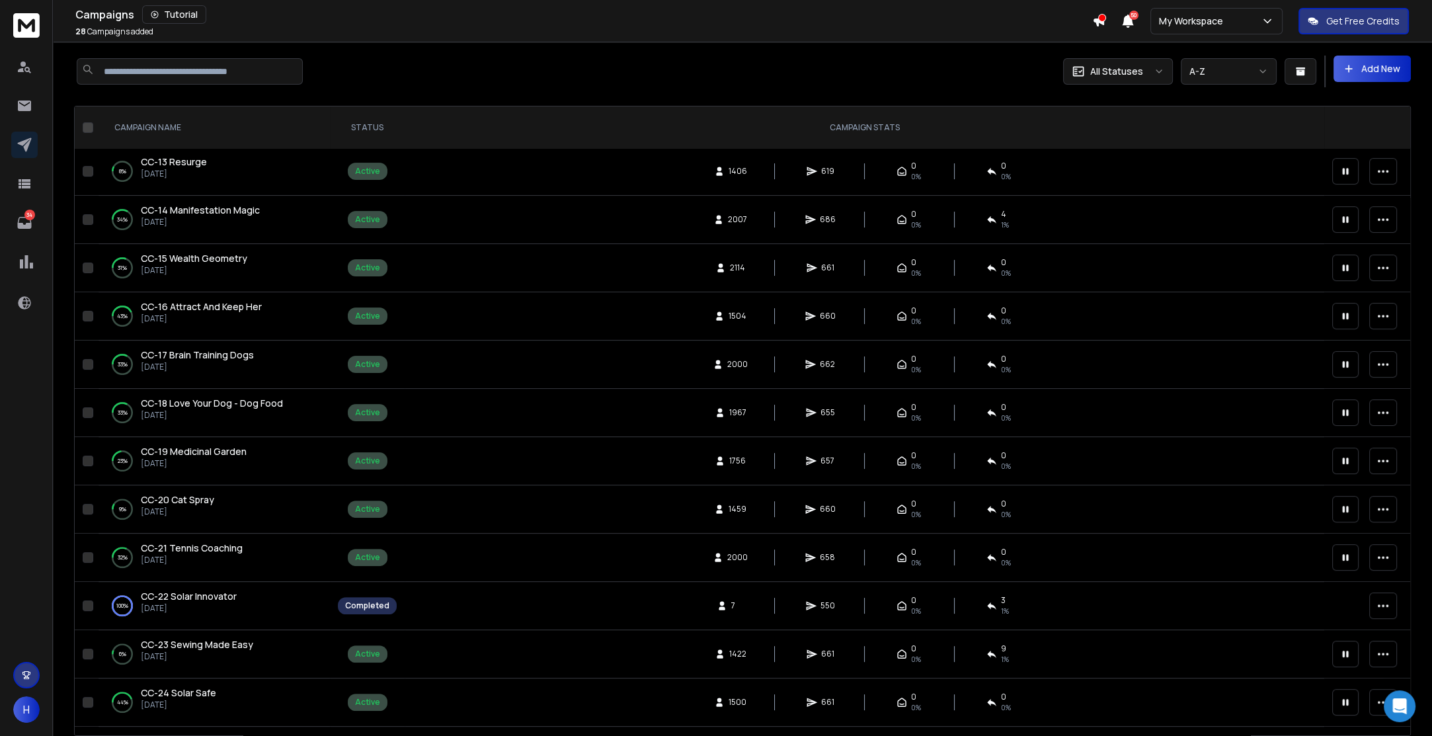
scroll to position [595, 0]
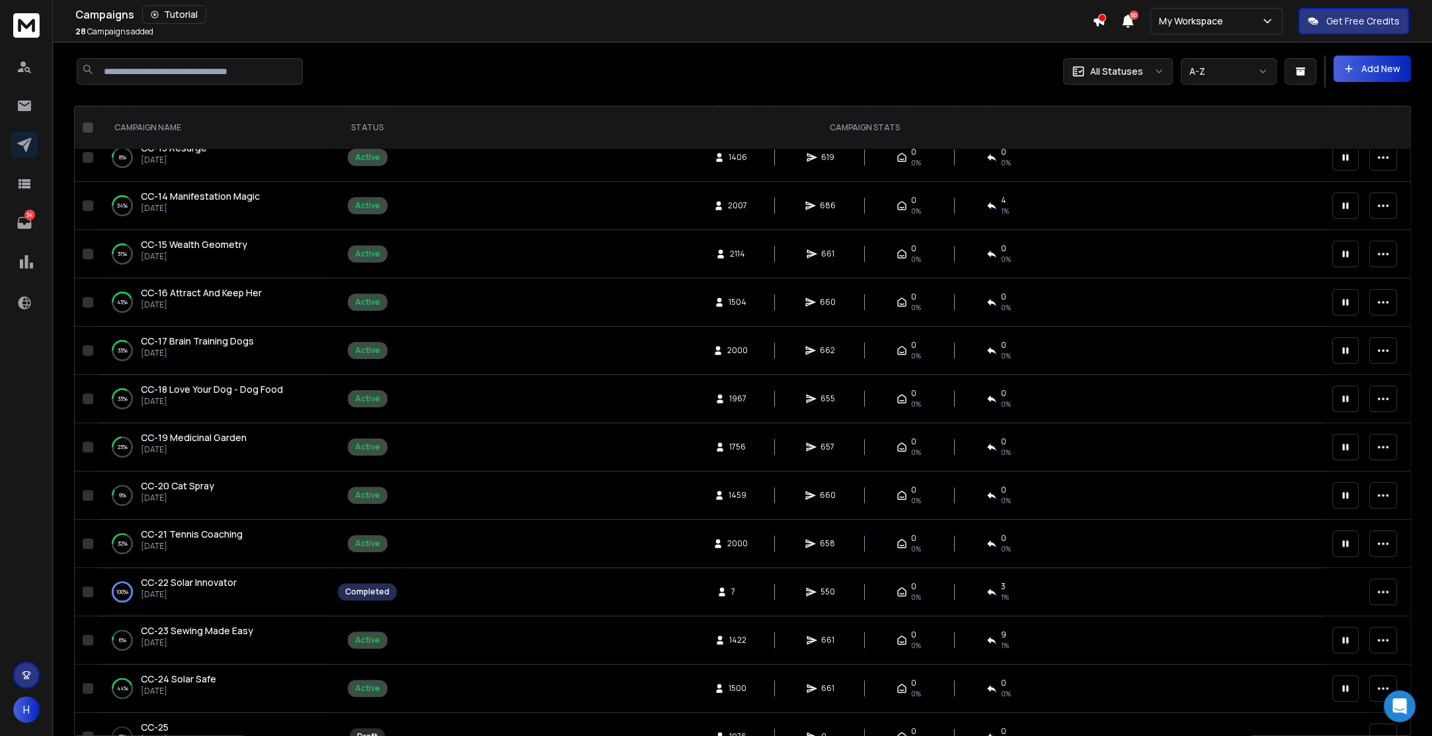
click at [173, 485] on span "CC-20 Cat Spray" at bounding box center [177, 485] width 73 height 13
click at [174, 484] on span "CC-20 Cat Spray" at bounding box center [177, 485] width 73 height 13
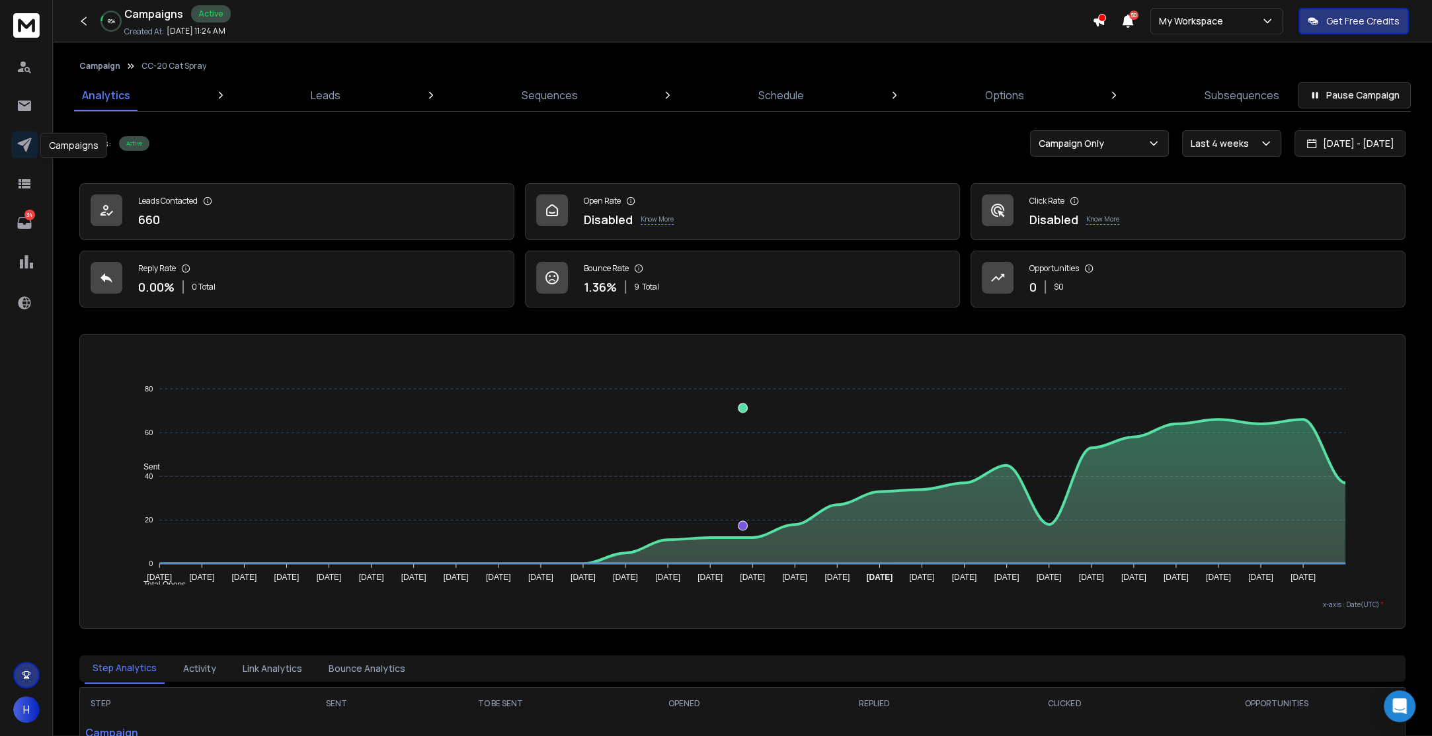
click at [20, 136] on link at bounding box center [24, 145] width 26 height 26
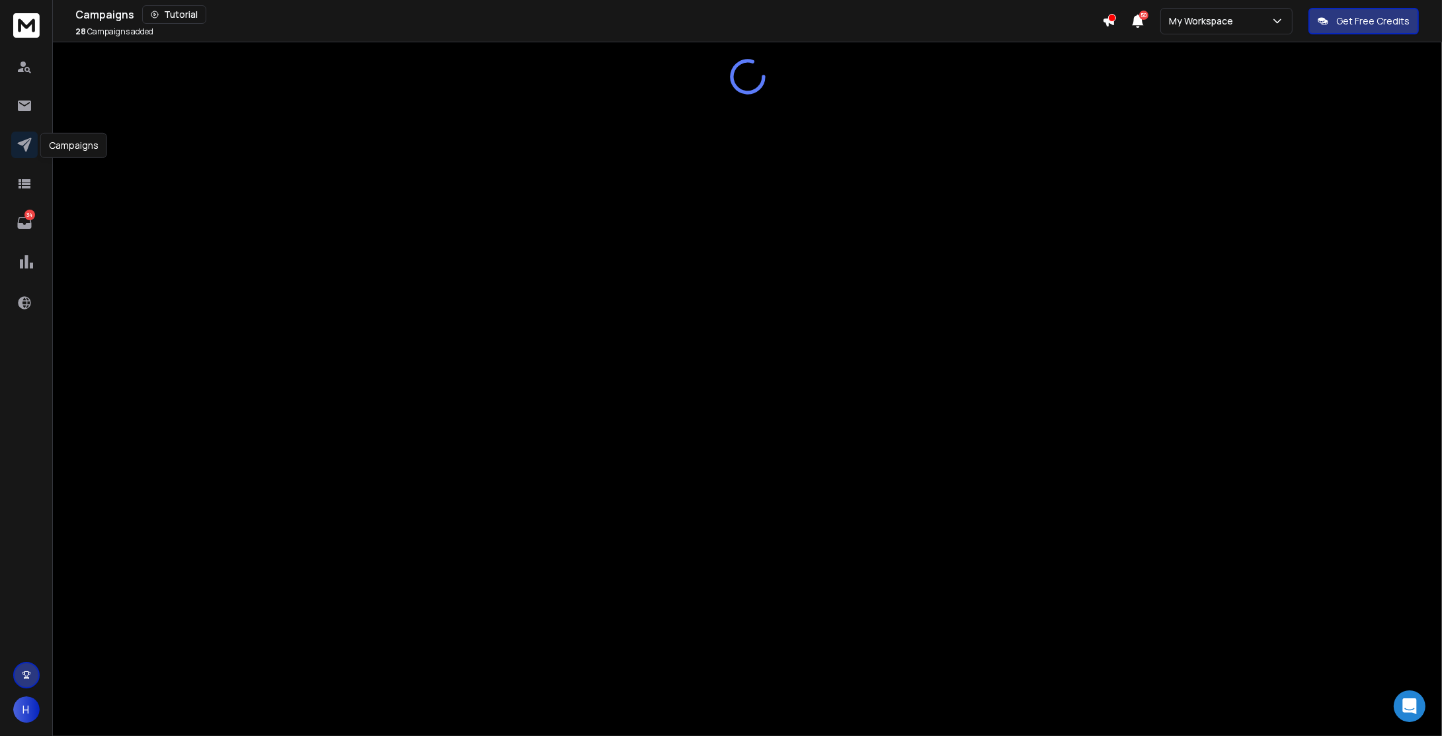
click at [19, 138] on icon at bounding box center [25, 145] width 16 height 16
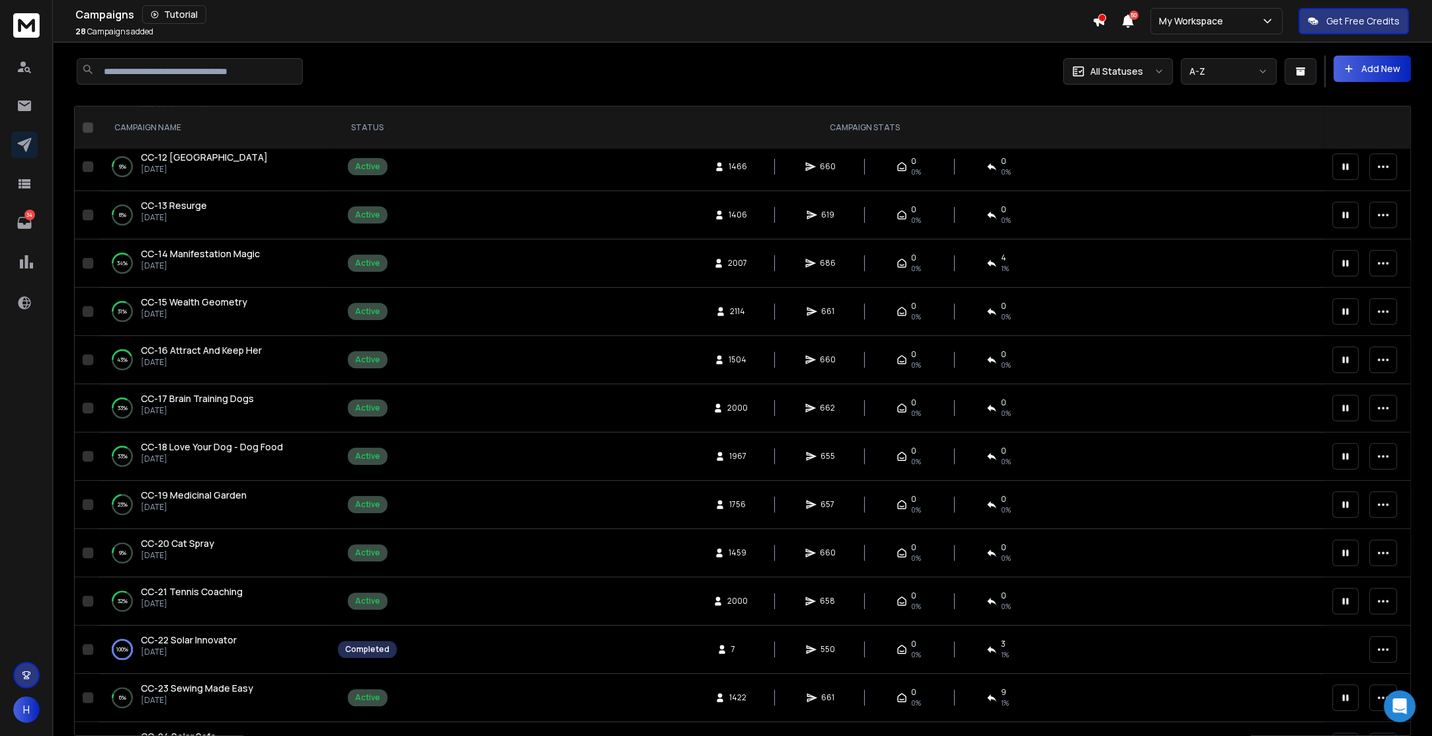
scroll to position [595, 0]
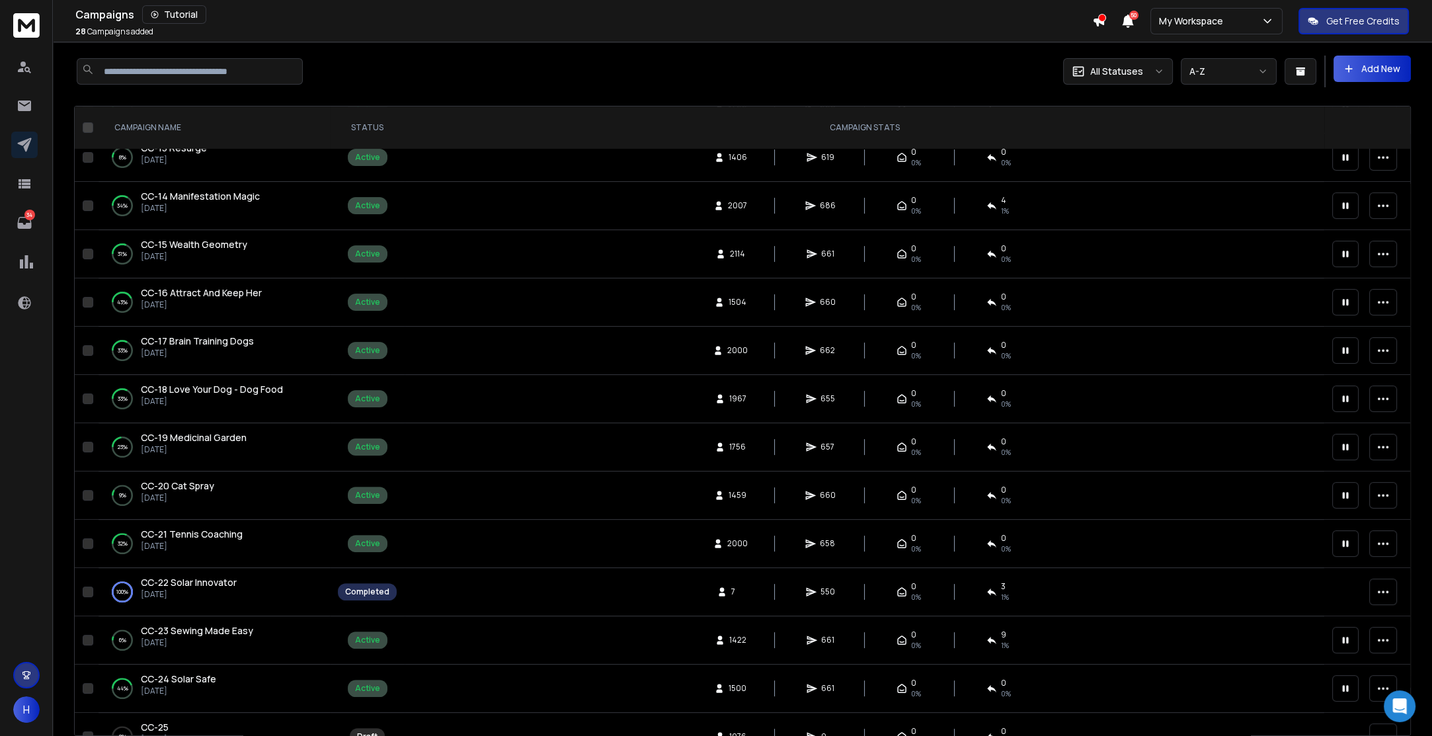
click at [194, 487] on span "CC-20 Cat Spray" at bounding box center [177, 485] width 73 height 13
click at [192, 487] on span "CC-20 Cat Spray" at bounding box center [177, 485] width 73 height 13
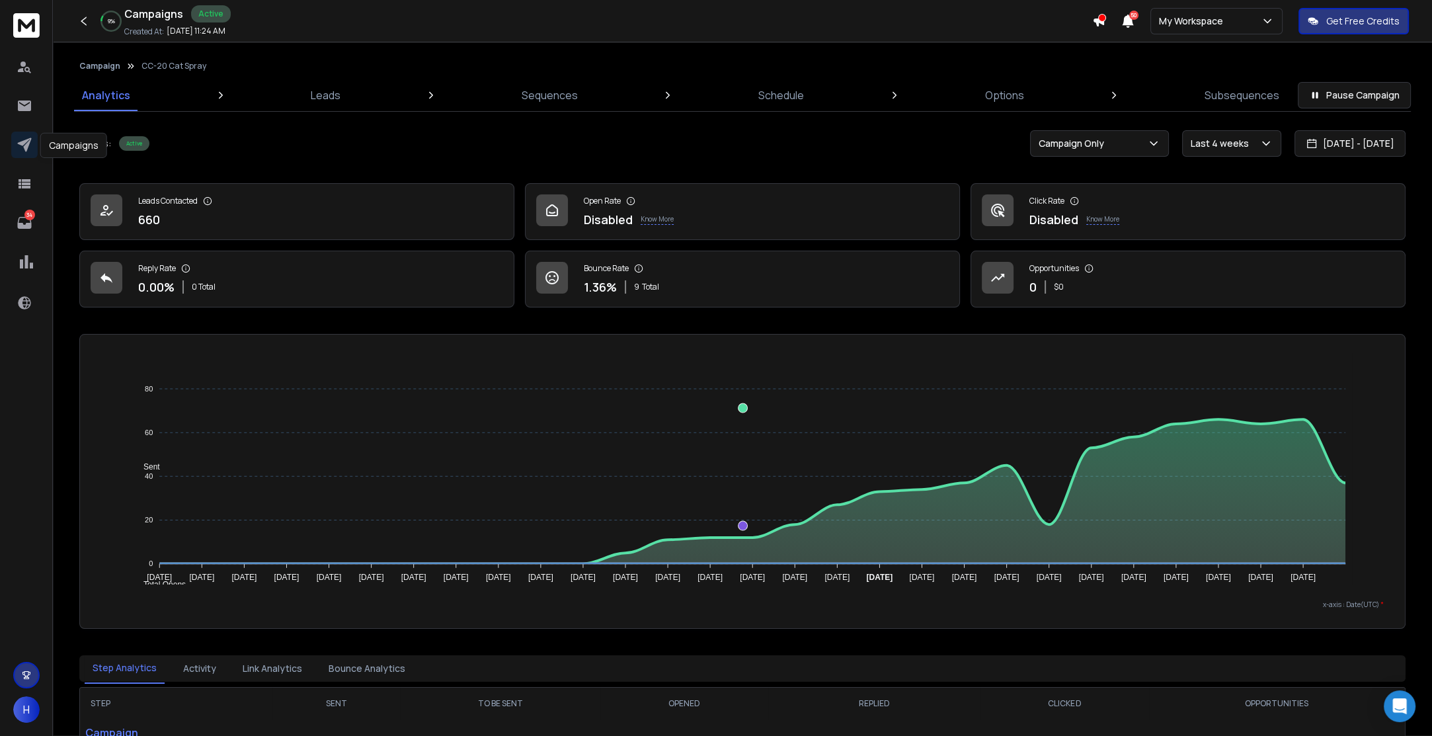
click at [21, 146] on icon at bounding box center [25, 145] width 16 height 16
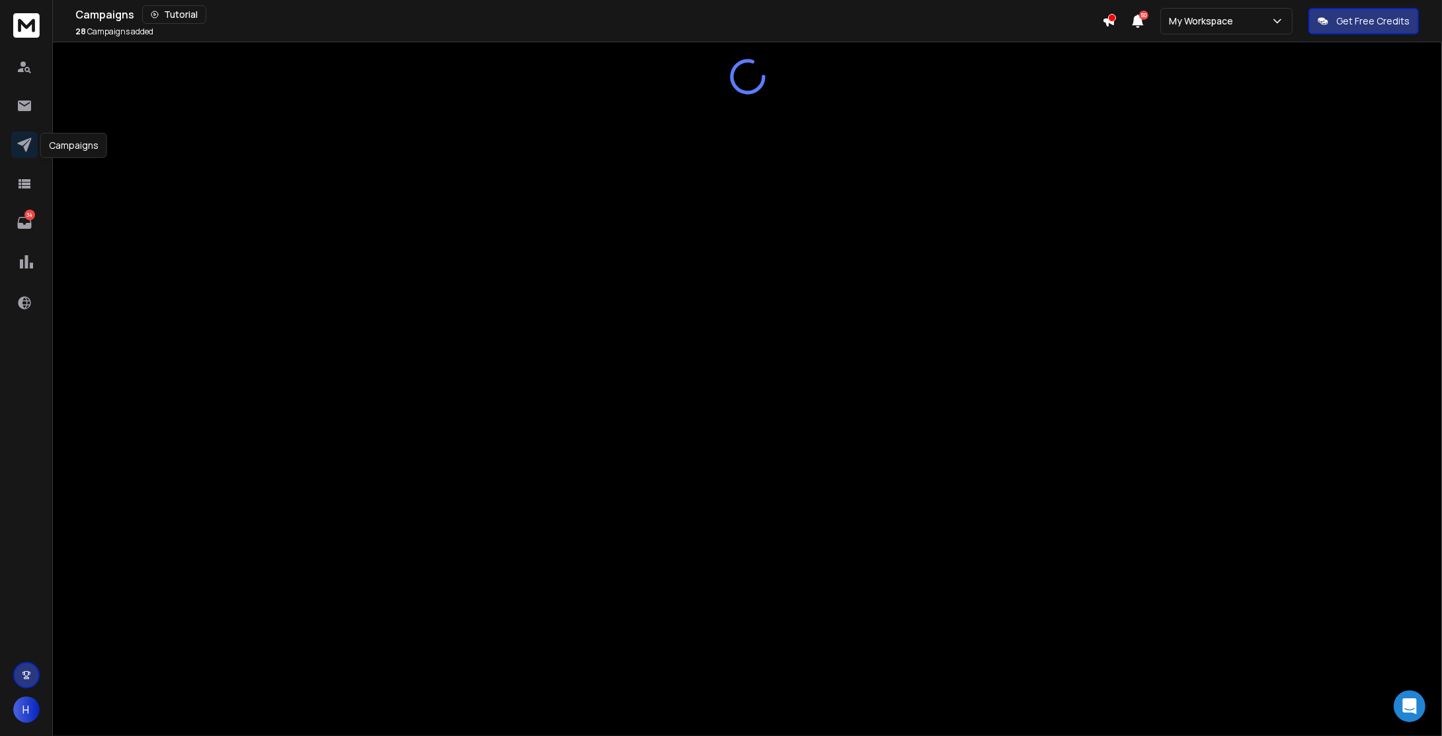
click at [24, 146] on icon at bounding box center [25, 145] width 16 height 16
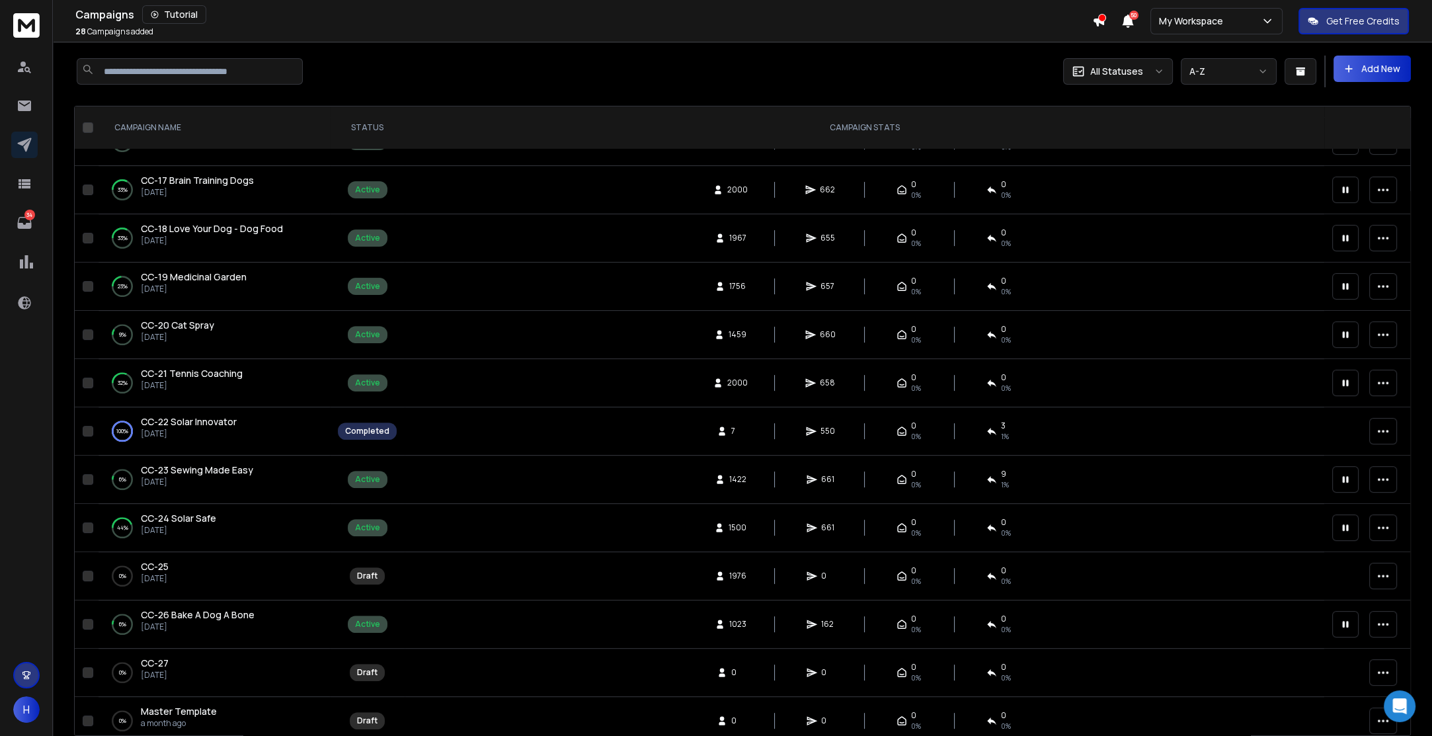
scroll to position [772, 0]
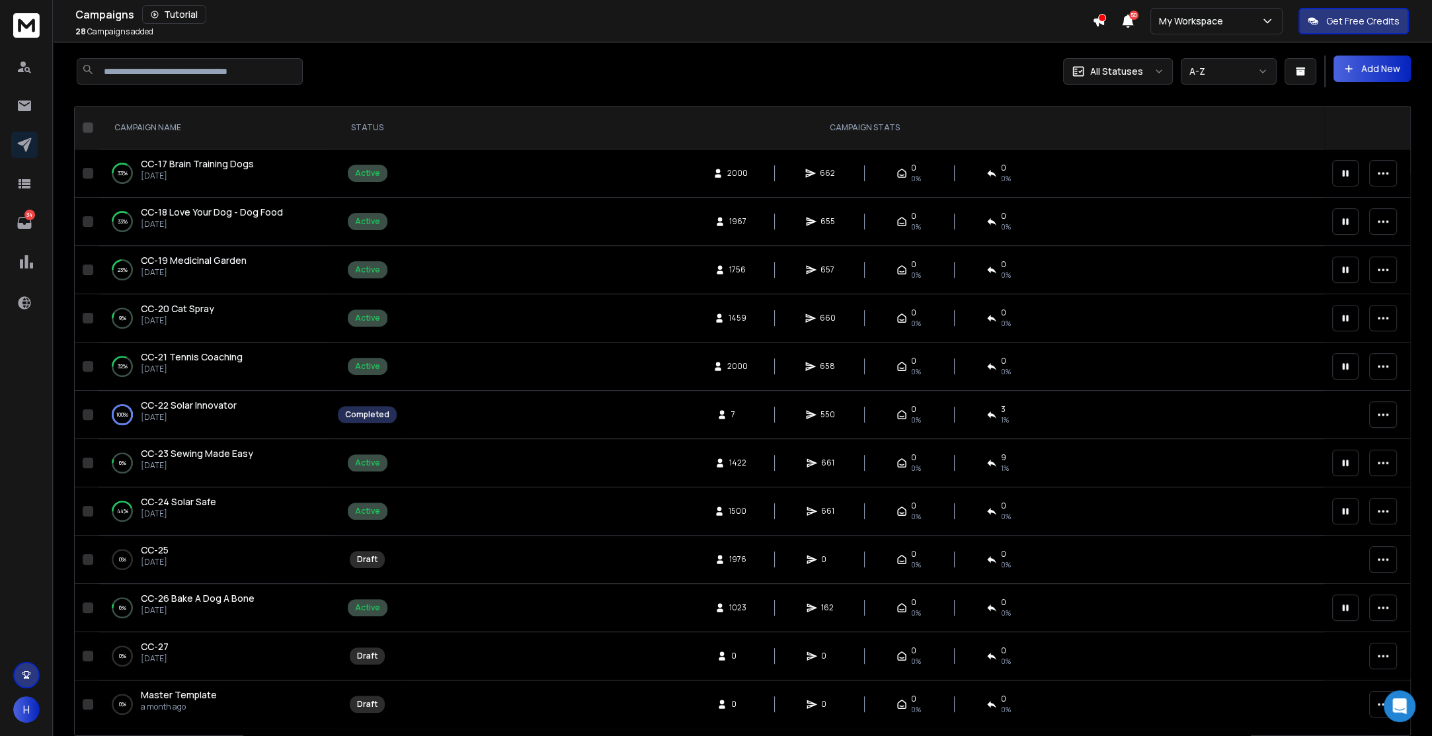
click at [173, 355] on span "CC-21 Tennis Coaching" at bounding box center [192, 356] width 102 height 13
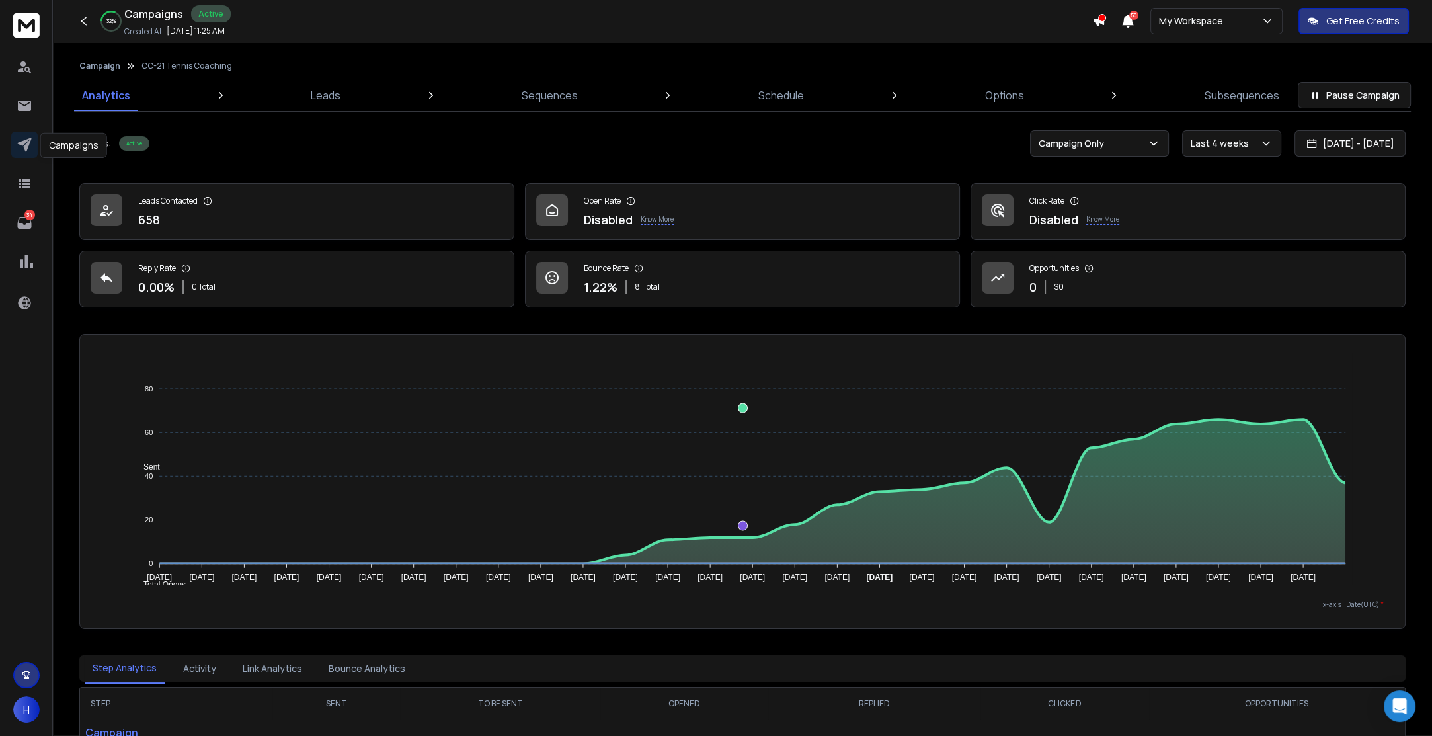
click at [20, 136] on link at bounding box center [24, 145] width 26 height 26
click at [19, 137] on link at bounding box center [24, 145] width 26 height 26
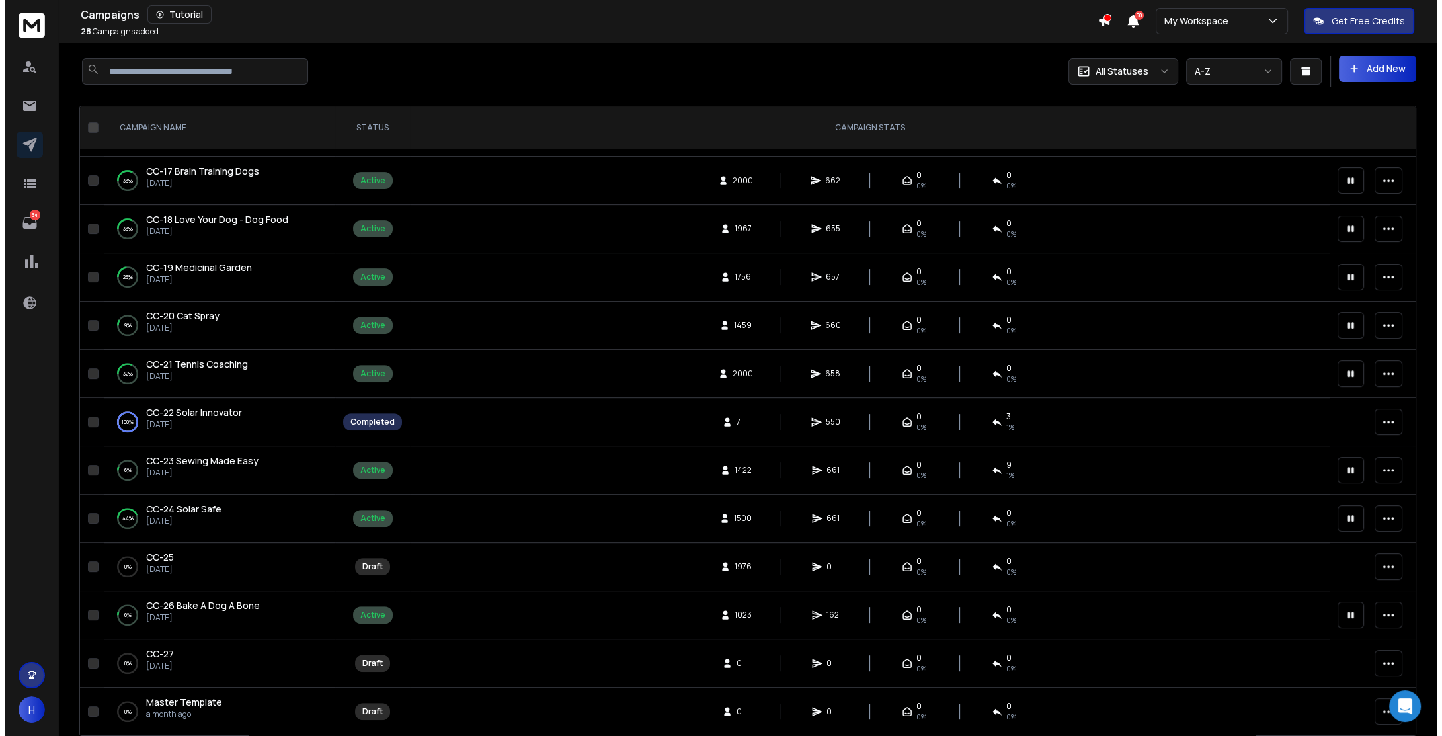
scroll to position [772, 0]
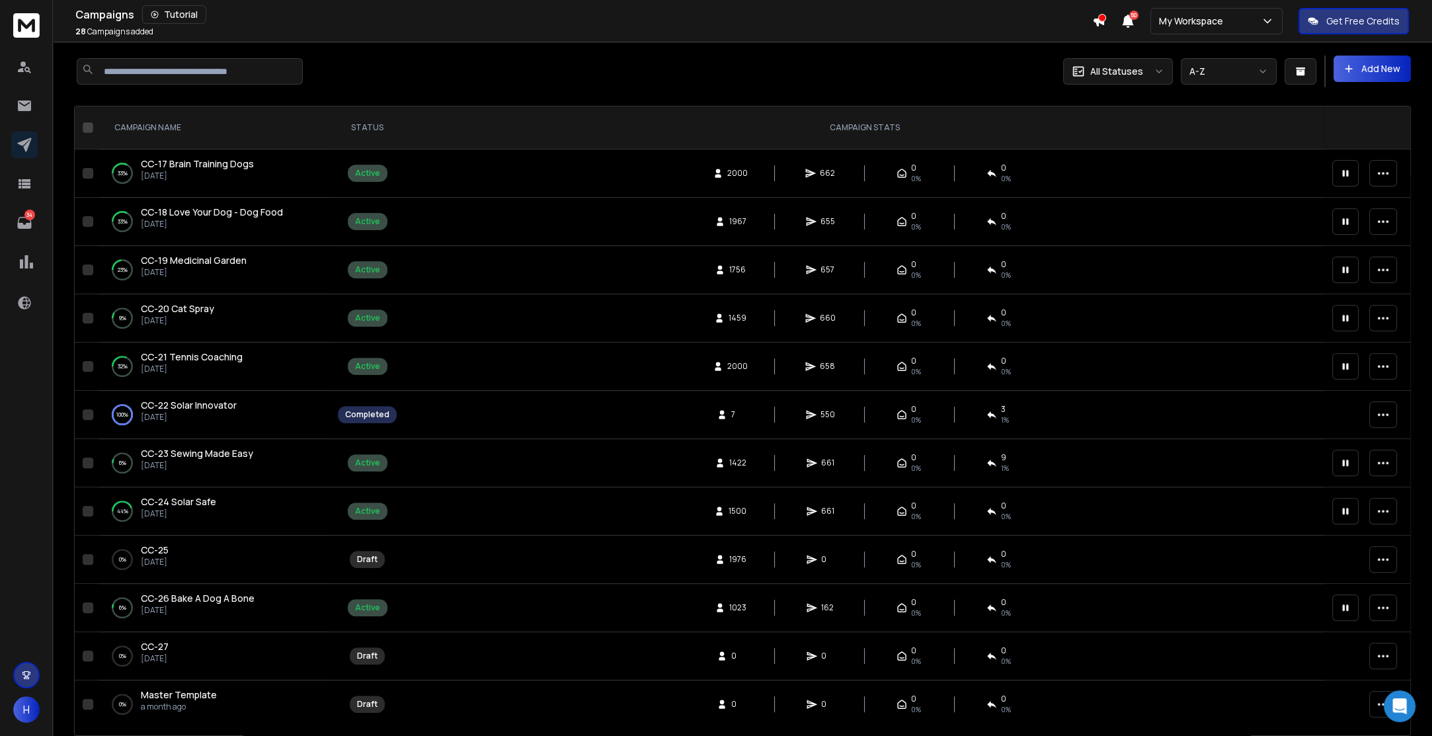
click at [208, 401] on span "CC-22 Solar Innovator" at bounding box center [189, 405] width 96 height 13
click at [208, 402] on span "CC-22 Solar Innovator" at bounding box center [189, 405] width 96 height 13
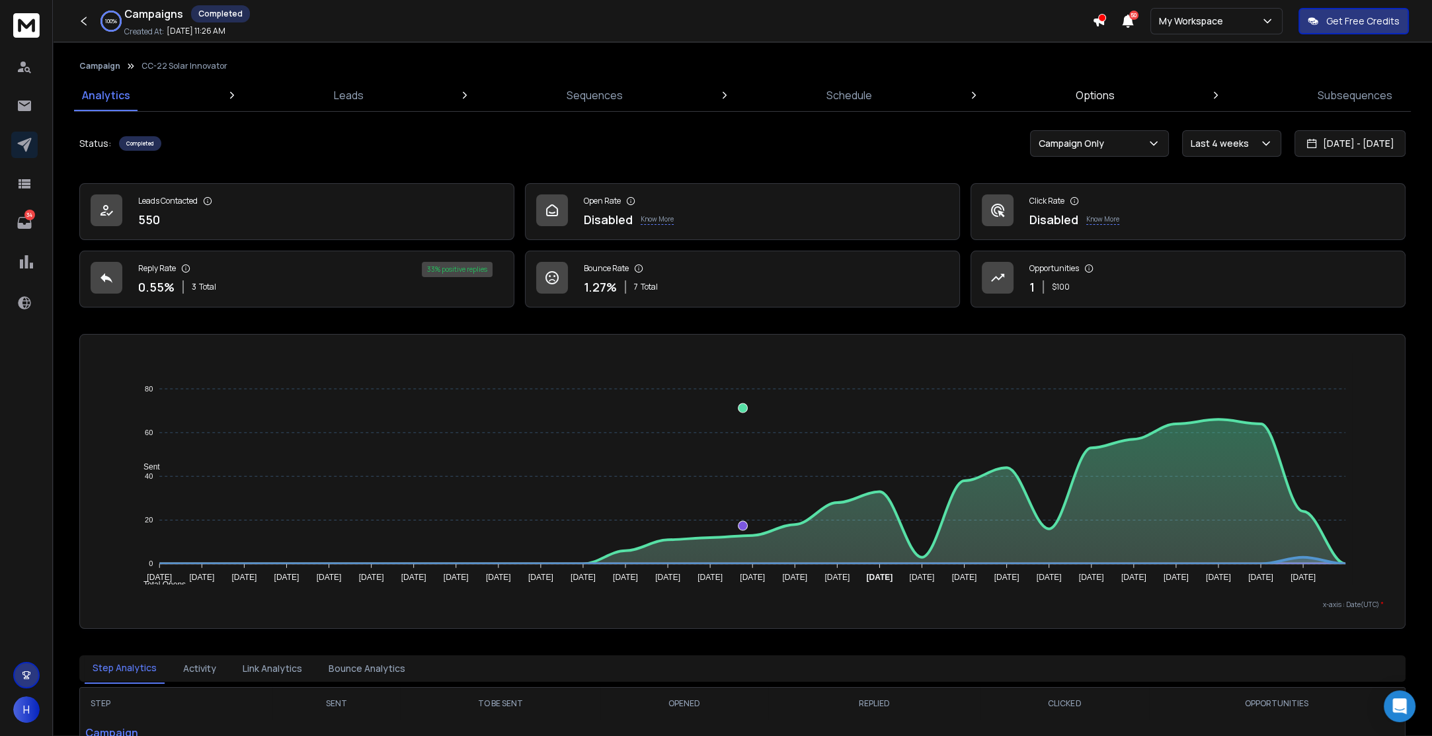
click at [1106, 96] on p "Options" at bounding box center [1094, 95] width 39 height 16
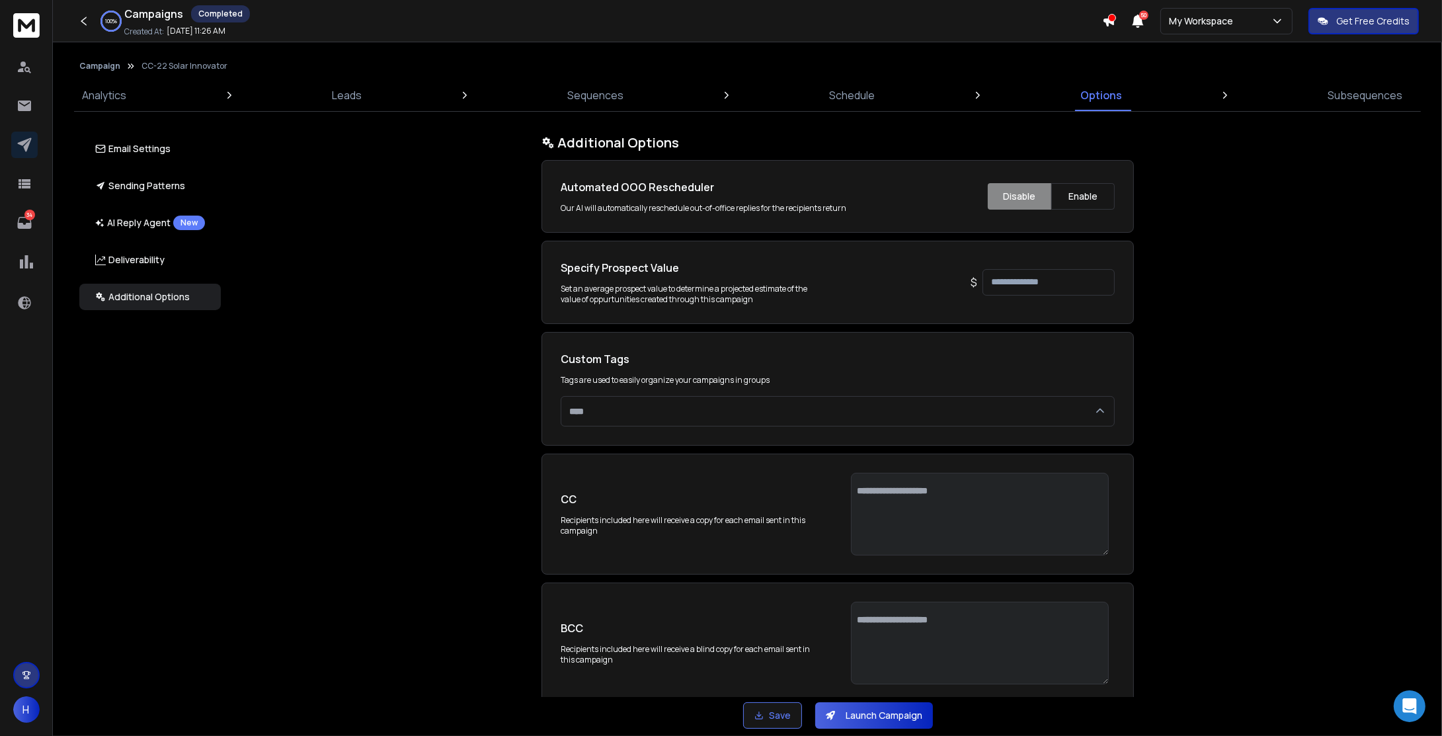
scroll to position [2255, 0]
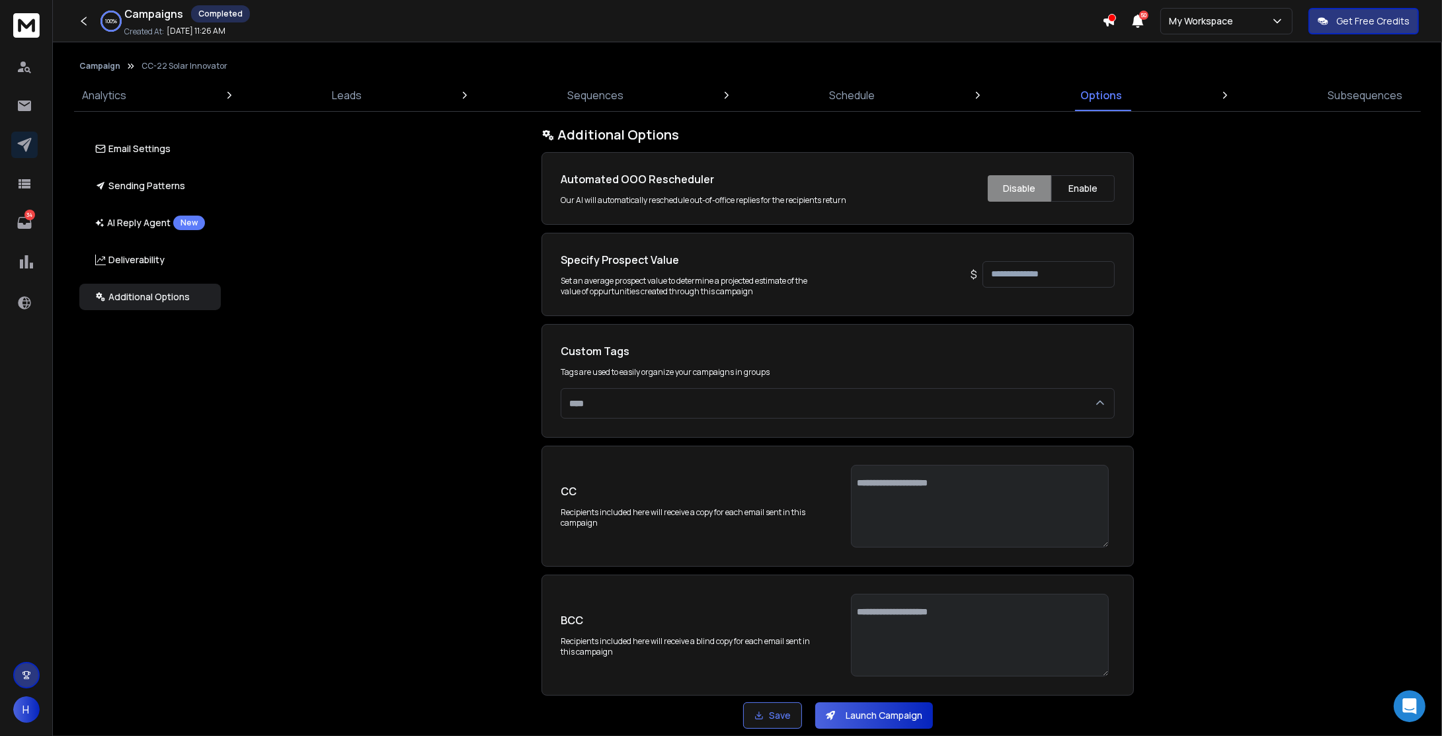
click at [778, 720] on button "Save" at bounding box center [772, 715] width 59 height 26
click at [861, 709] on button "Launch Campaign" at bounding box center [874, 715] width 118 height 26
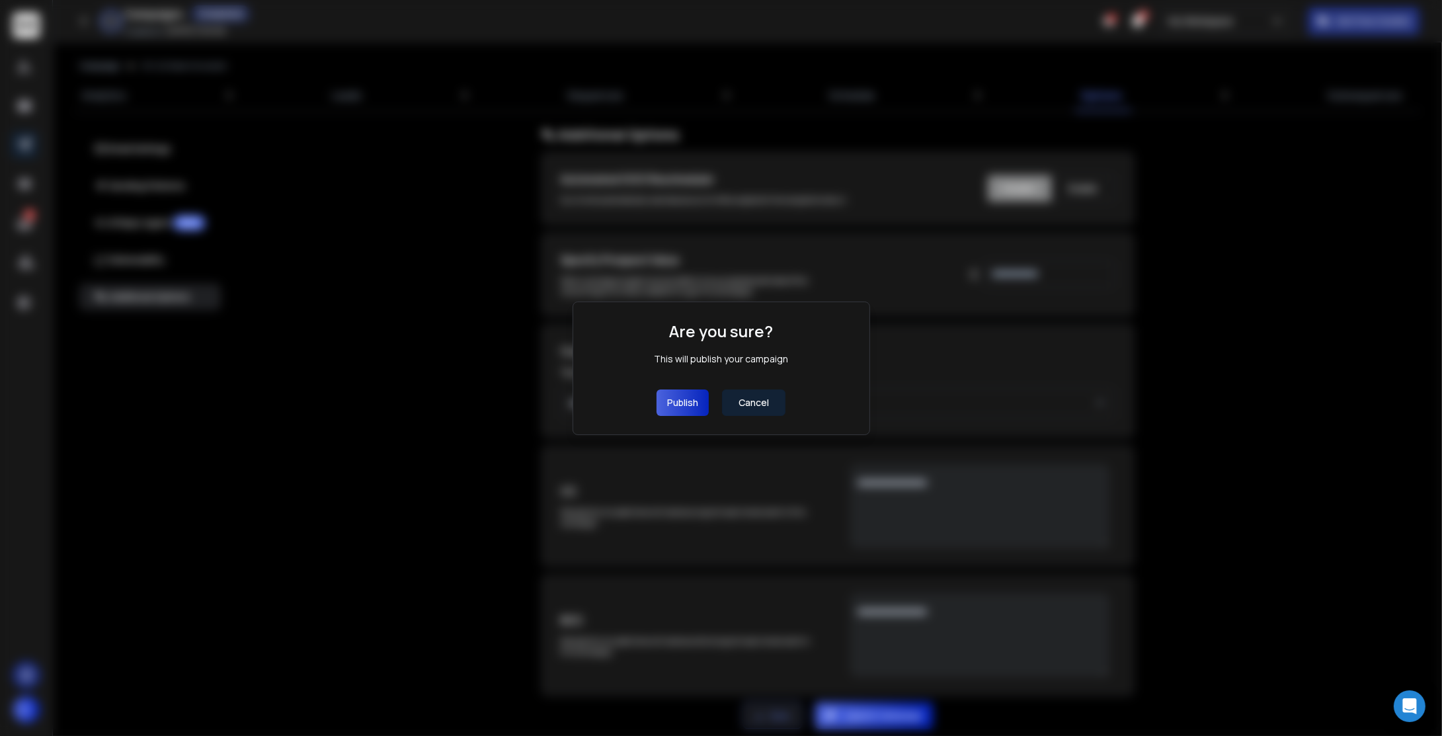
click at [685, 397] on button "Publish" at bounding box center [682, 402] width 52 height 26
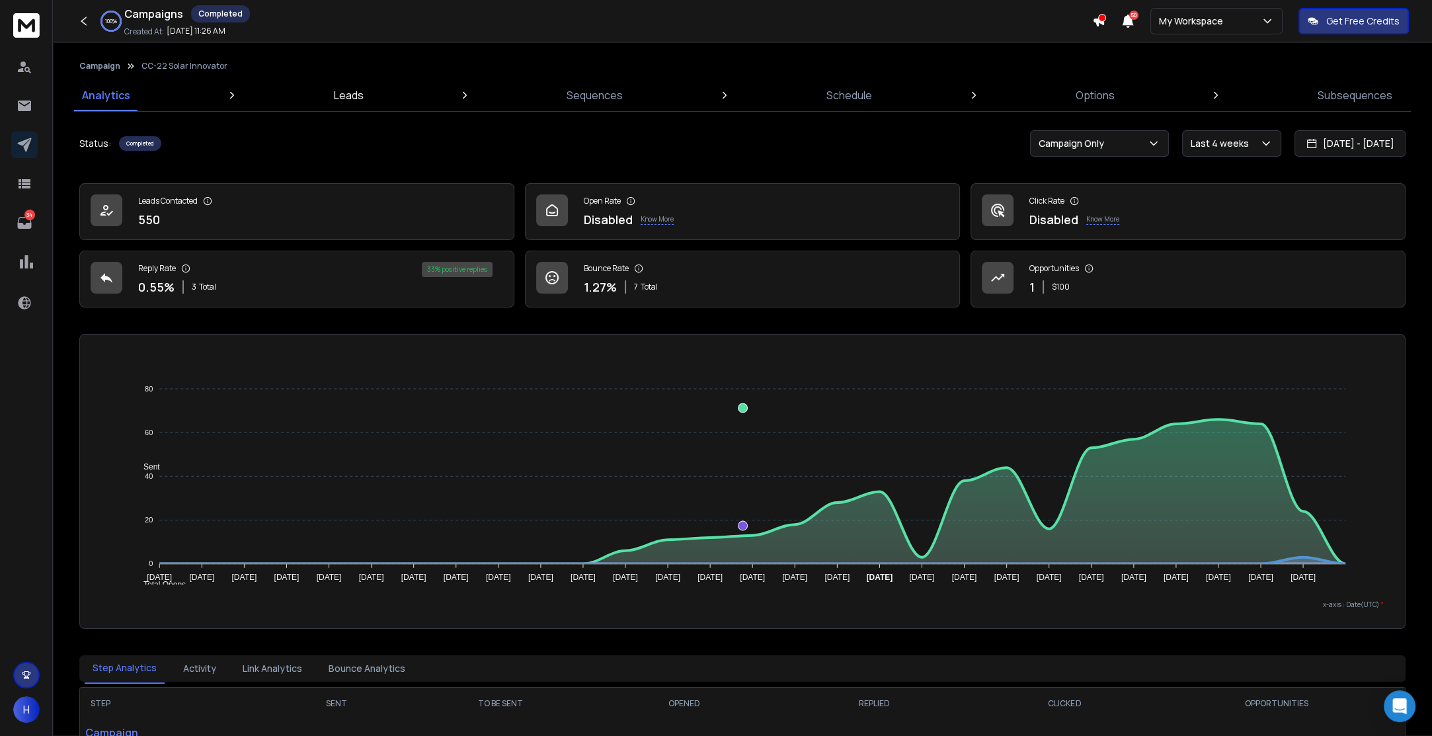
click at [350, 98] on p "Leads" at bounding box center [349, 95] width 30 height 16
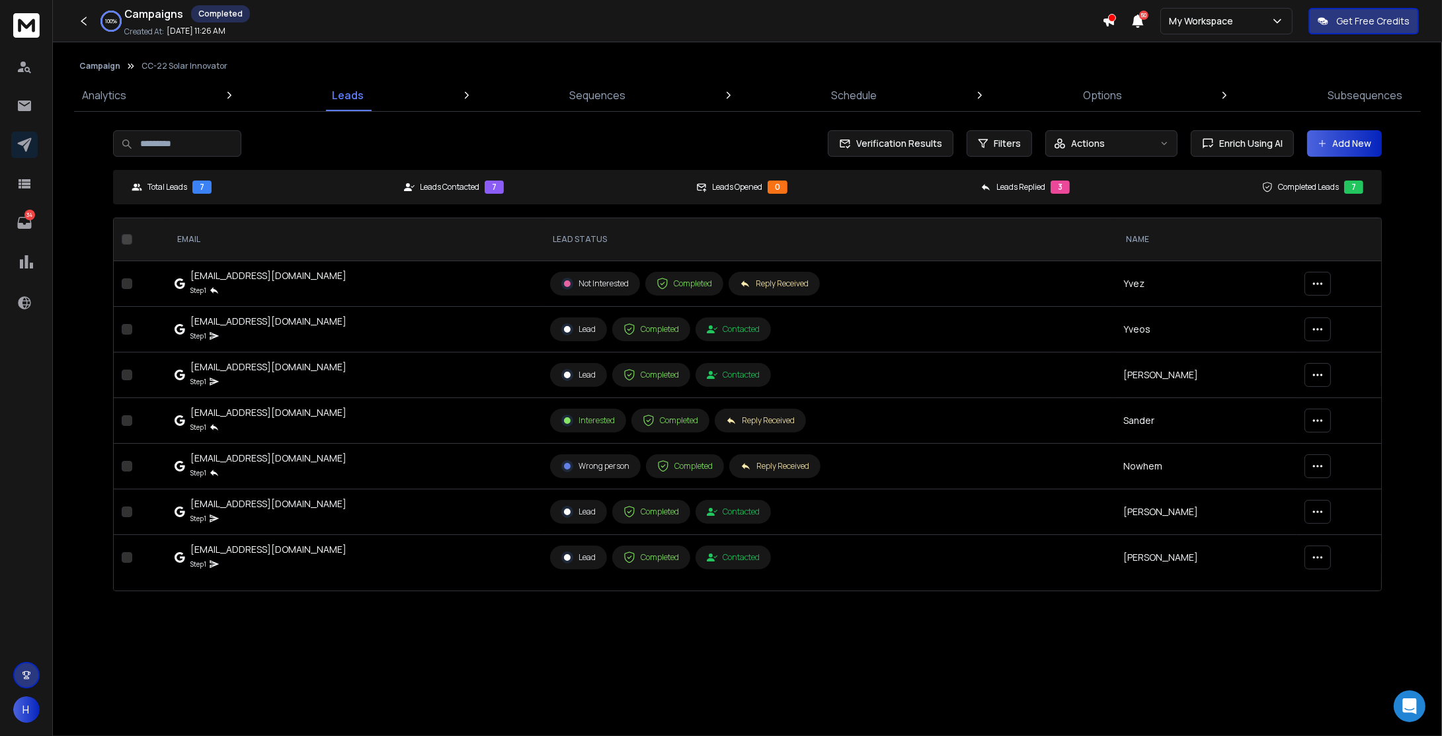
click at [1348, 137] on button "Add New" at bounding box center [1344, 143] width 75 height 26
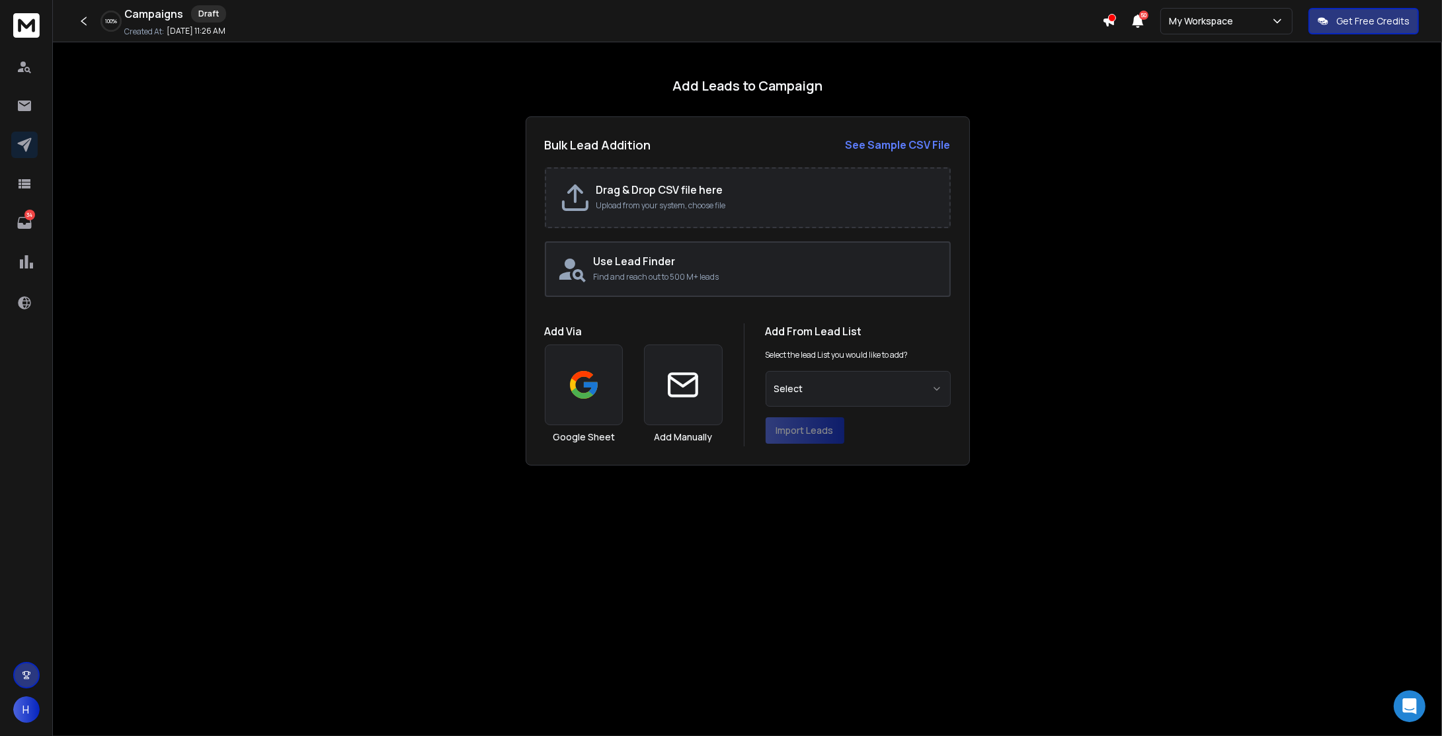
click at [678, 192] on h2 "Drag & Drop CSV file here" at bounding box center [766, 190] width 340 height 16
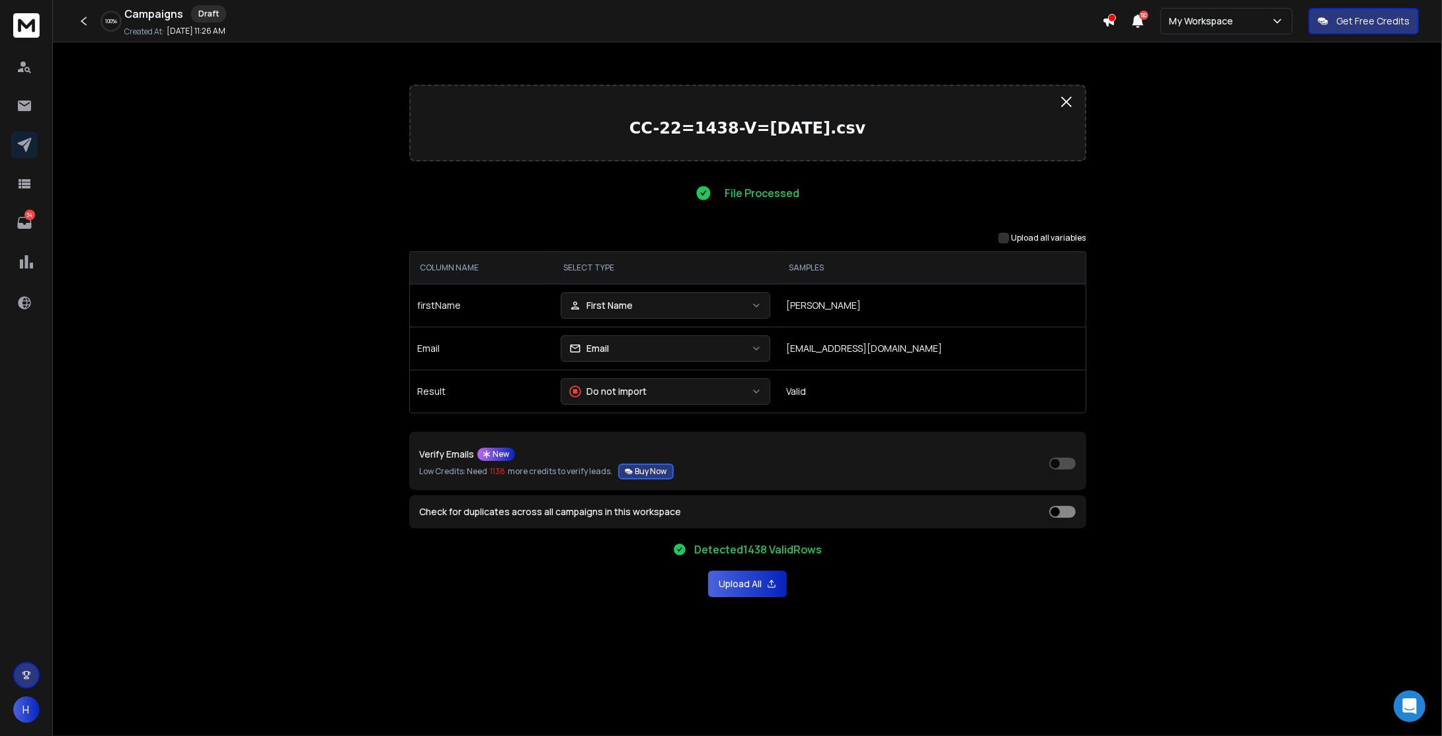
click at [745, 573] on button "Upload All" at bounding box center [747, 583] width 79 height 26
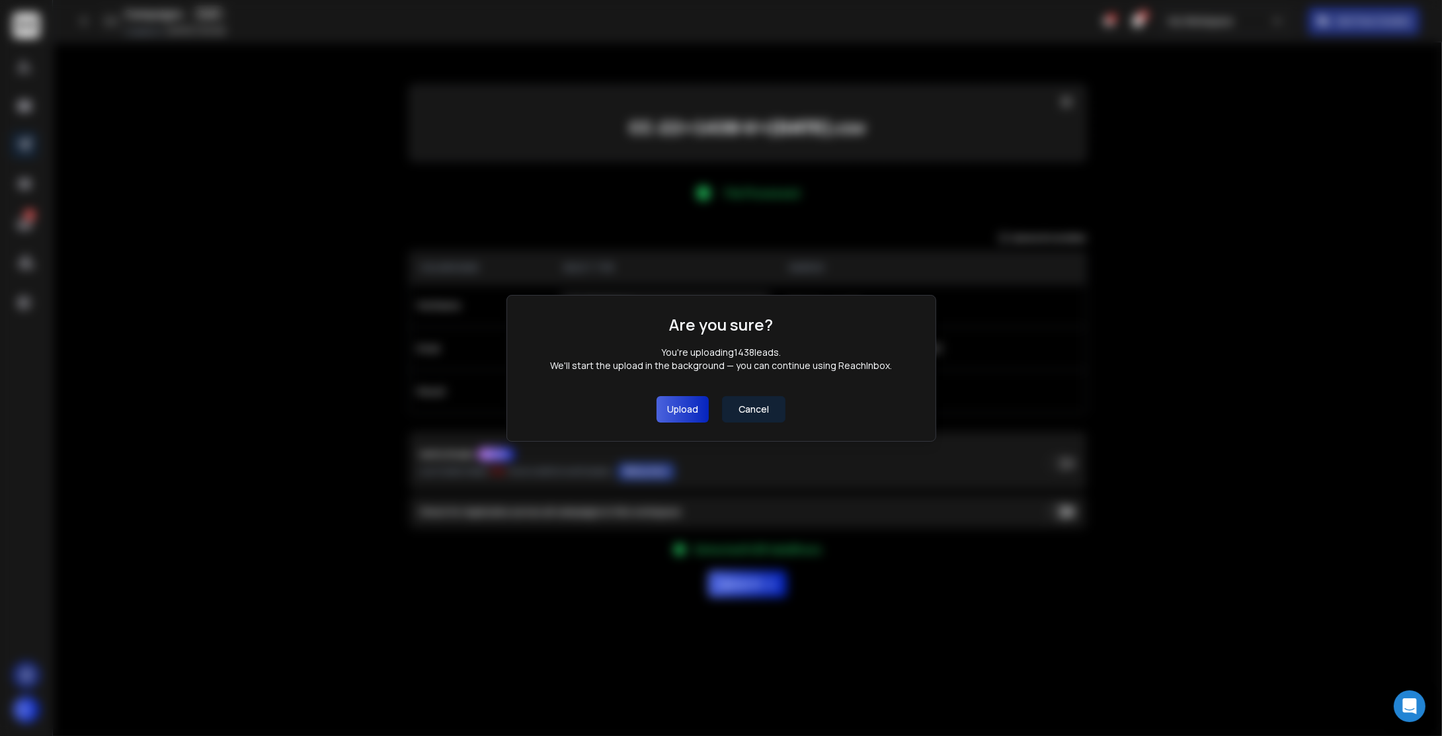
click at [691, 407] on button "Upload" at bounding box center [682, 409] width 52 height 26
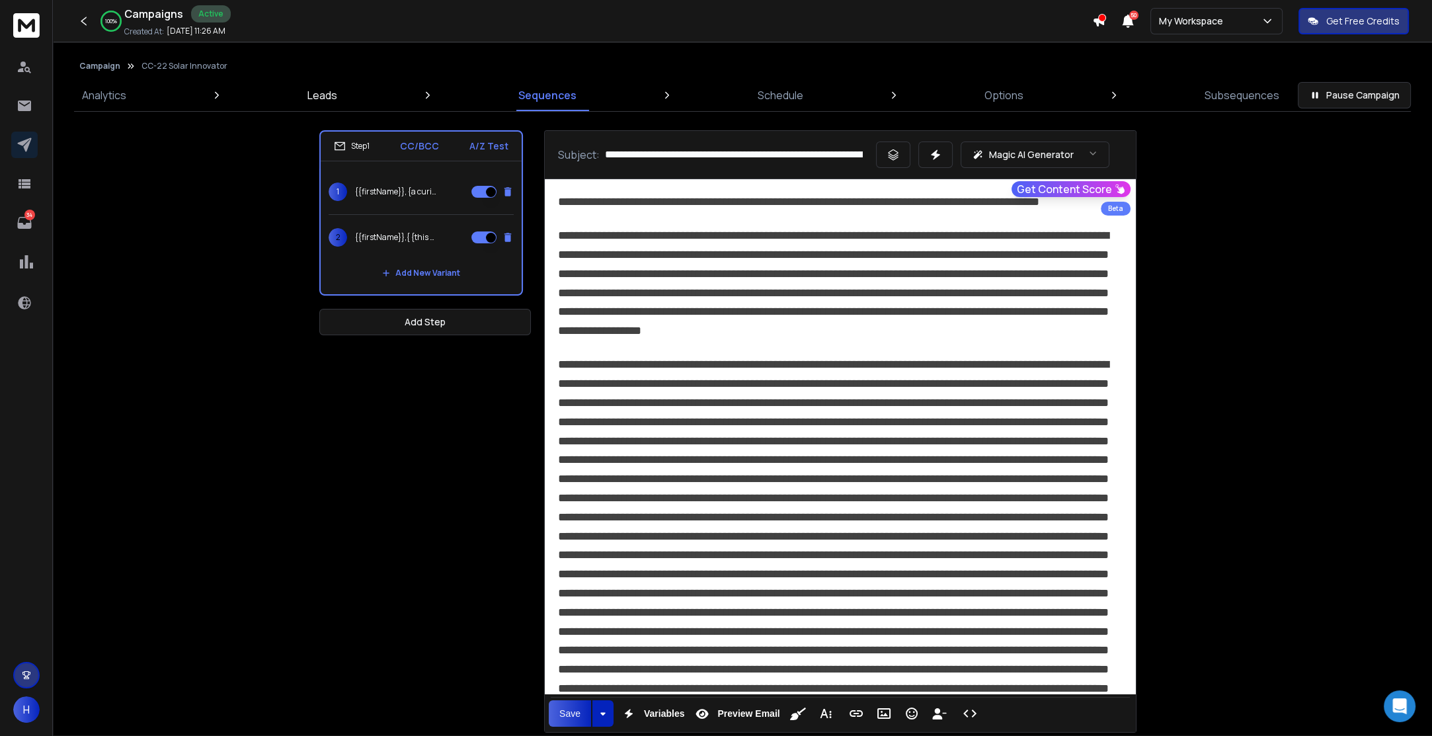
click at [328, 91] on p "Leads" at bounding box center [322, 95] width 30 height 16
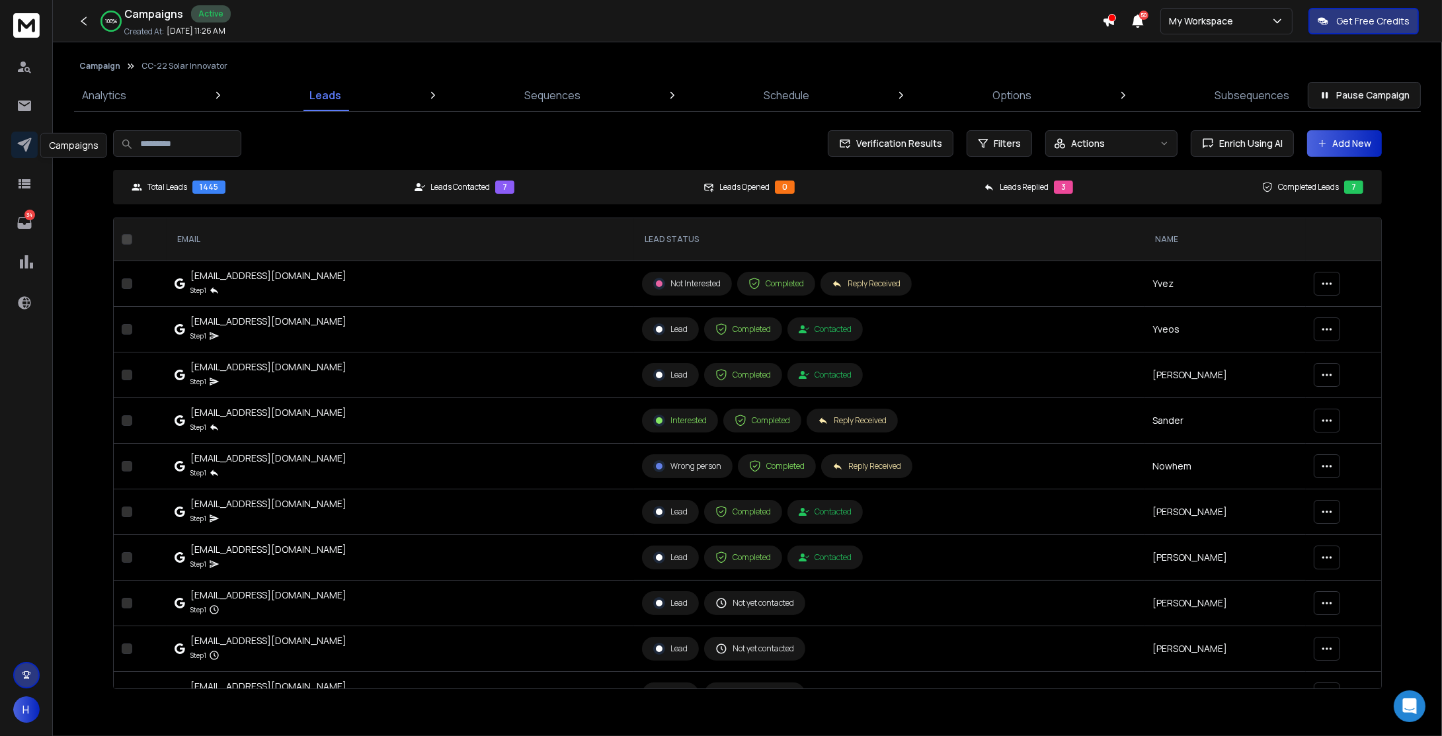
click at [24, 143] on icon at bounding box center [24, 145] width 14 height 14
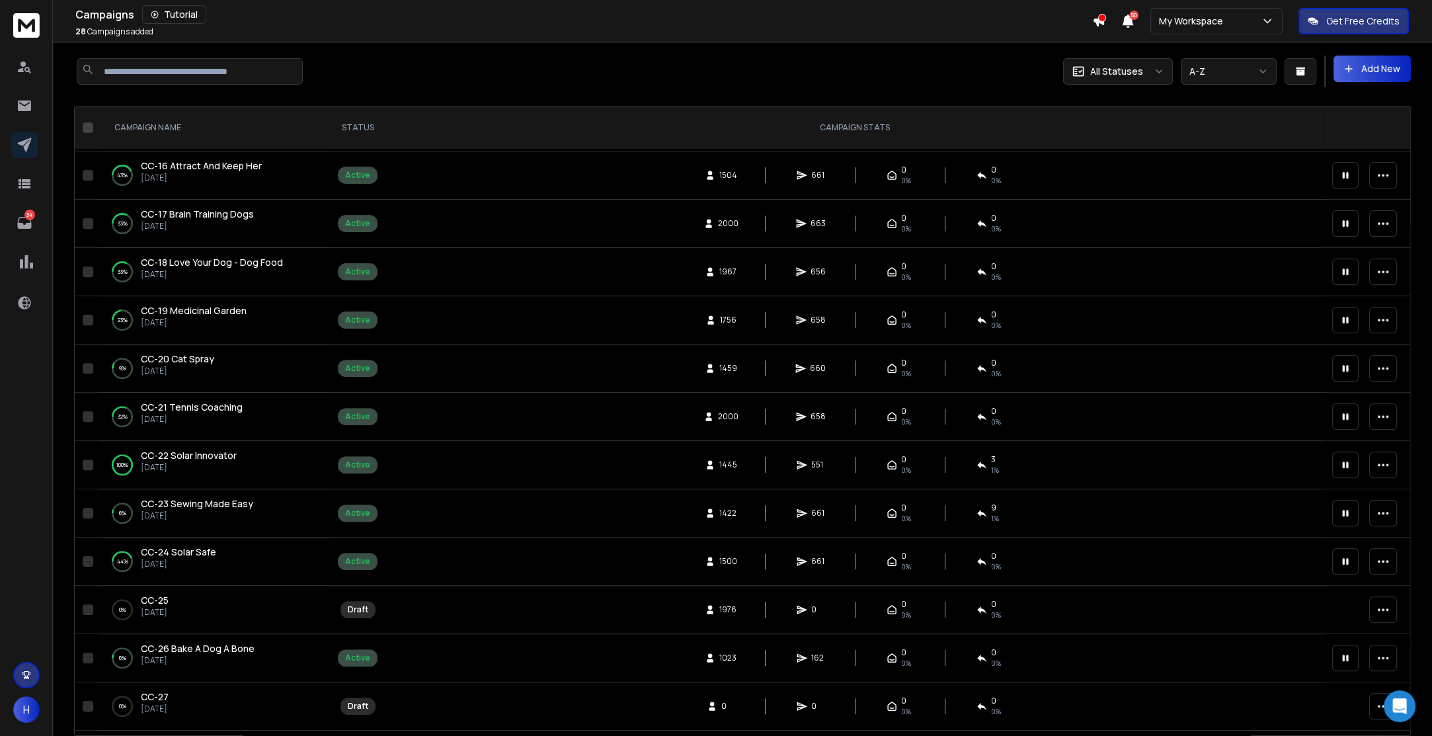
scroll to position [727, 0]
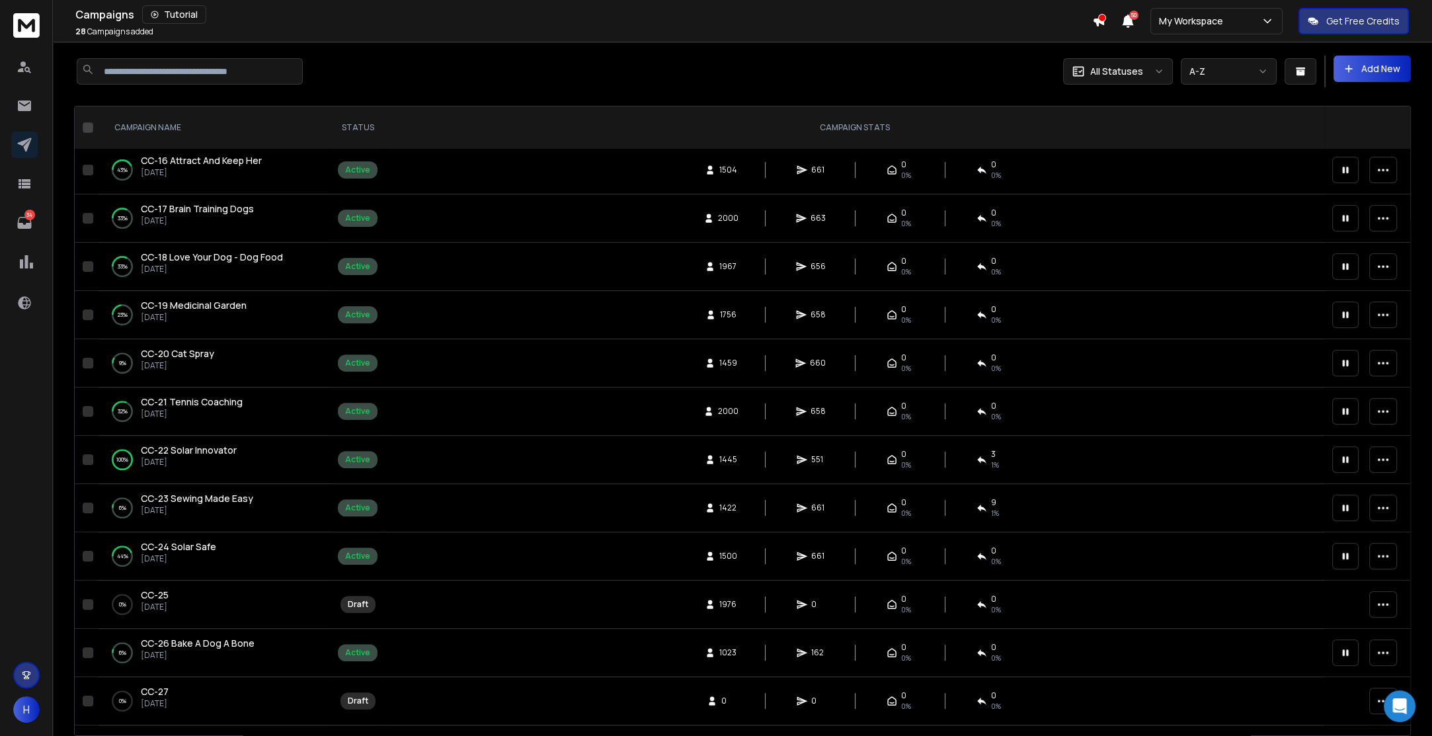
click at [203, 452] on span "CC-22 Solar Innovator" at bounding box center [189, 450] width 96 height 13
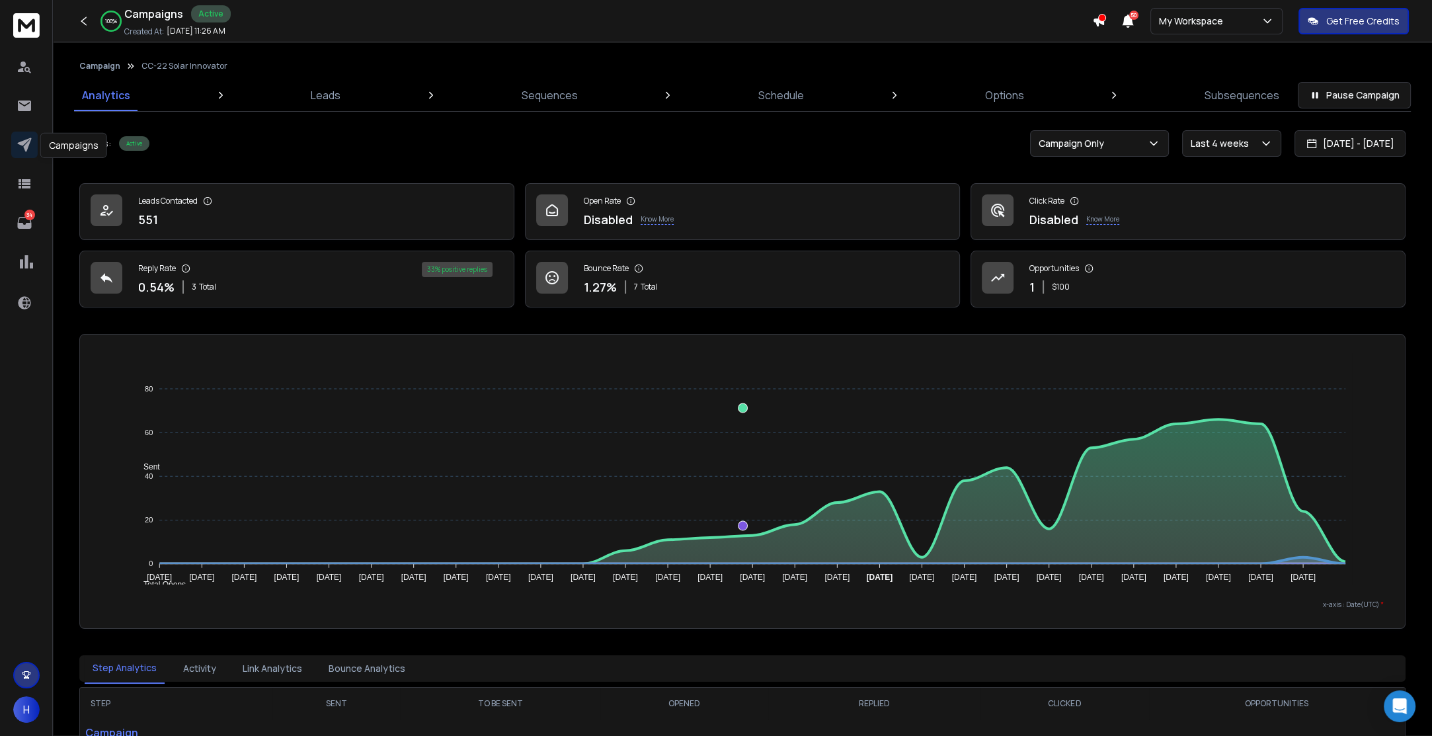
click at [22, 145] on icon at bounding box center [24, 145] width 14 height 14
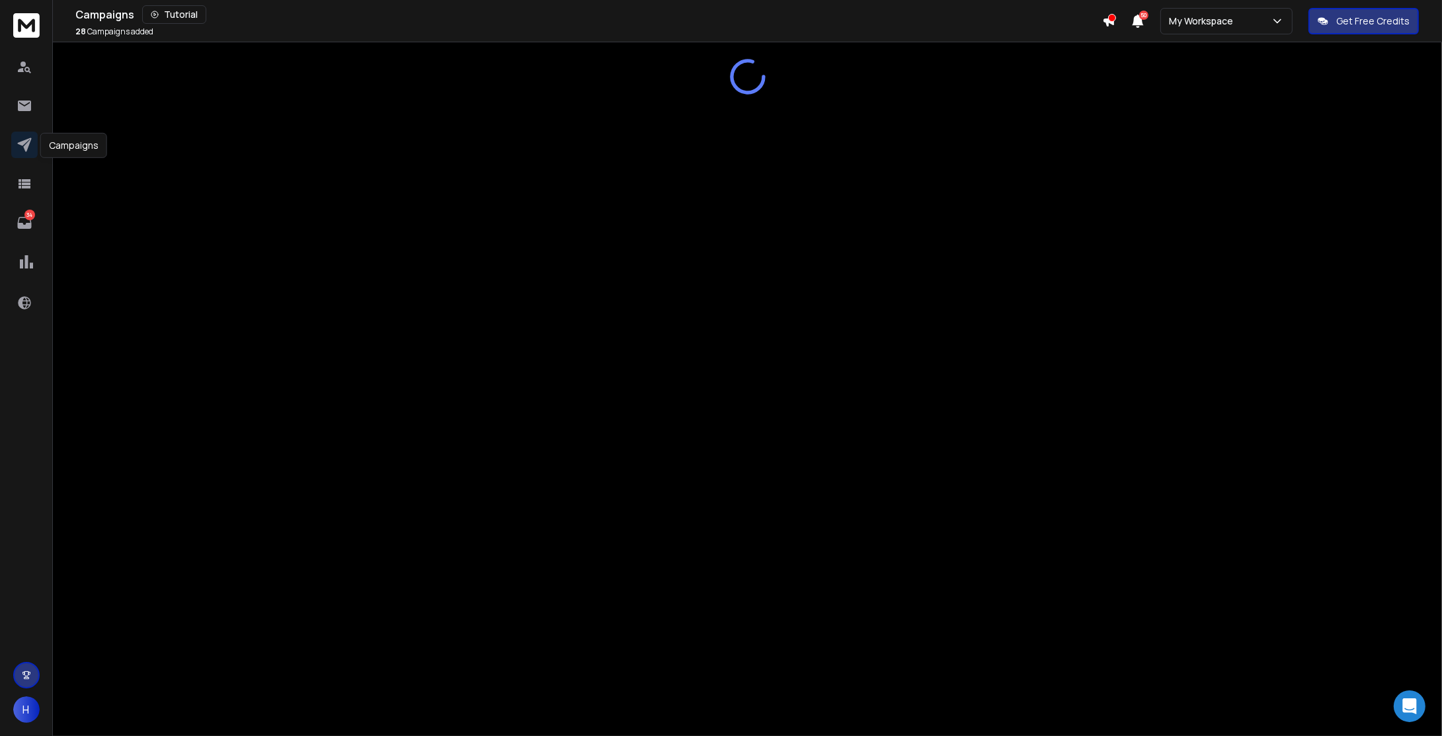
click at [22, 145] on icon at bounding box center [24, 145] width 14 height 14
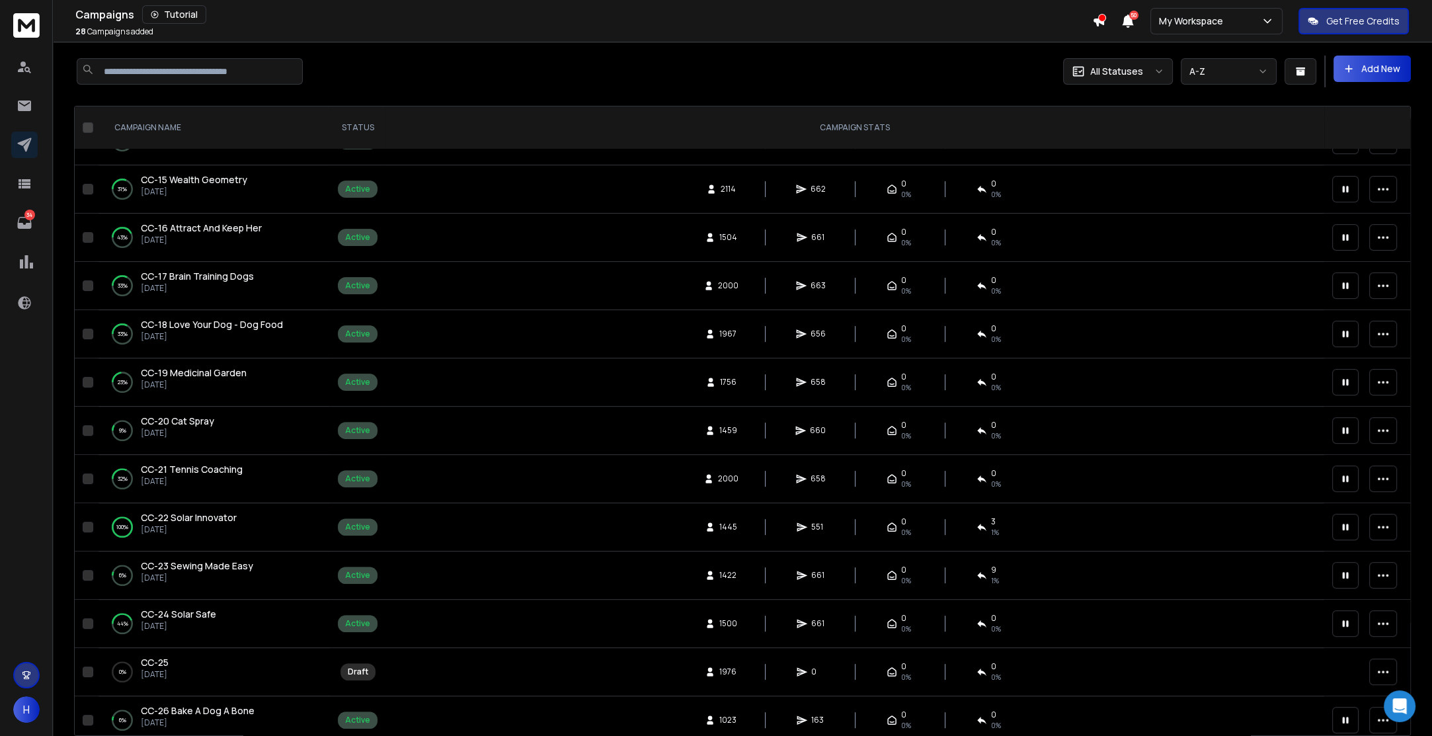
scroll to position [661, 0]
click at [184, 558] on span "CC-23 Sewing Made Easy" at bounding box center [197, 564] width 112 height 13
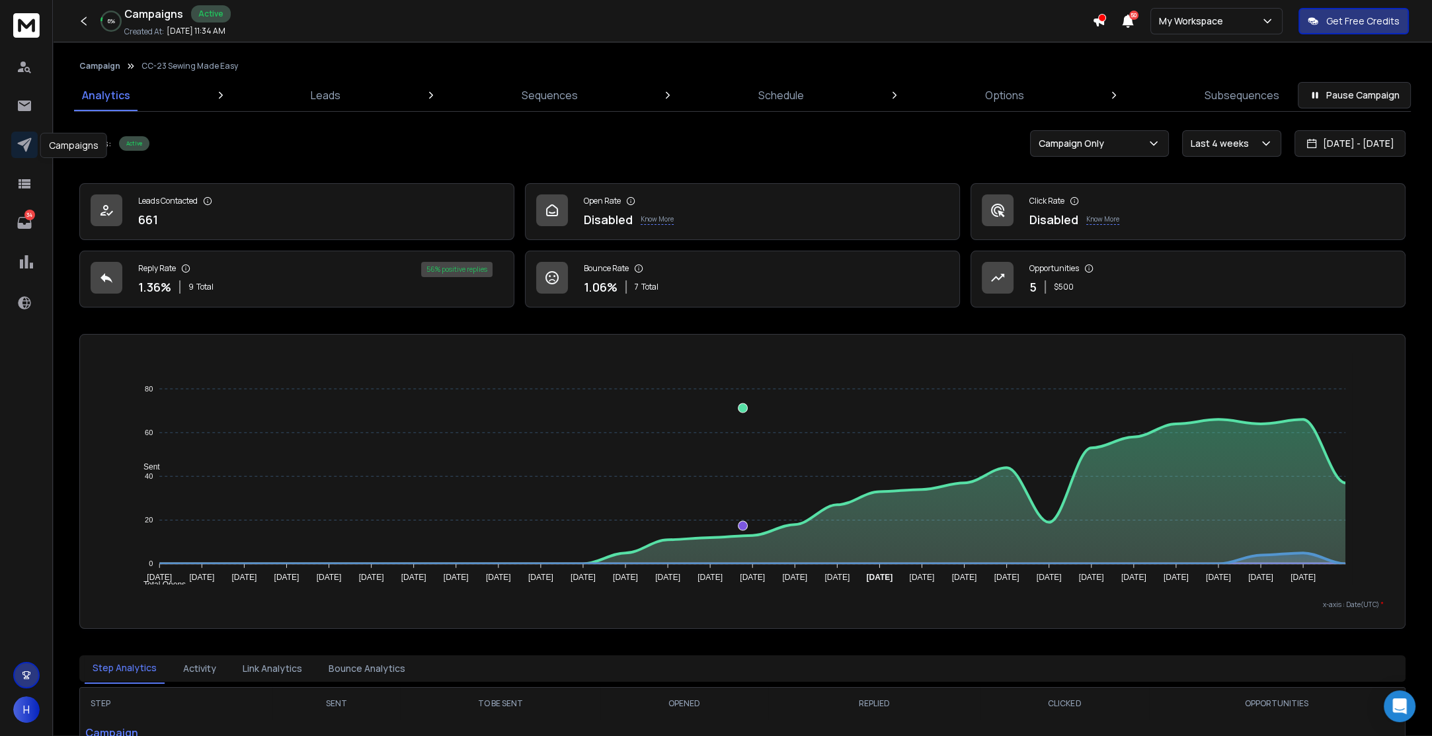
click at [25, 147] on icon at bounding box center [24, 145] width 14 height 14
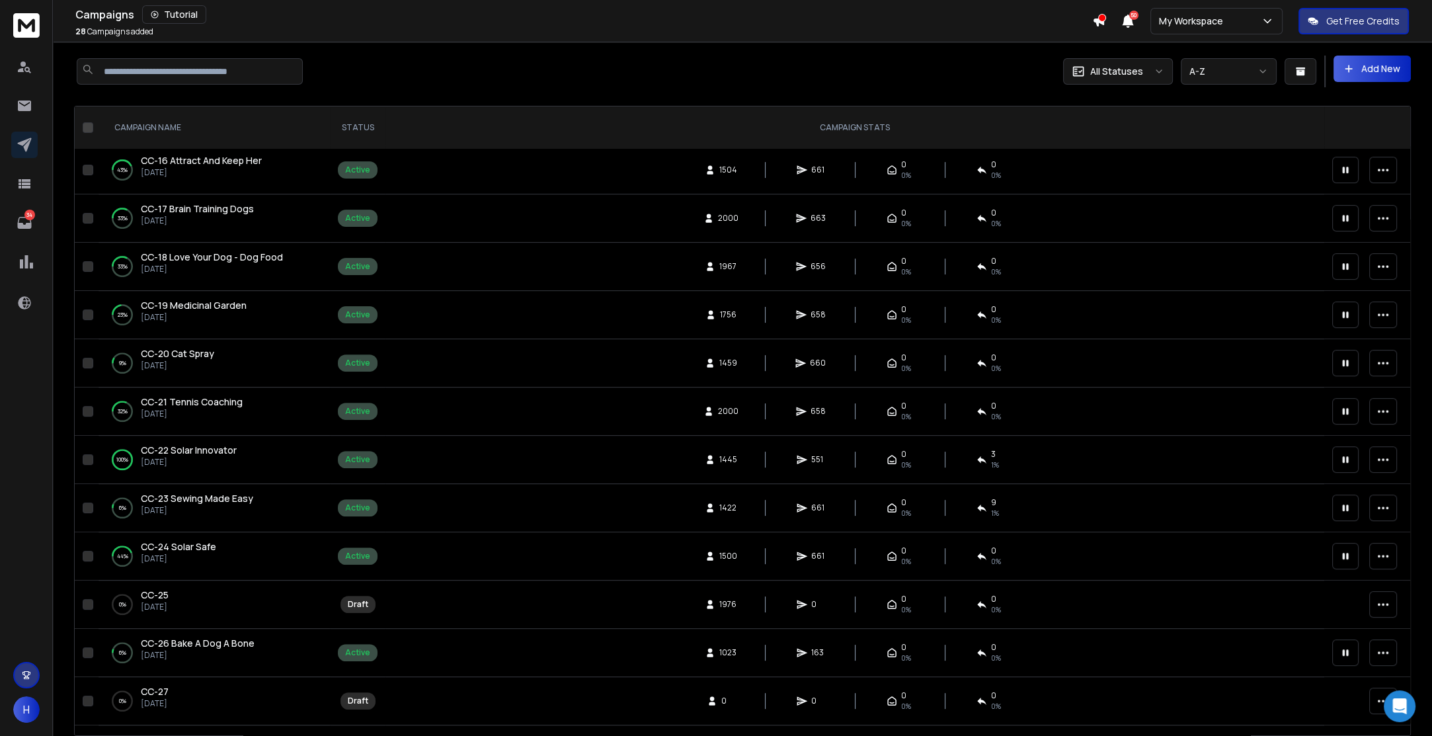
scroll to position [772, 0]
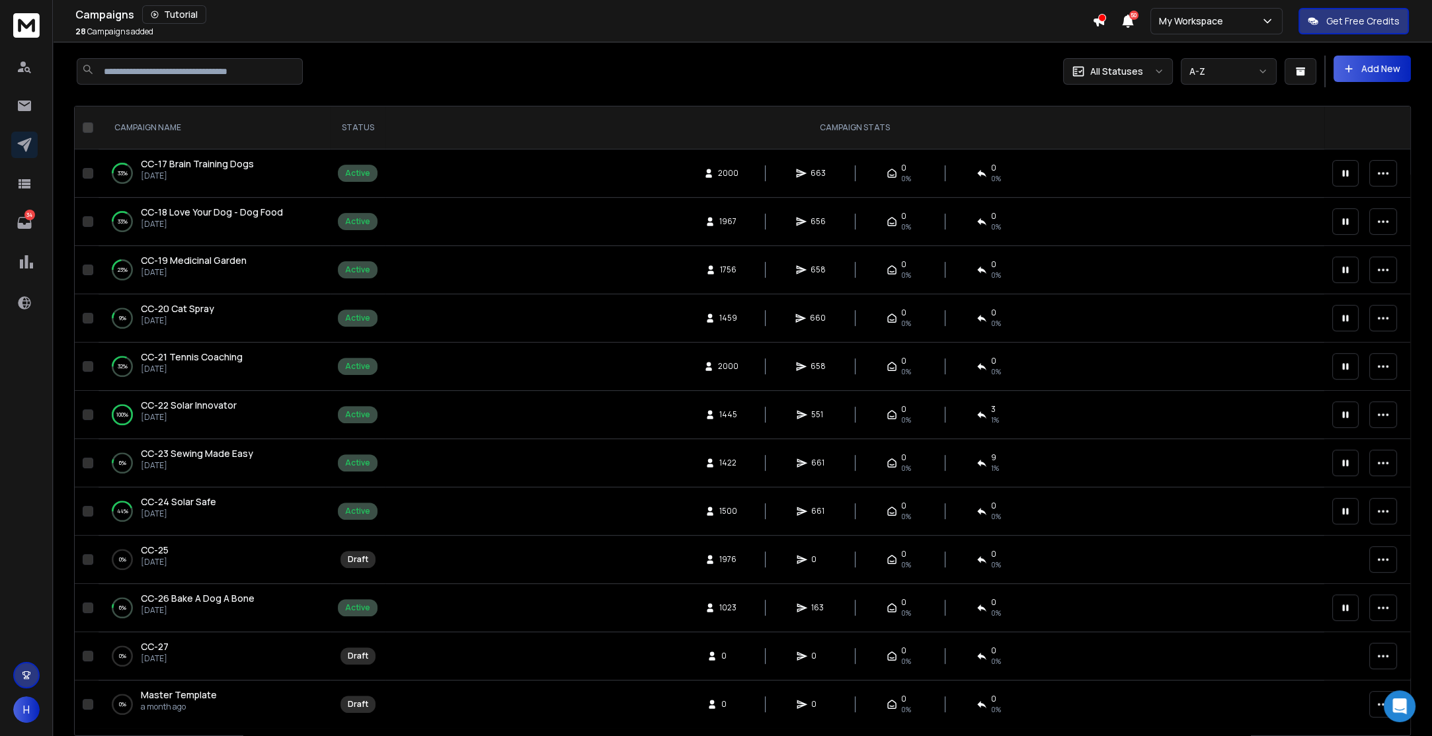
click at [176, 508] on p "[DATE]" at bounding box center [178, 513] width 75 height 11
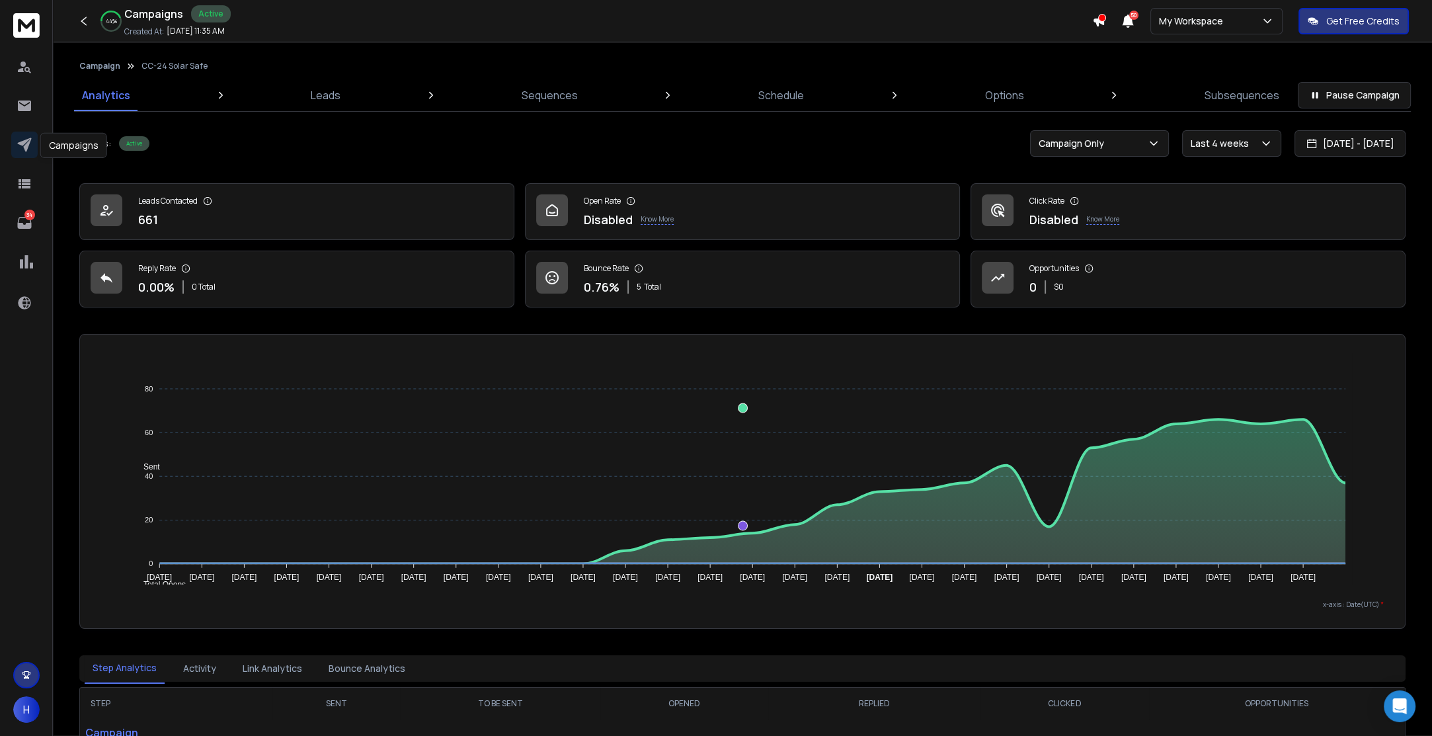
click at [20, 141] on icon at bounding box center [24, 145] width 14 height 14
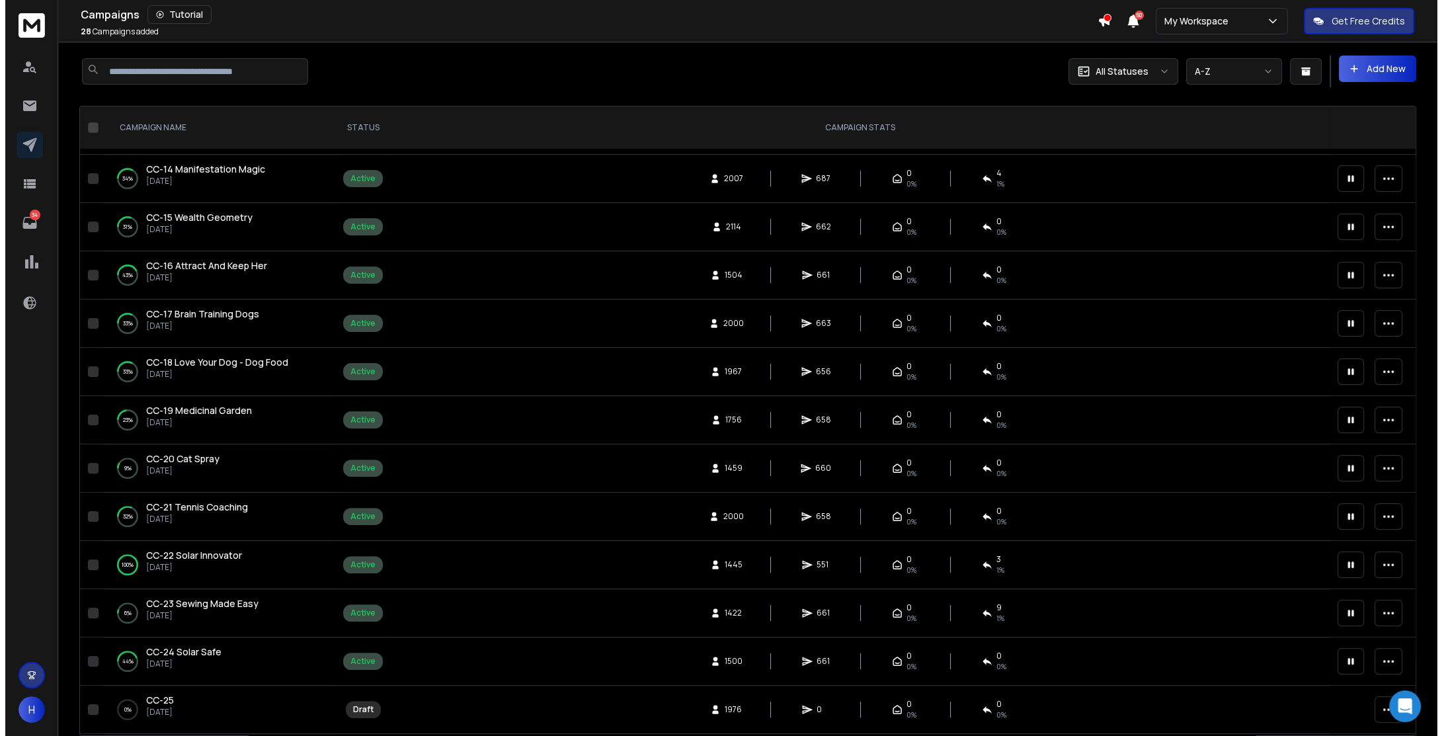
scroll to position [772, 0]
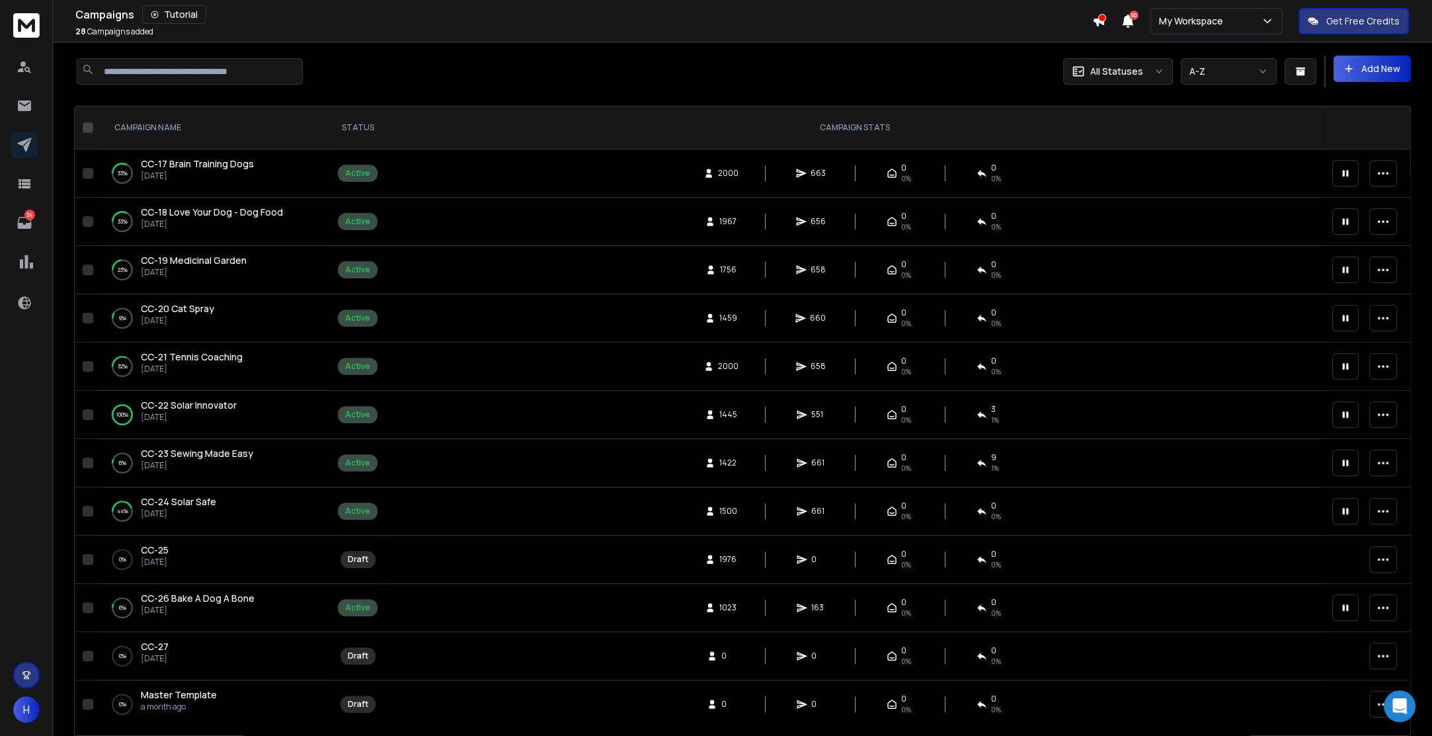
click at [203, 596] on span "CC-26 Bake A Dog A Bone" at bounding box center [198, 598] width 114 height 13
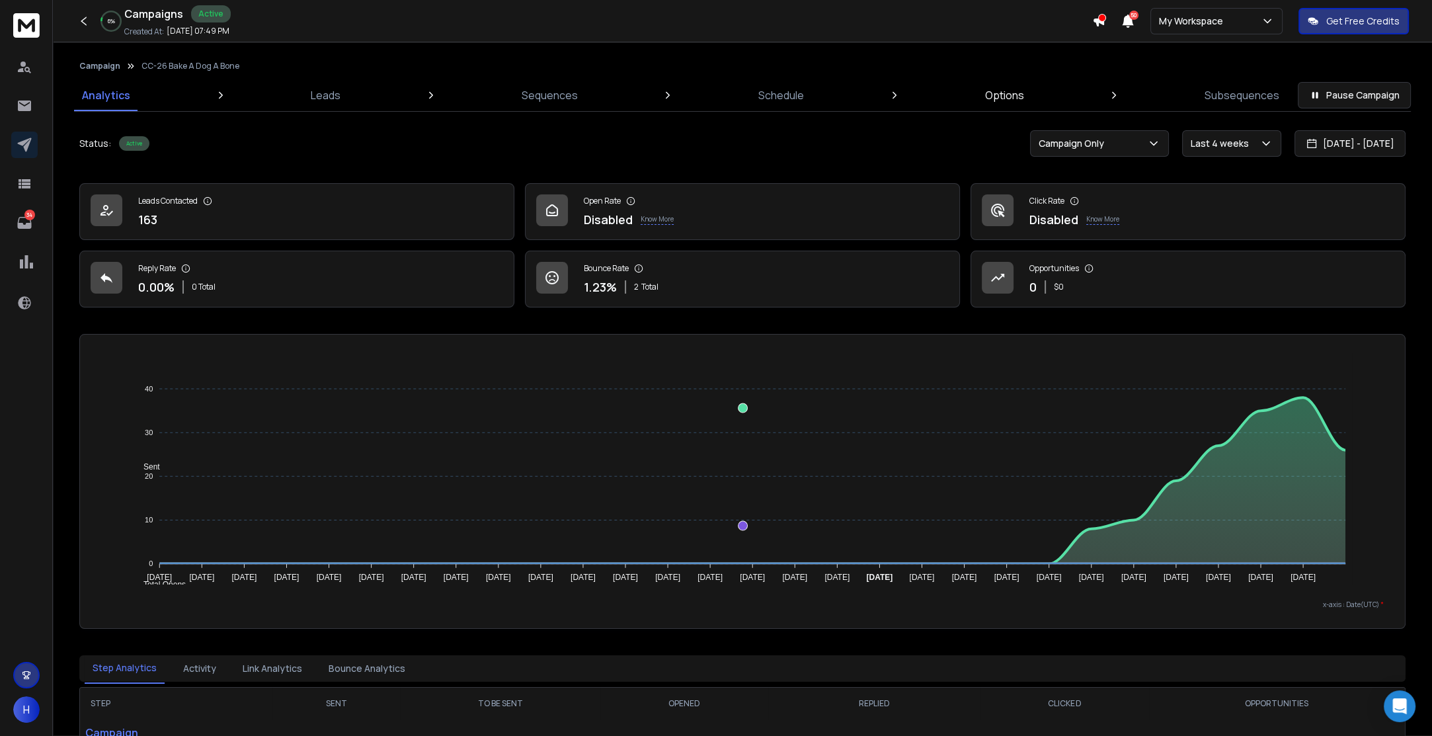
click at [1019, 98] on p "Options" at bounding box center [1004, 95] width 39 height 16
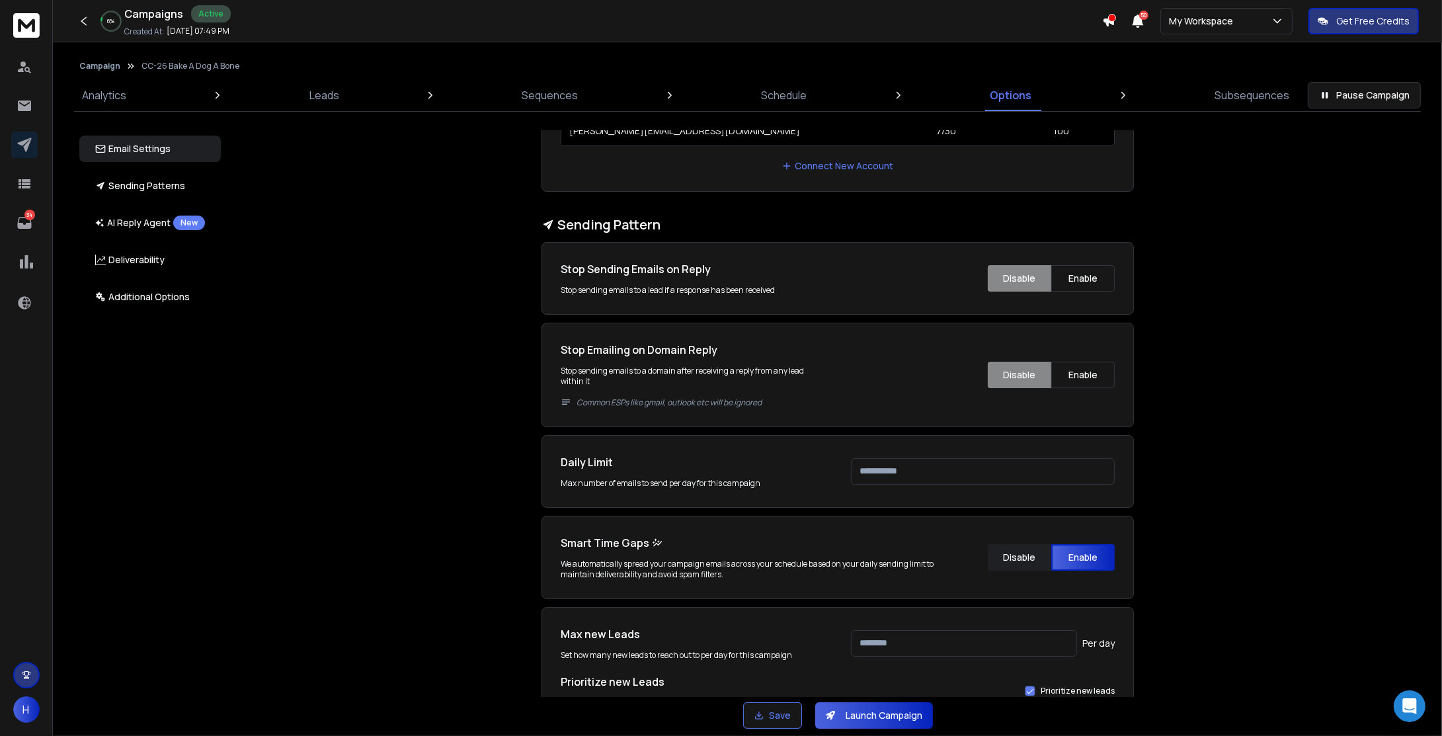
scroll to position [330, 0]
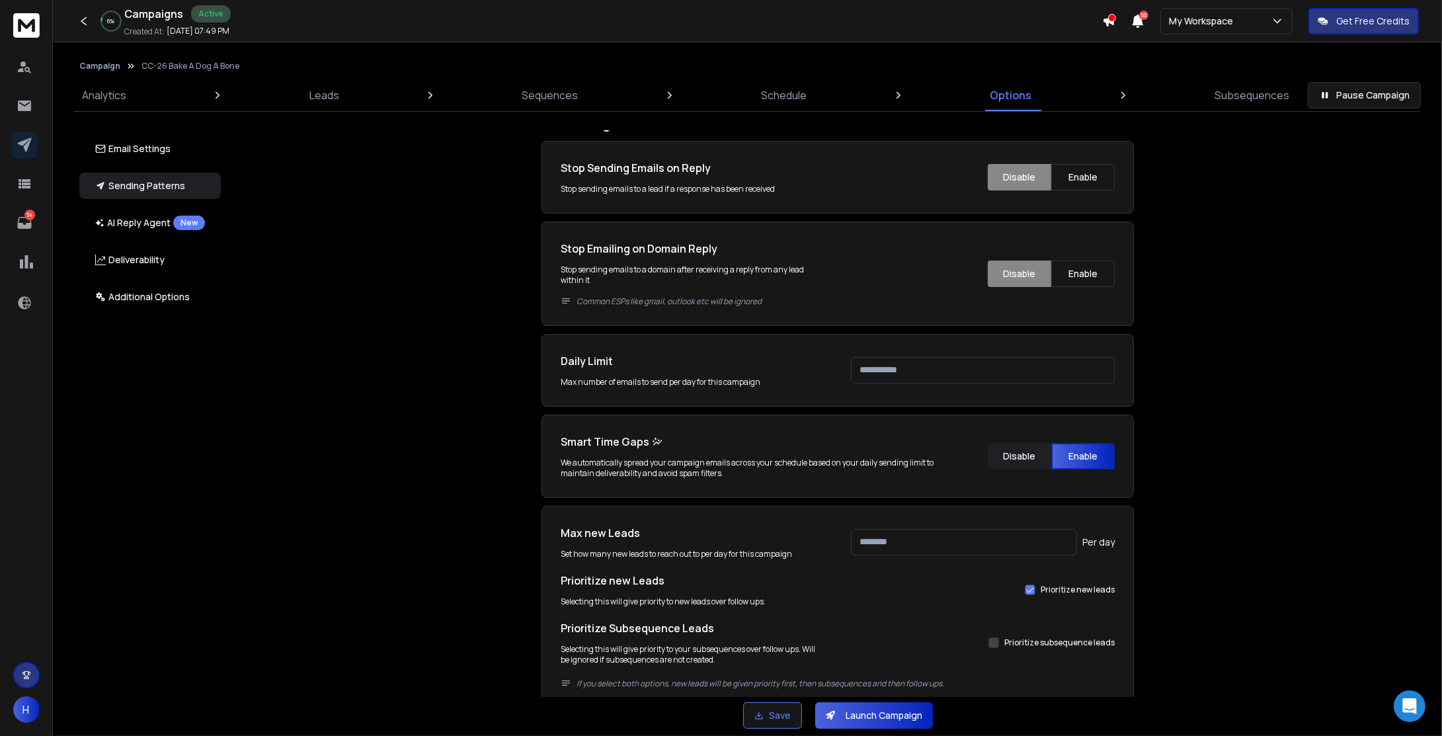
drag, startPoint x: 884, startPoint y: 368, endPoint x: 797, endPoint y: 362, distance: 86.8
click at [797, 362] on div "Daily Limit Max number of emails to send per day for this campaign **" at bounding box center [838, 370] width 554 height 34
type input "**"
drag, startPoint x: 872, startPoint y: 541, endPoint x: 810, endPoint y: 547, distance: 62.4
click at [811, 547] on div "Max new Leads Set how many new leads to reach out to per day for this campaign …" at bounding box center [838, 542] width 554 height 34
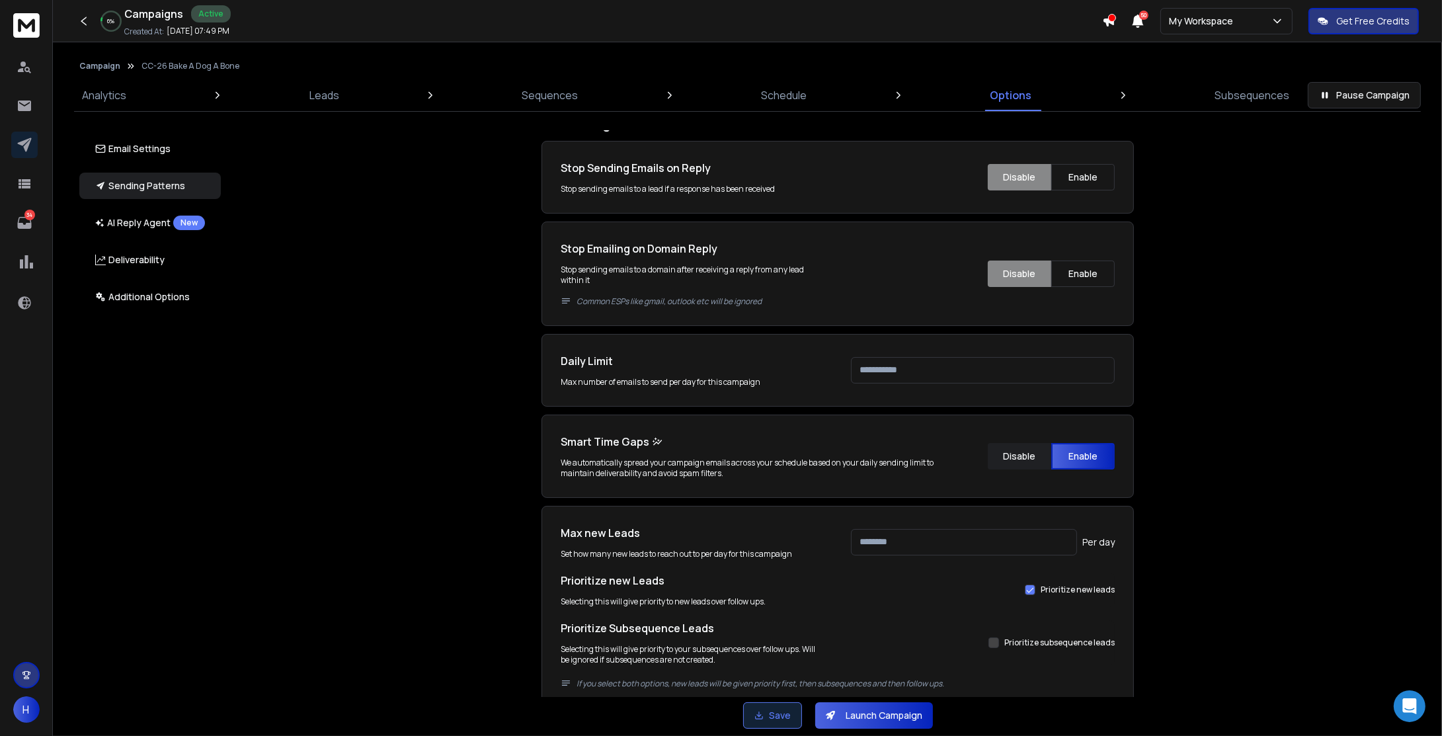
type input "**"
click at [779, 708] on button "Save" at bounding box center [772, 715] width 59 height 26
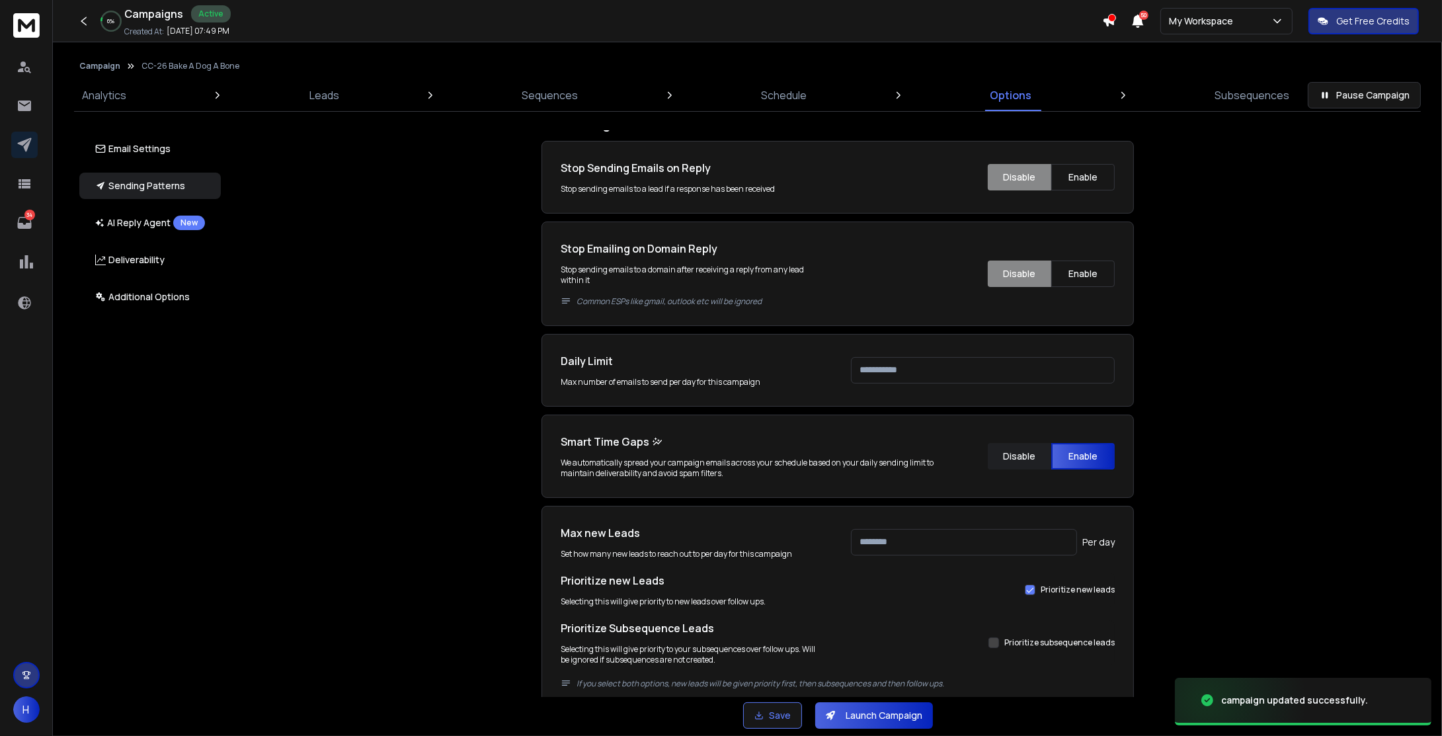
click at [862, 709] on button "Launch Campaign" at bounding box center [874, 715] width 118 height 26
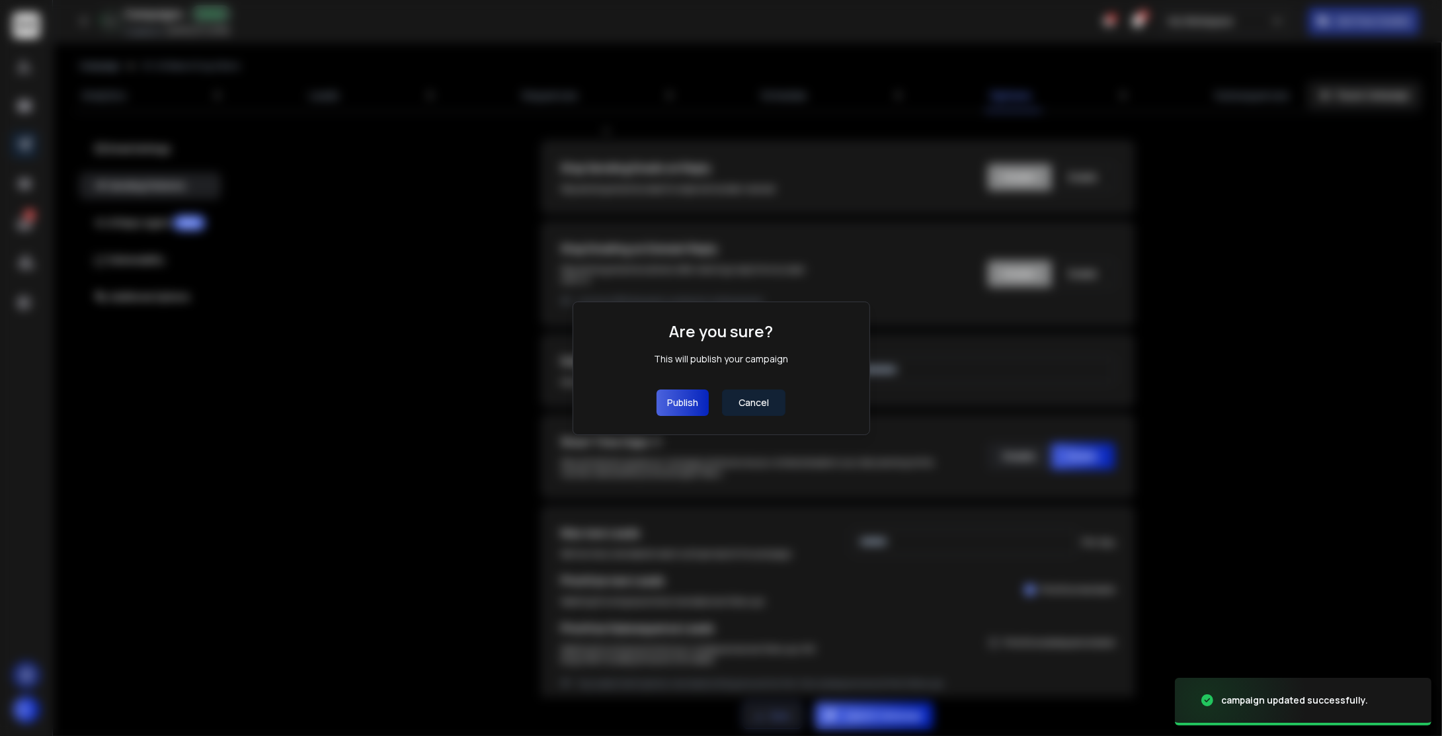
click at [685, 396] on button "Publish" at bounding box center [682, 402] width 52 height 26
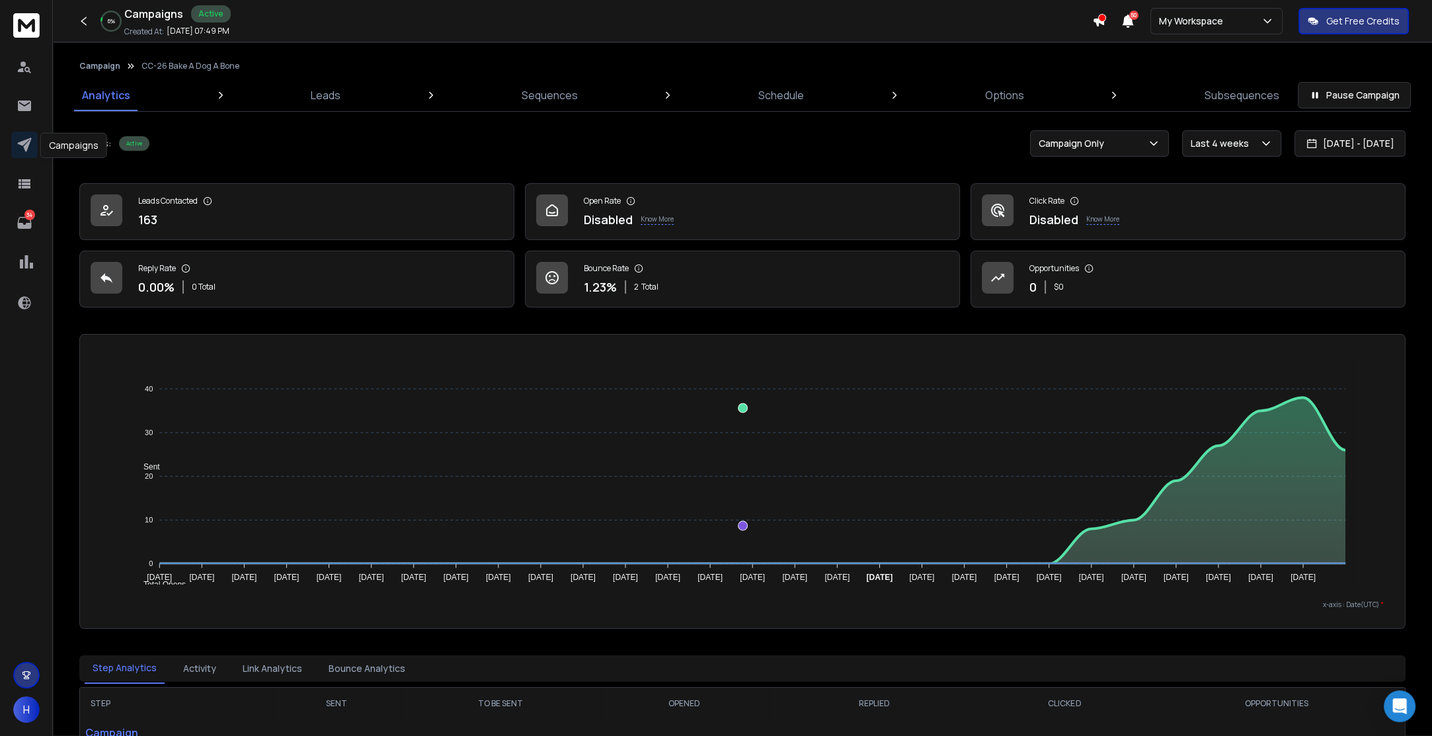
click at [28, 141] on icon at bounding box center [24, 145] width 14 height 14
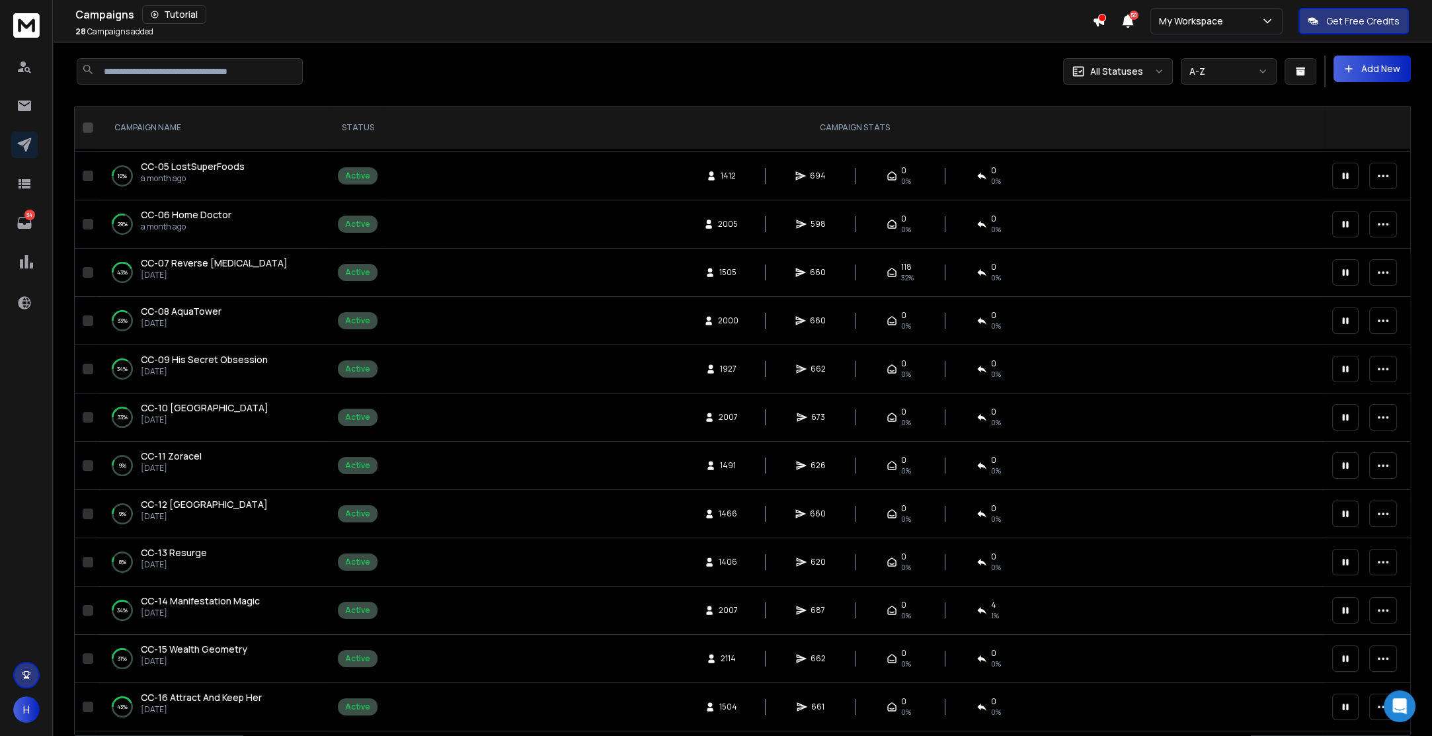
scroll to position [198, 0]
